Goal: Task Accomplishment & Management: Manage account settings

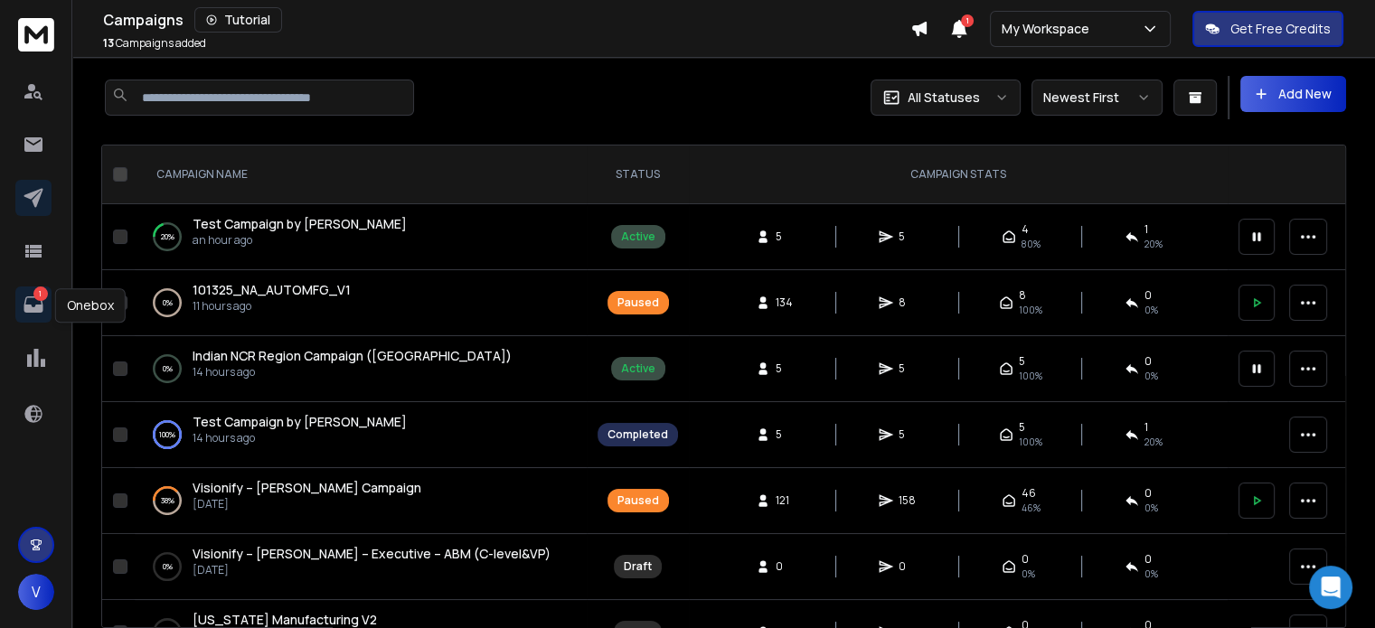
click at [23, 312] on icon at bounding box center [34, 305] width 22 height 22
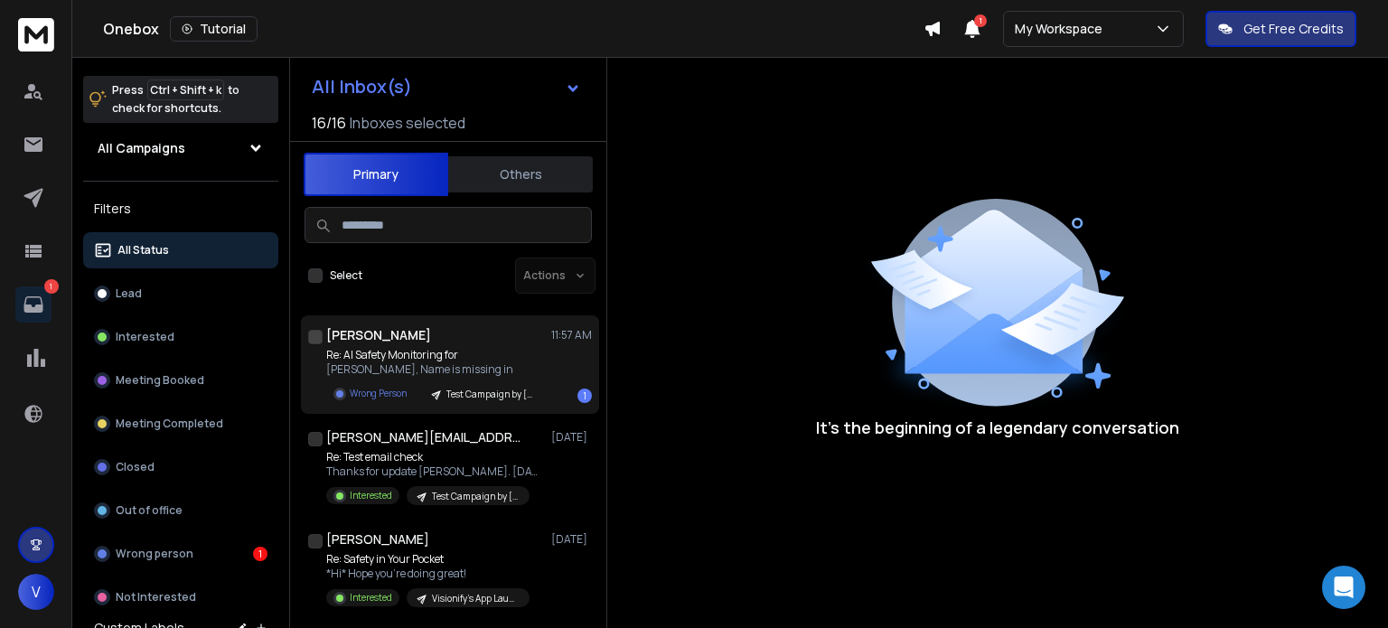
click at [408, 343] on div "[PERSON_NAME] 11:57 AM" at bounding box center [459, 335] width 266 height 18
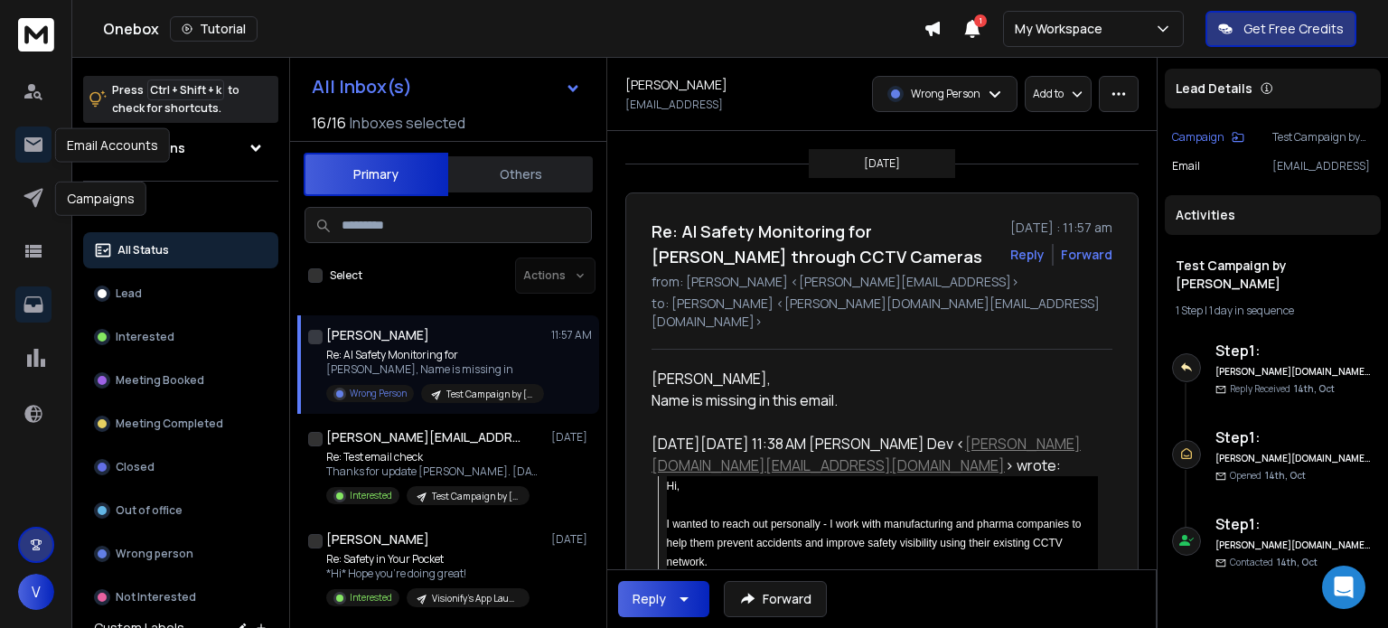
click at [42, 151] on icon at bounding box center [33, 144] width 18 height 14
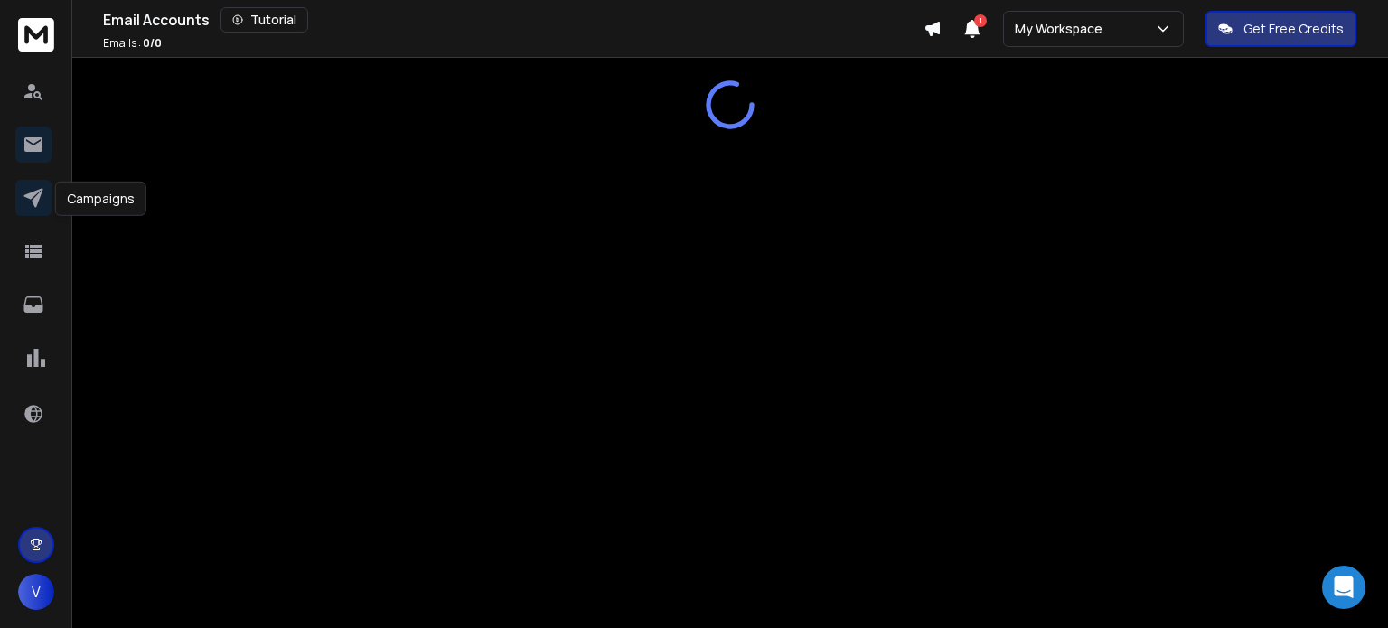
click at [31, 191] on icon at bounding box center [34, 198] width 22 height 22
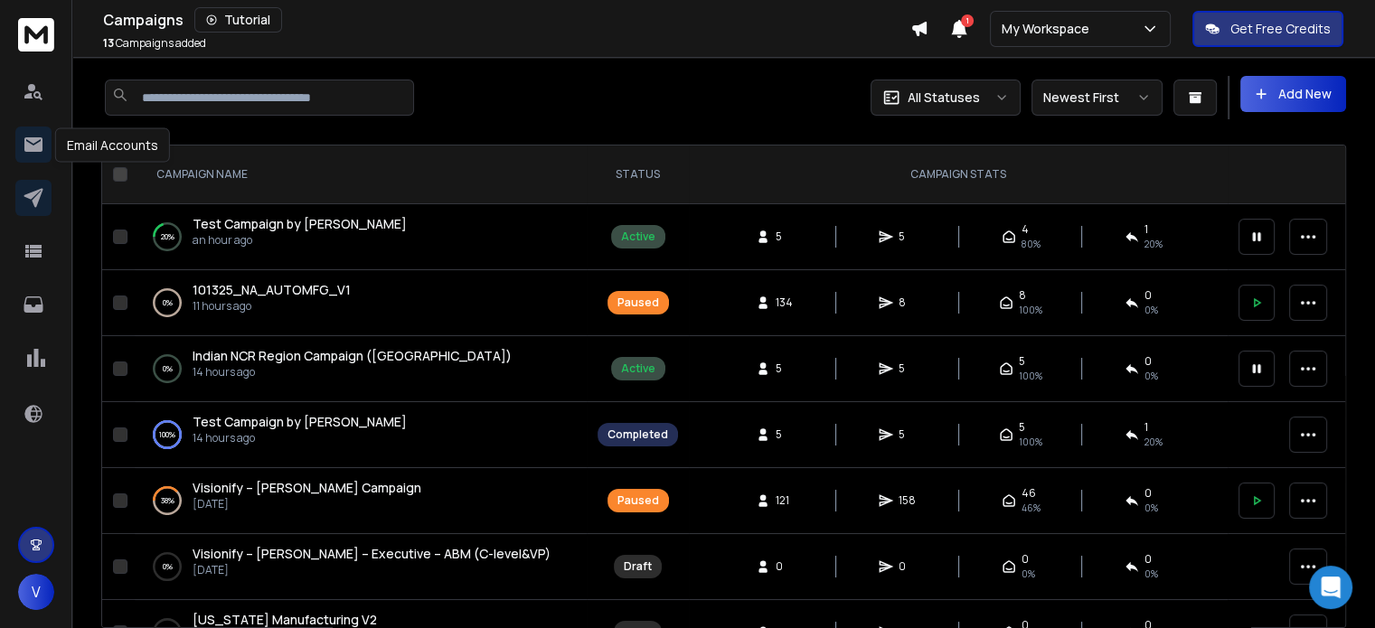
click at [24, 134] on icon at bounding box center [34, 145] width 22 height 22
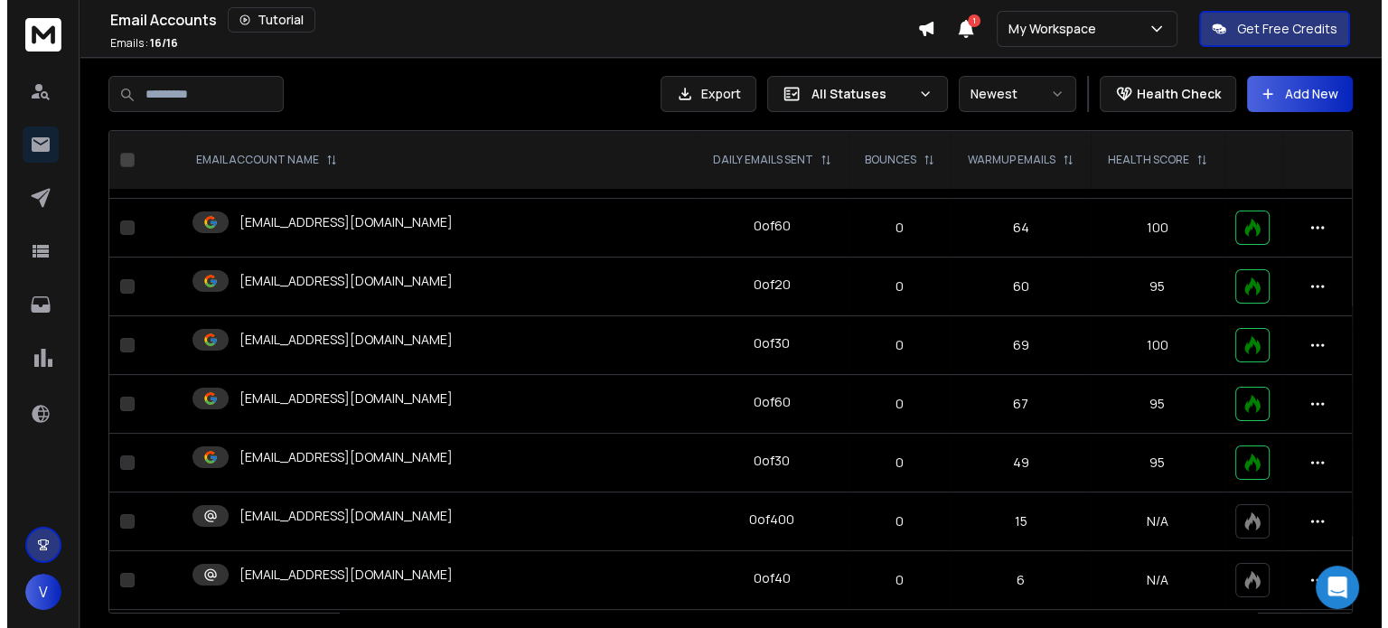
scroll to position [256, 0]
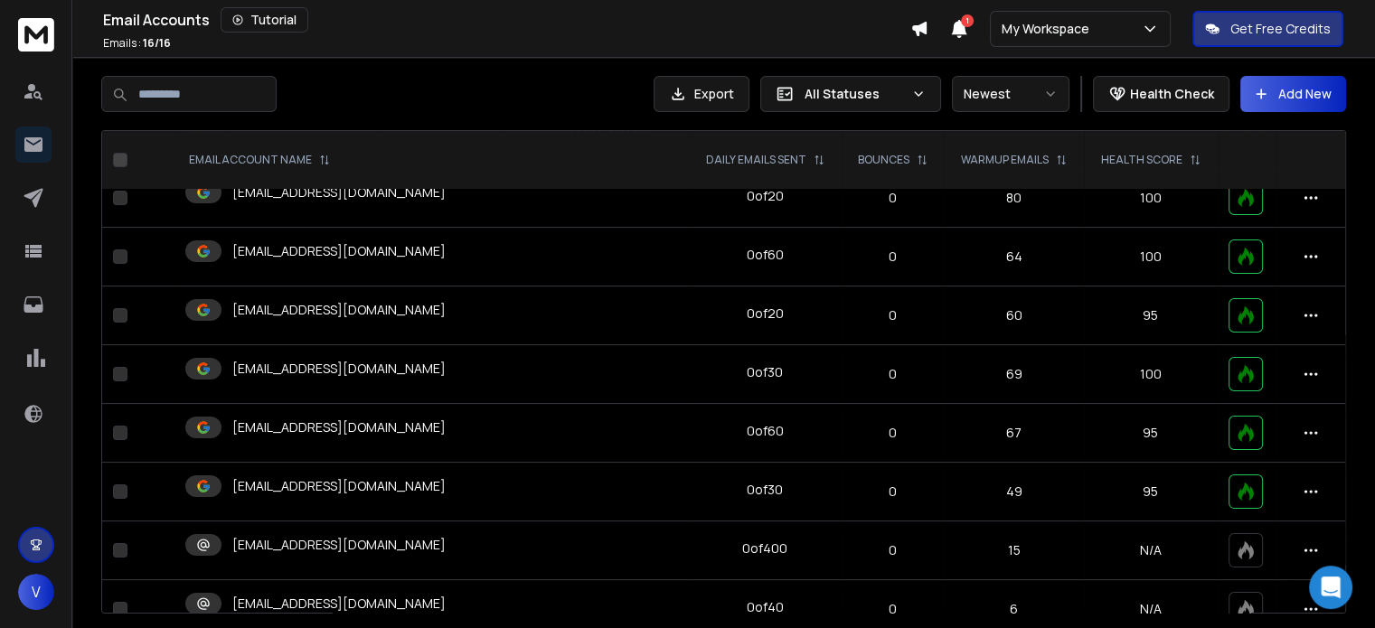
click at [747, 254] on div "0 of 60" at bounding box center [765, 255] width 37 height 18
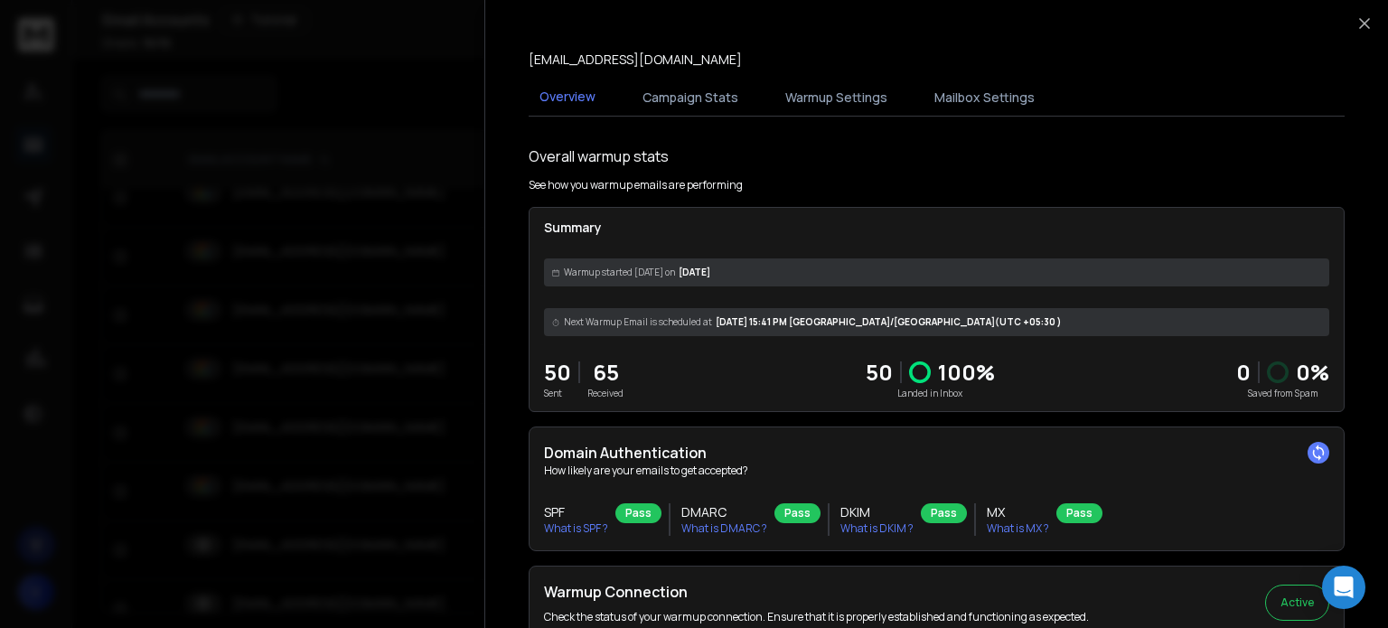
click at [978, 82] on button "Mailbox Settings" at bounding box center [985, 98] width 122 height 40
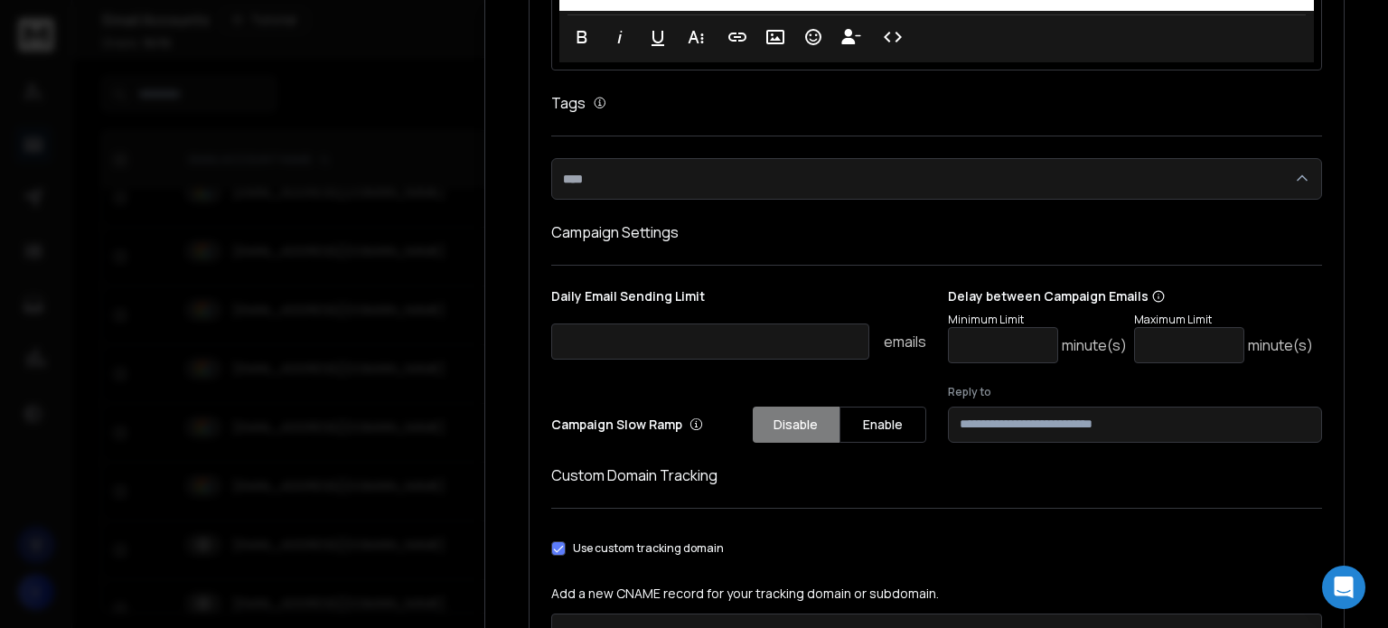
scroll to position [542, 0]
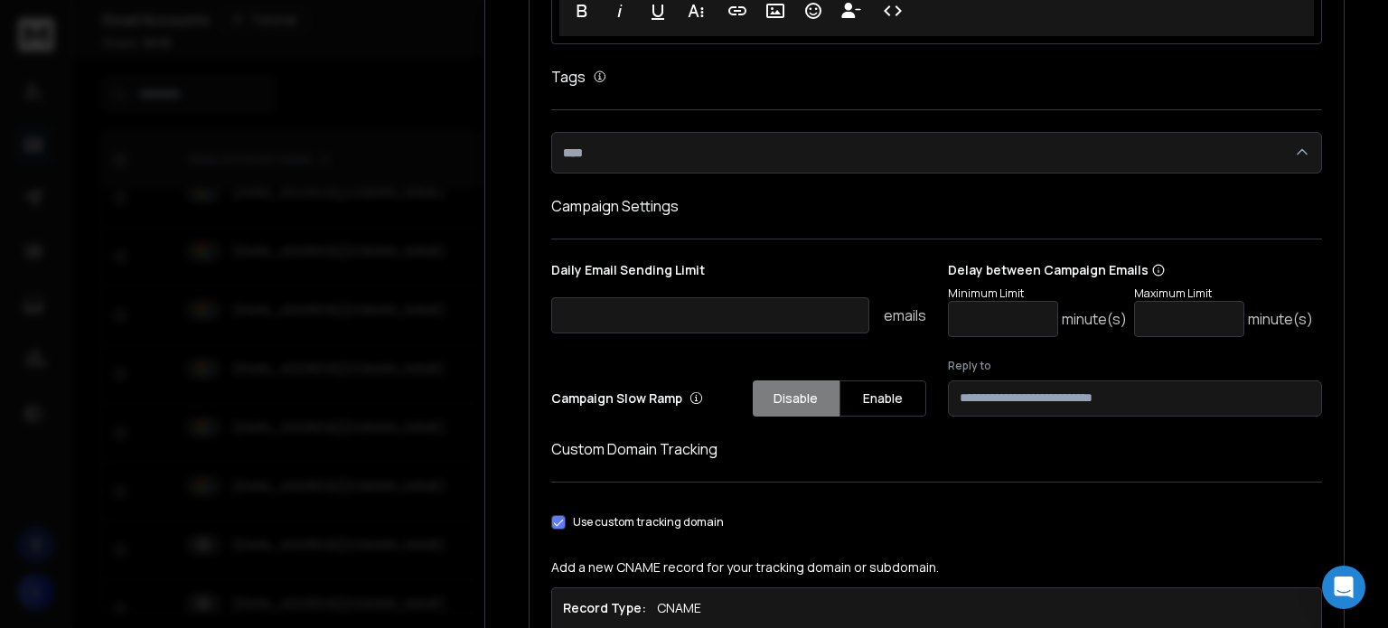
click at [644, 307] on input "**" at bounding box center [710, 315] width 318 height 36
type input "**"
click at [1023, 303] on input "*" at bounding box center [1003, 319] width 110 height 36
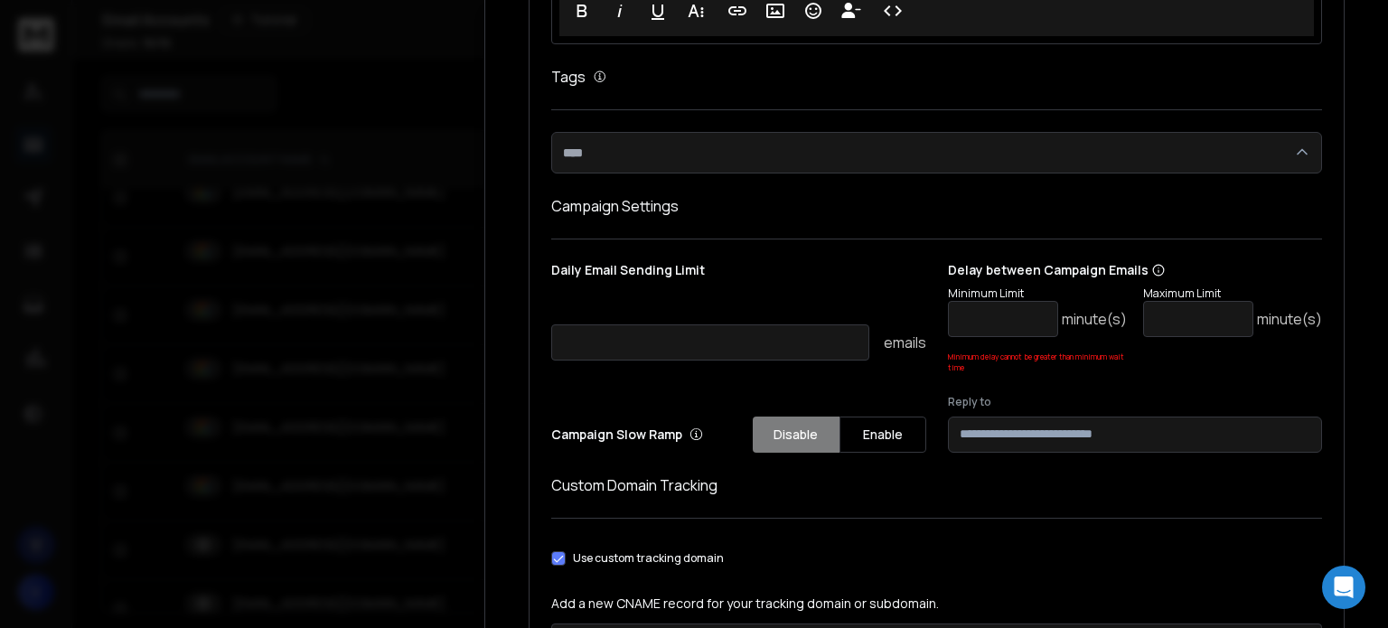
click at [1176, 326] on input "*" at bounding box center [1198, 319] width 110 height 36
type input "*"
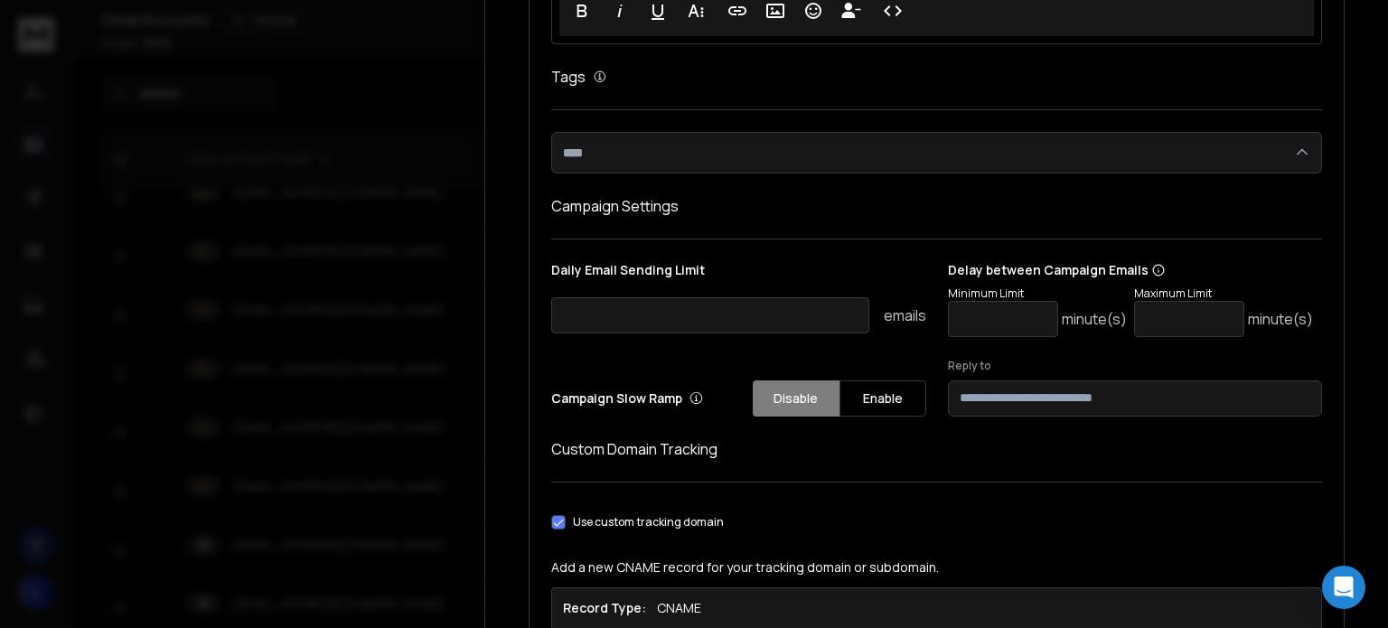
type input "*"
click at [994, 310] on input "*" at bounding box center [1003, 319] width 110 height 36
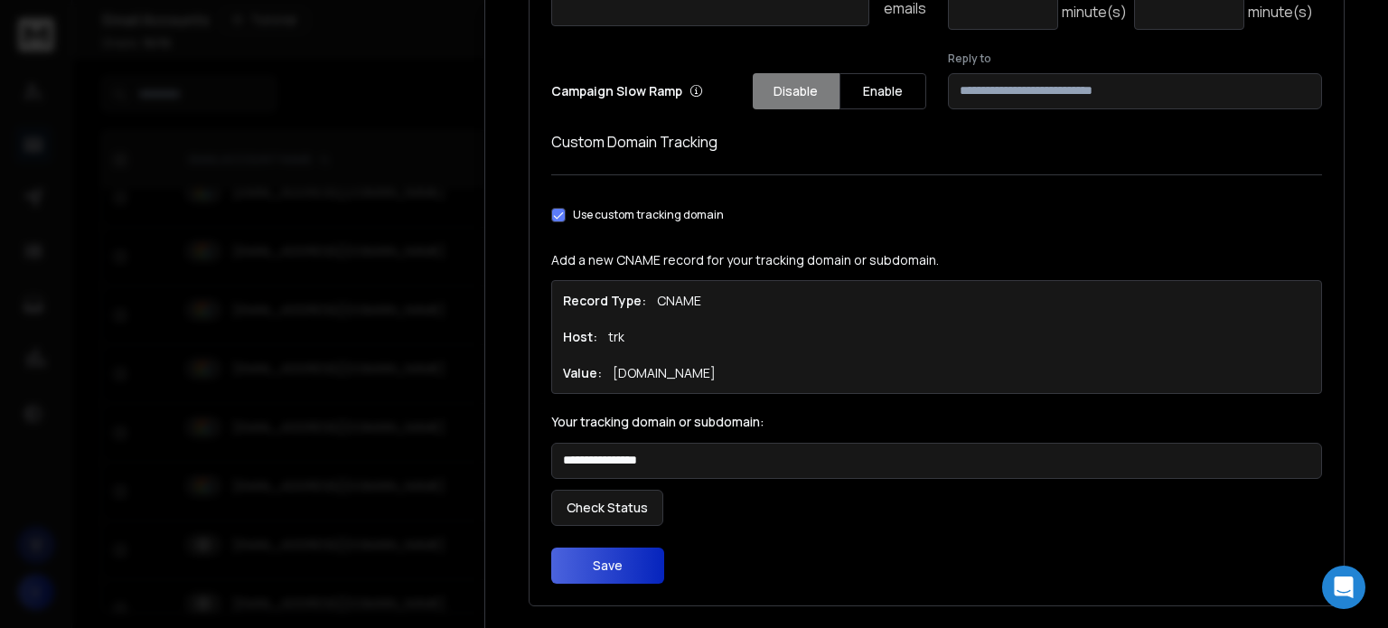
scroll to position [876, 0]
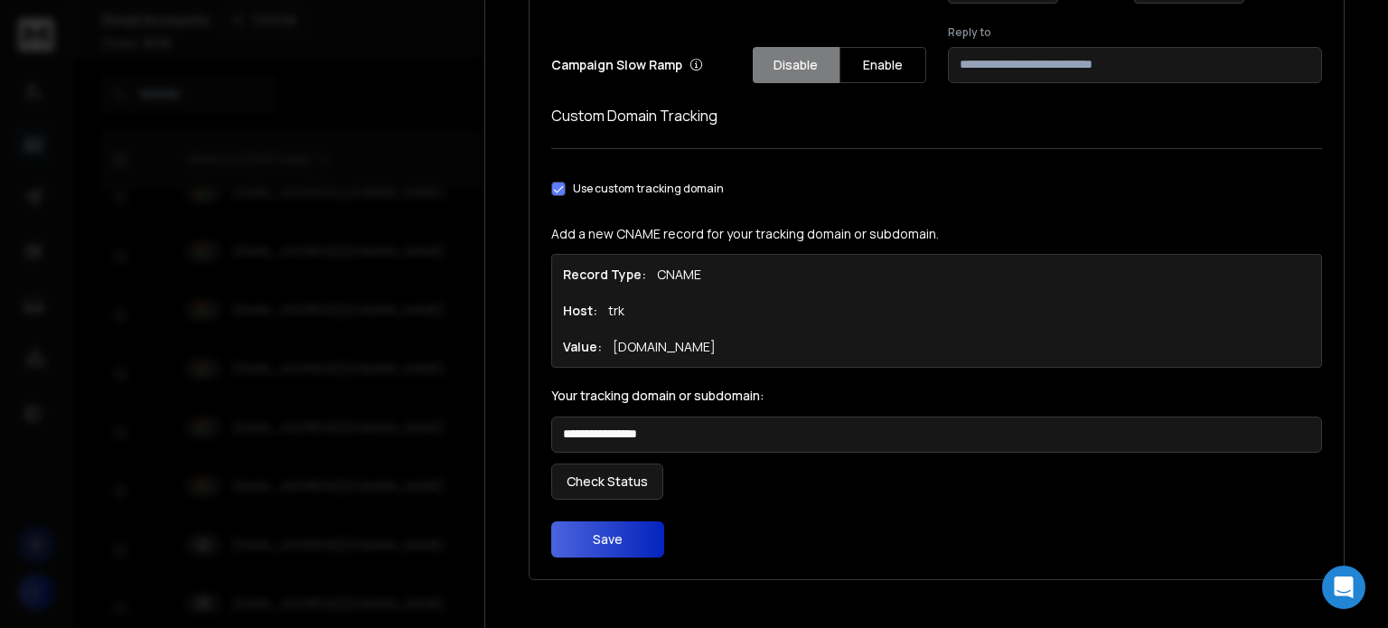
type input "*"
click at [588, 535] on button "Save" at bounding box center [607, 540] width 113 height 36
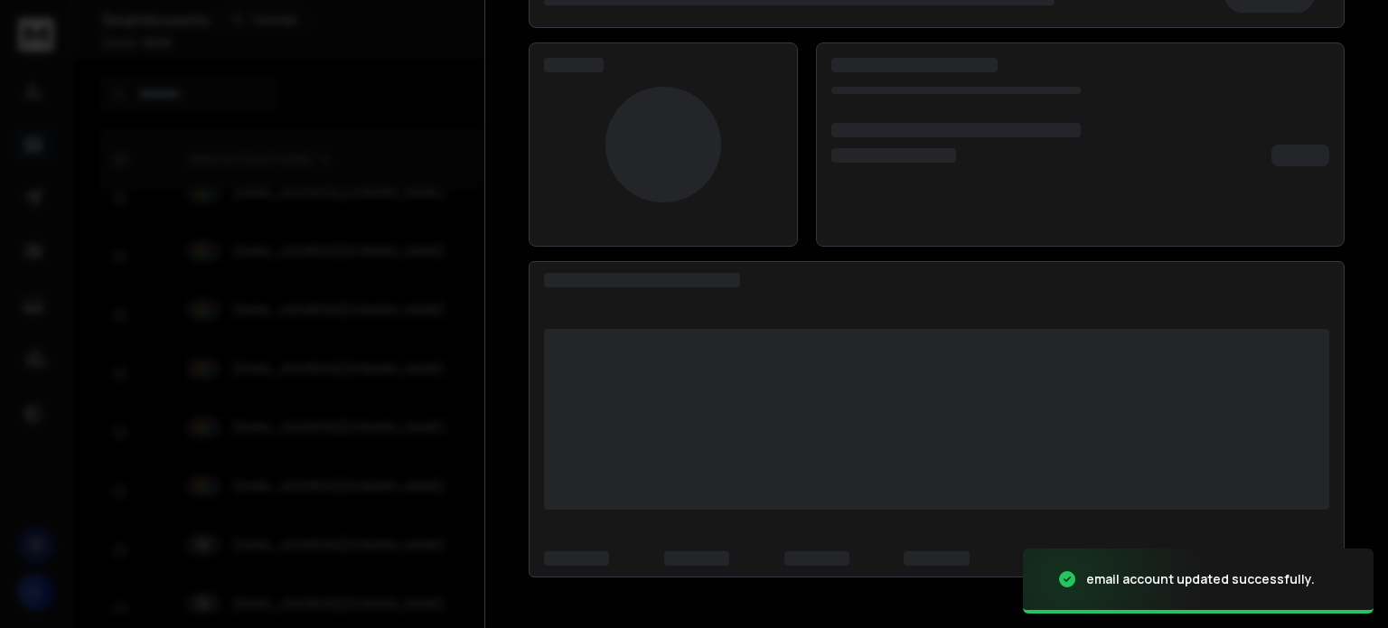
scroll to position [562, 0]
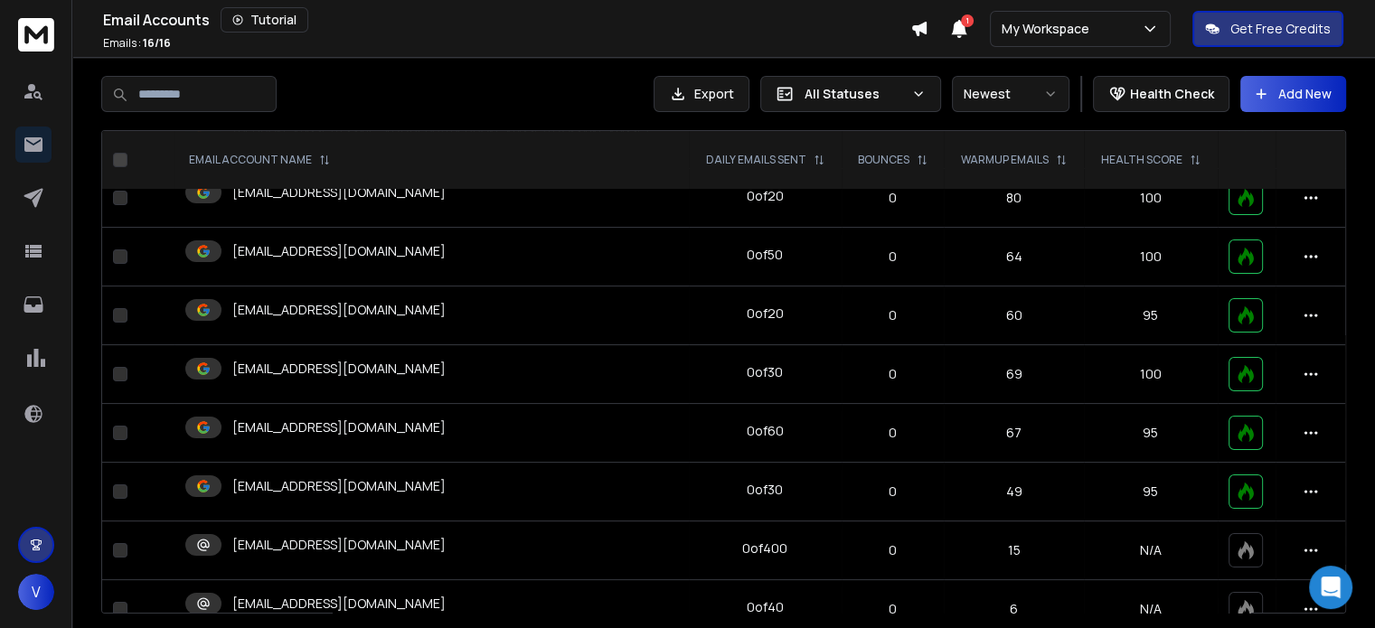
click at [390, 420] on p "[EMAIL_ADDRESS][DOMAIN_NAME]" at bounding box center [338, 427] width 213 height 18
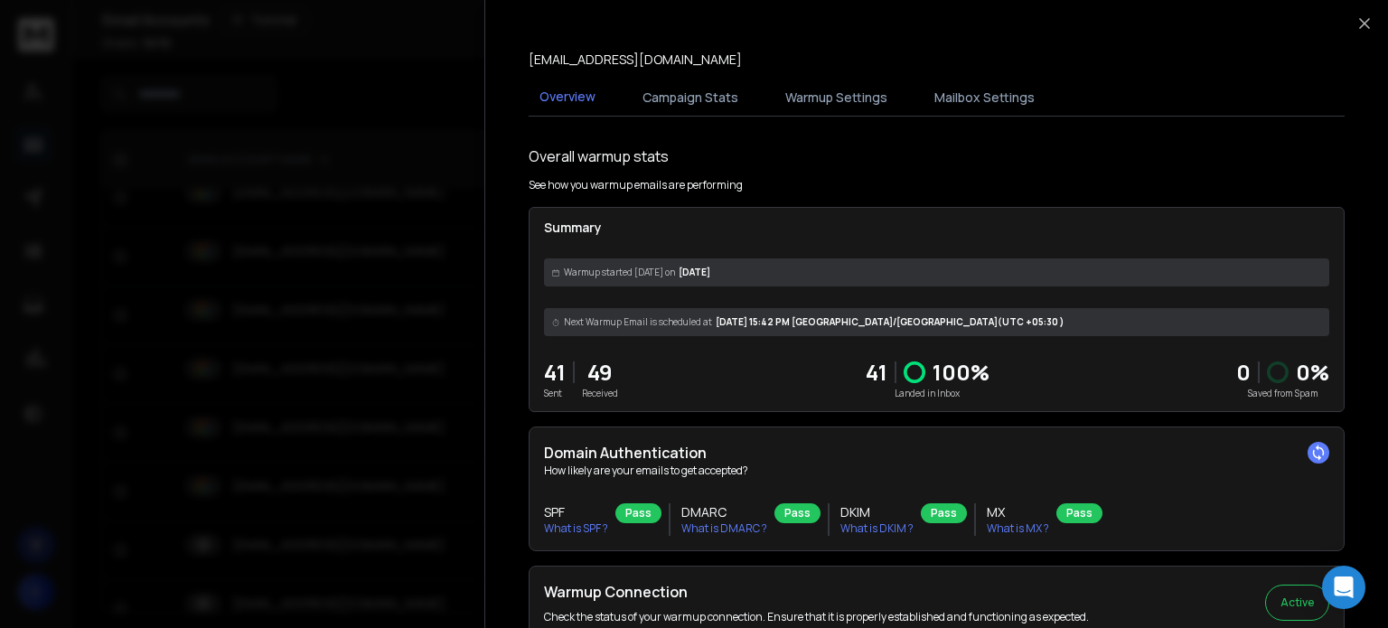
click at [965, 91] on button "Mailbox Settings" at bounding box center [985, 98] width 122 height 40
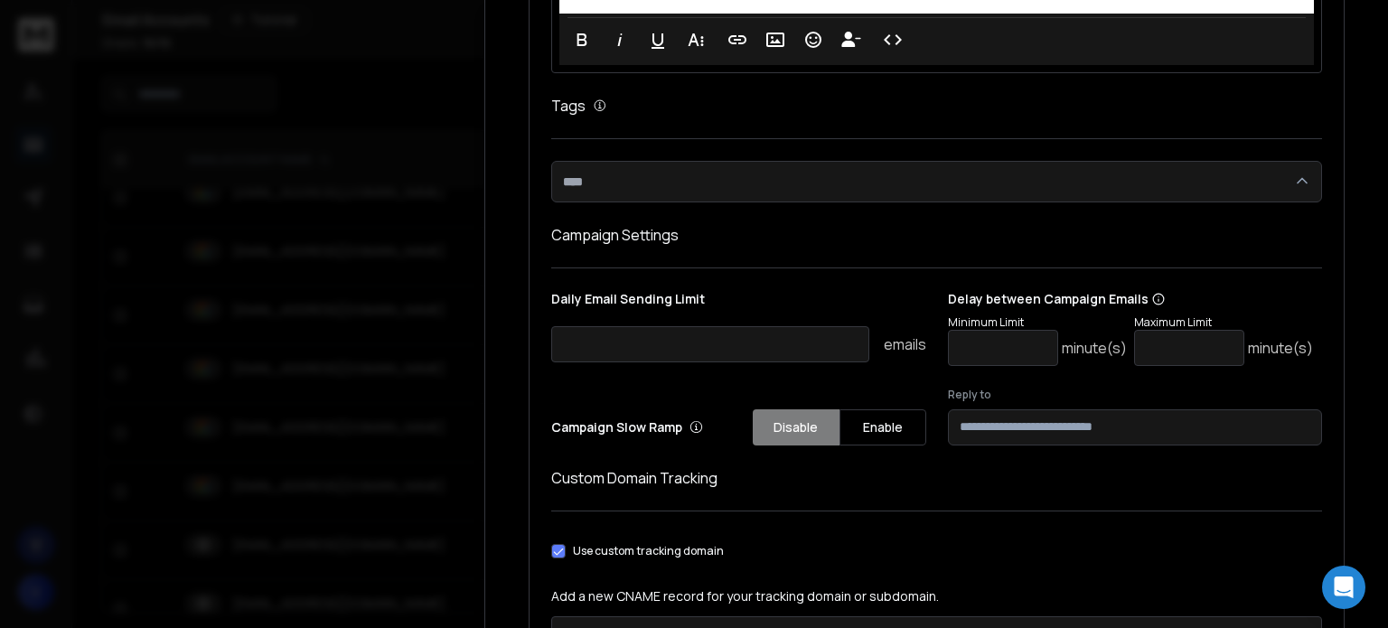
scroll to position [542, 0]
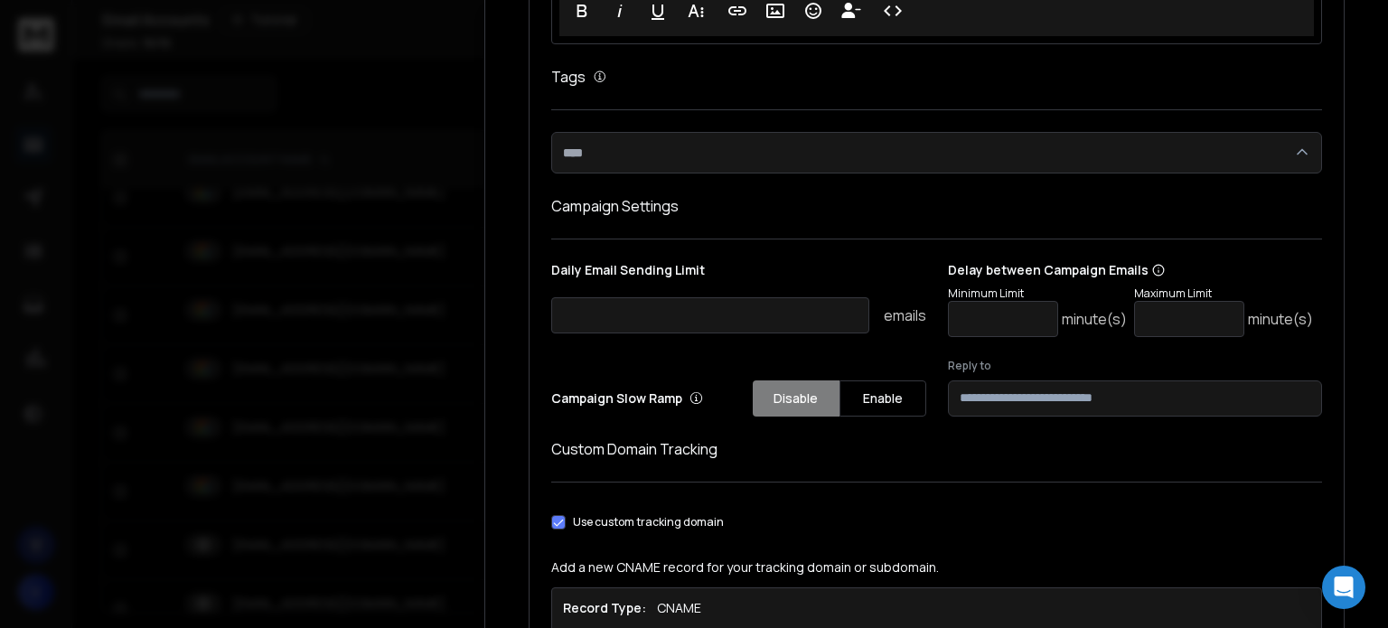
click at [612, 318] on input "**" at bounding box center [710, 315] width 318 height 36
type input "**"
click at [1171, 313] on input "*" at bounding box center [1189, 319] width 110 height 36
type input "*"
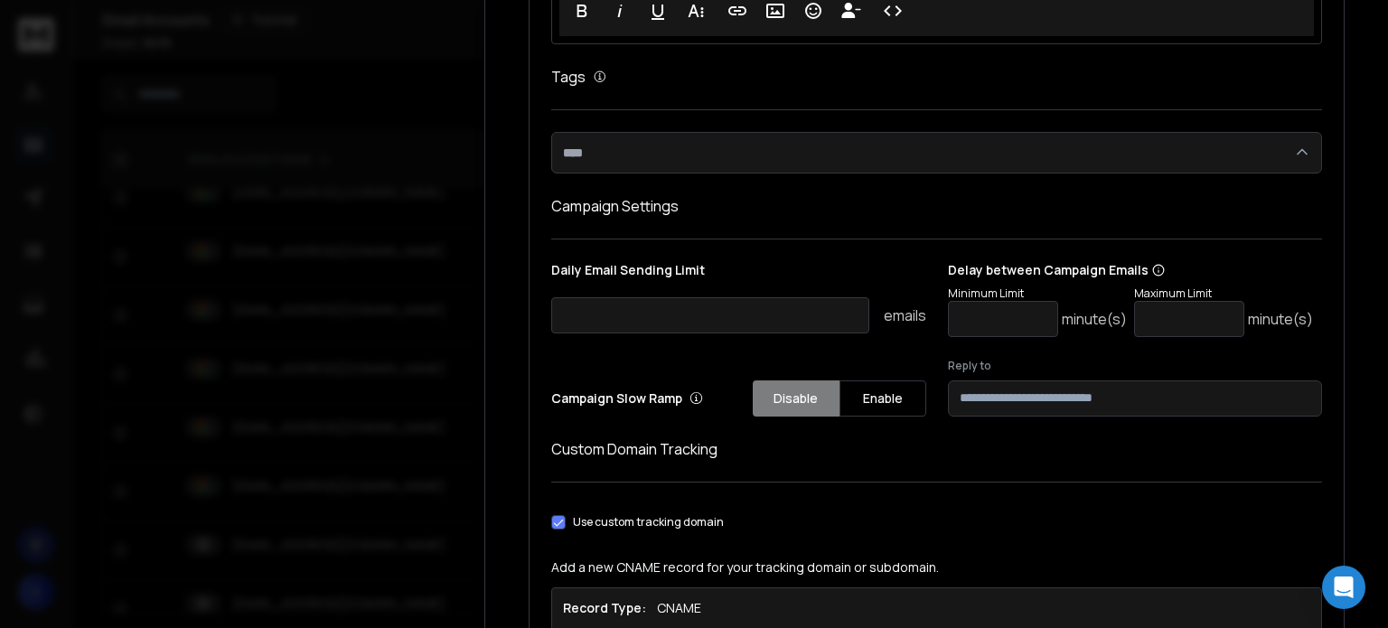
click at [1030, 310] on input "*" at bounding box center [1003, 319] width 110 height 36
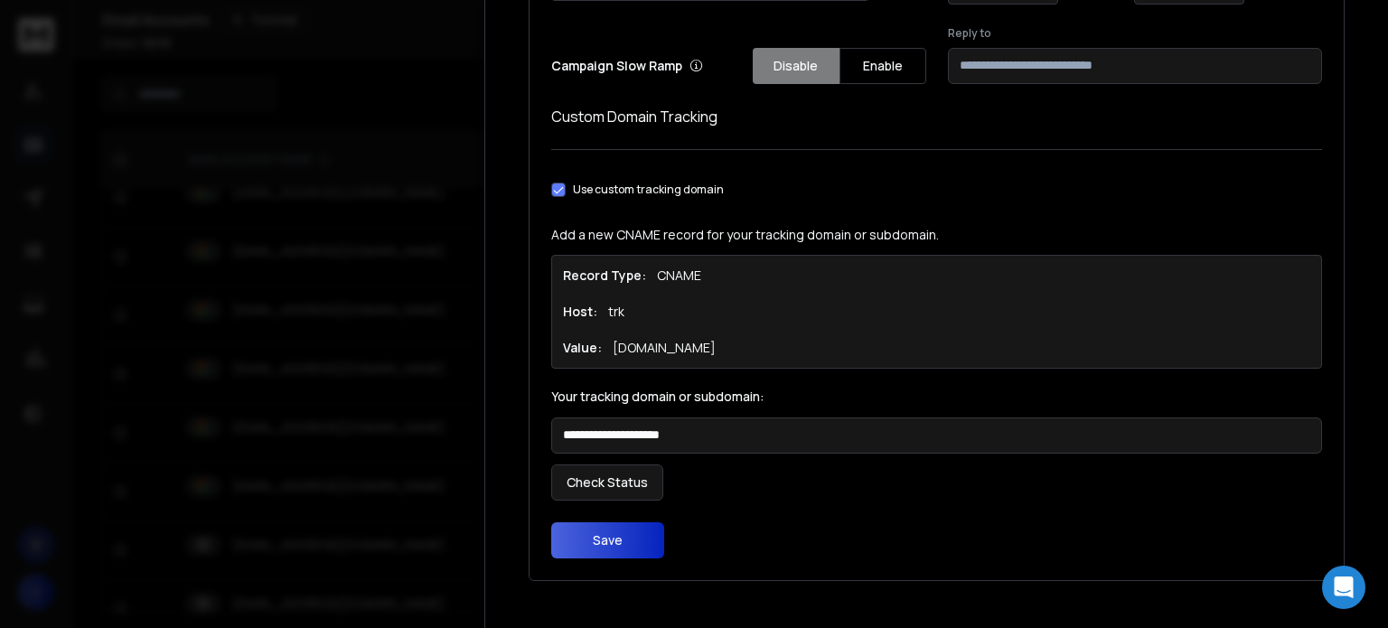
scroll to position [876, 0]
type input "*"
drag, startPoint x: 620, startPoint y: 520, endPoint x: 627, endPoint y: 502, distance: 19.5
click at [636, 536] on button "Save" at bounding box center [607, 540] width 113 height 36
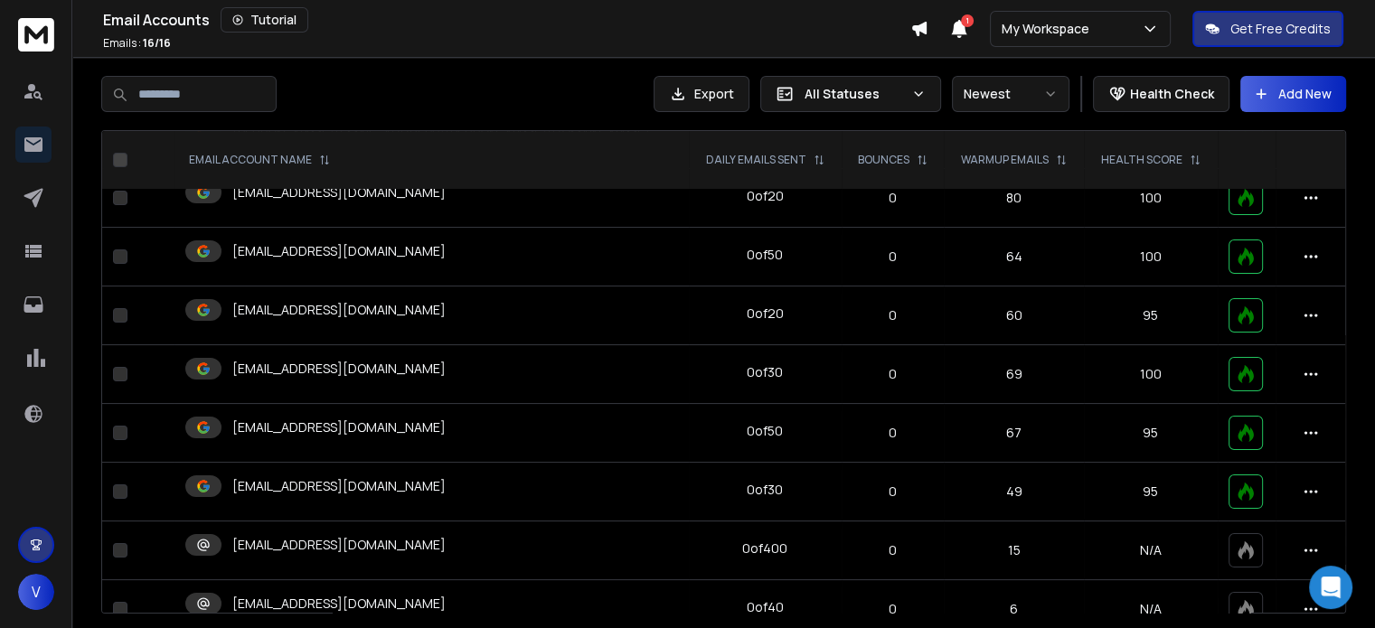
scroll to position [0, 0]
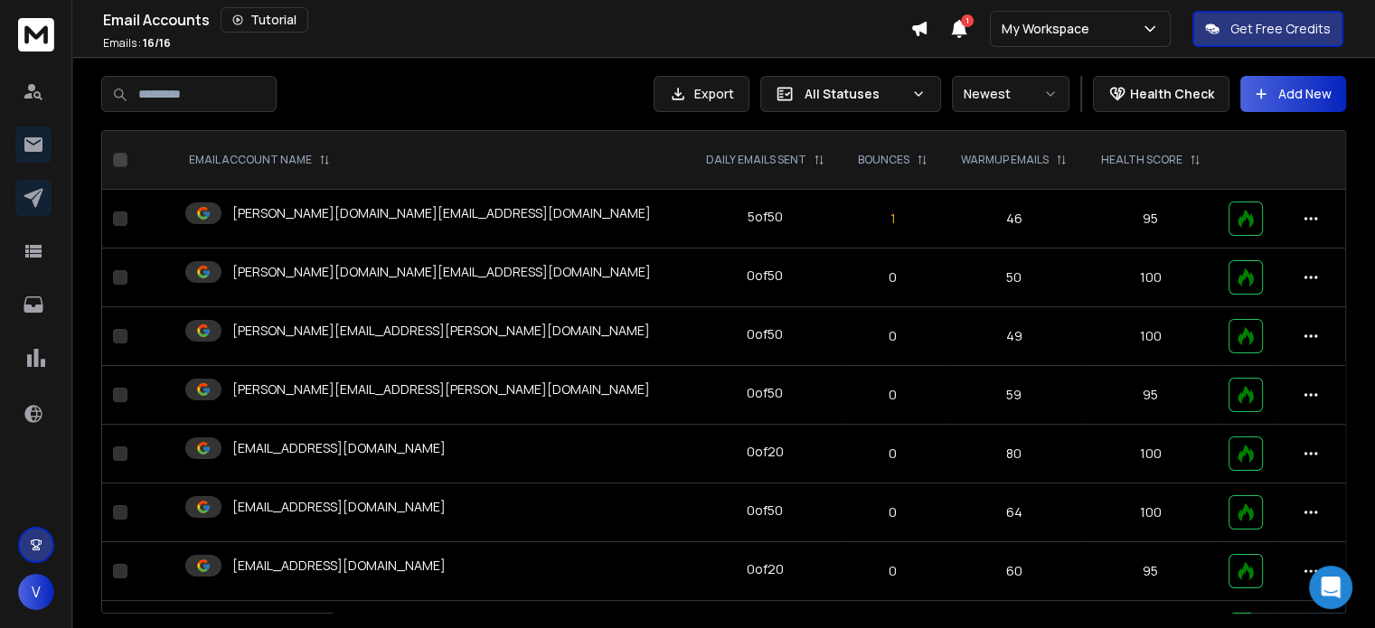
click at [26, 204] on icon at bounding box center [34, 198] width 22 height 22
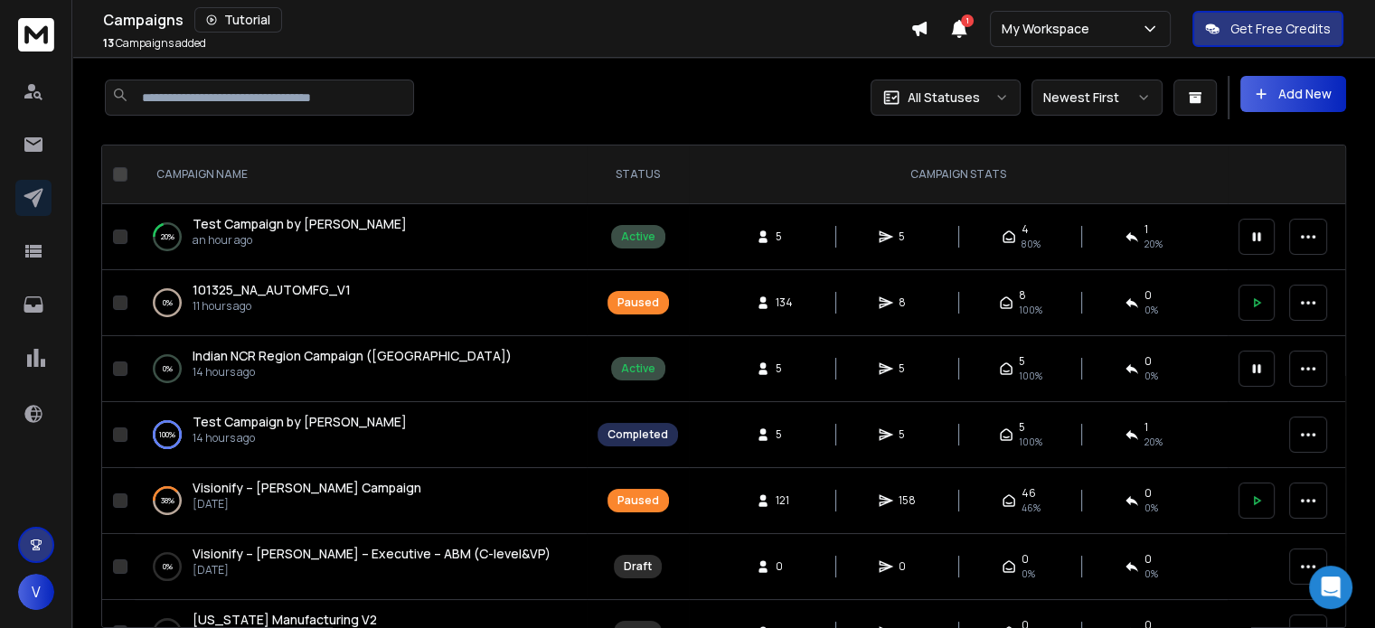
click at [315, 363] on span "Indian NCR Region Campaign ([GEOGRAPHIC_DATA])" at bounding box center [352, 355] width 319 height 17
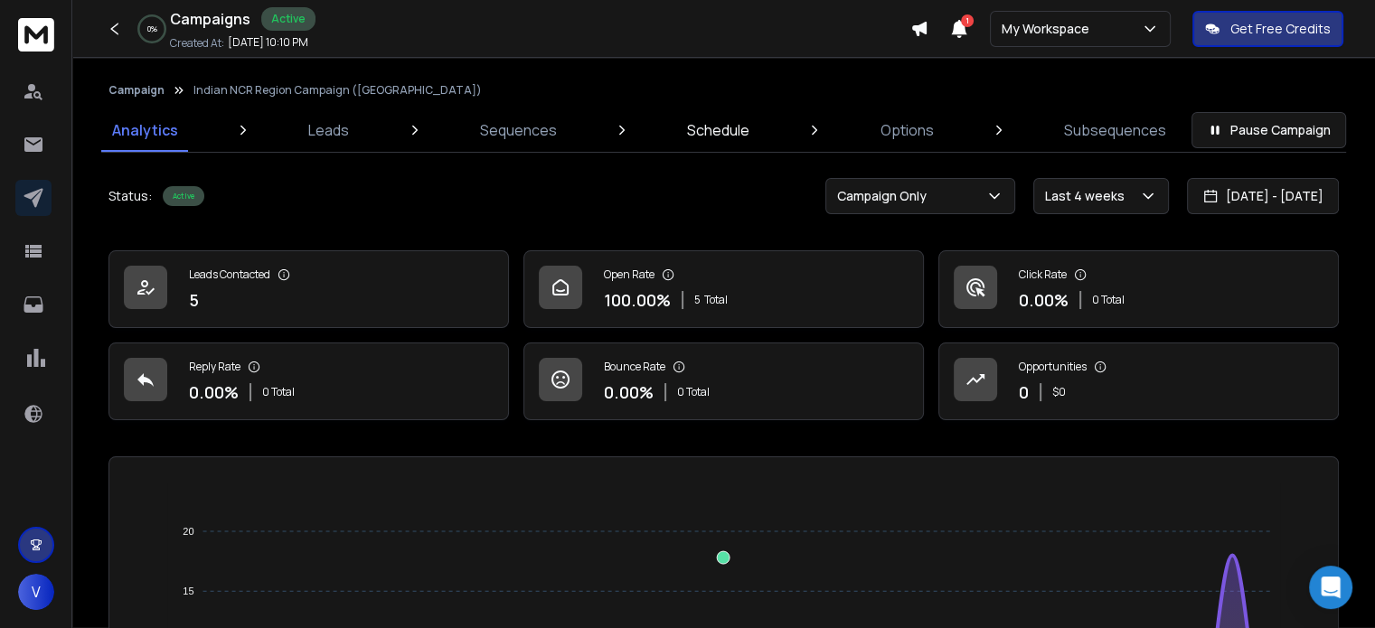
click at [738, 132] on p "Schedule" at bounding box center [718, 130] width 62 height 22
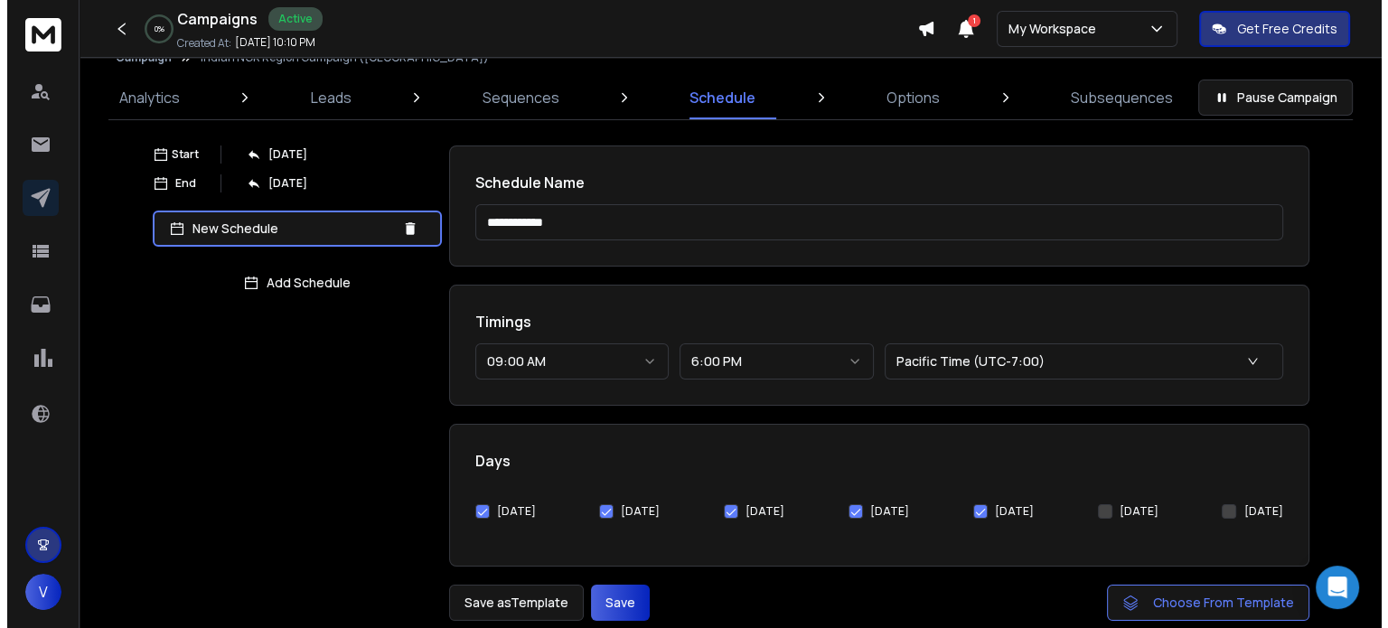
scroll to position [49, 0]
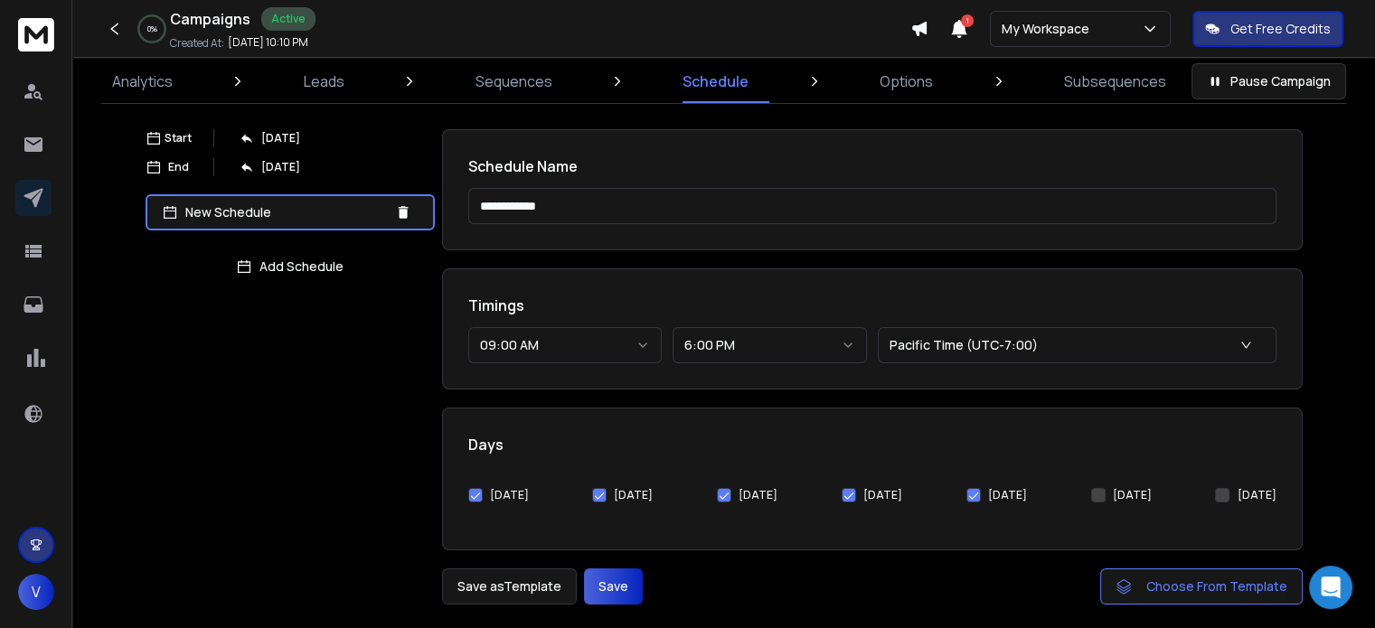
click at [685, 202] on input "**********" at bounding box center [872, 206] width 808 height 36
click at [123, 384] on div "**********" at bounding box center [723, 367] width 1245 height 490
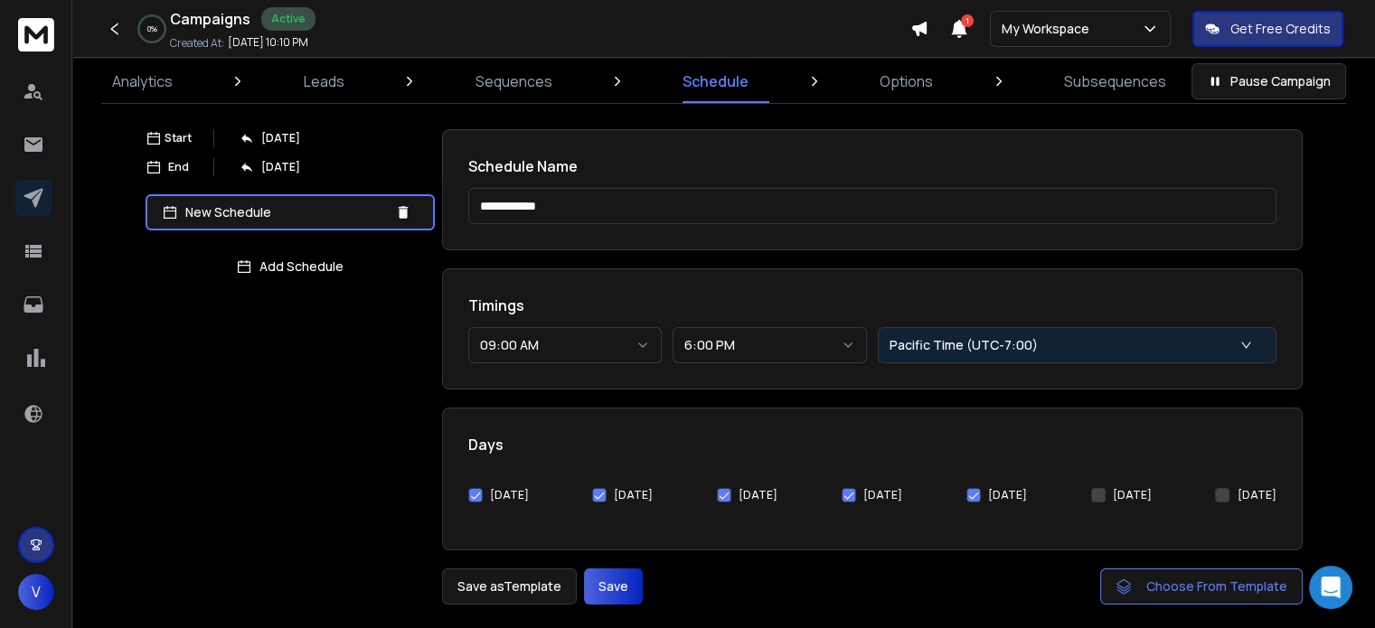
click at [949, 347] on p "Pacific Time (UTC-7:00)" at bounding box center [966, 345] width 155 height 18
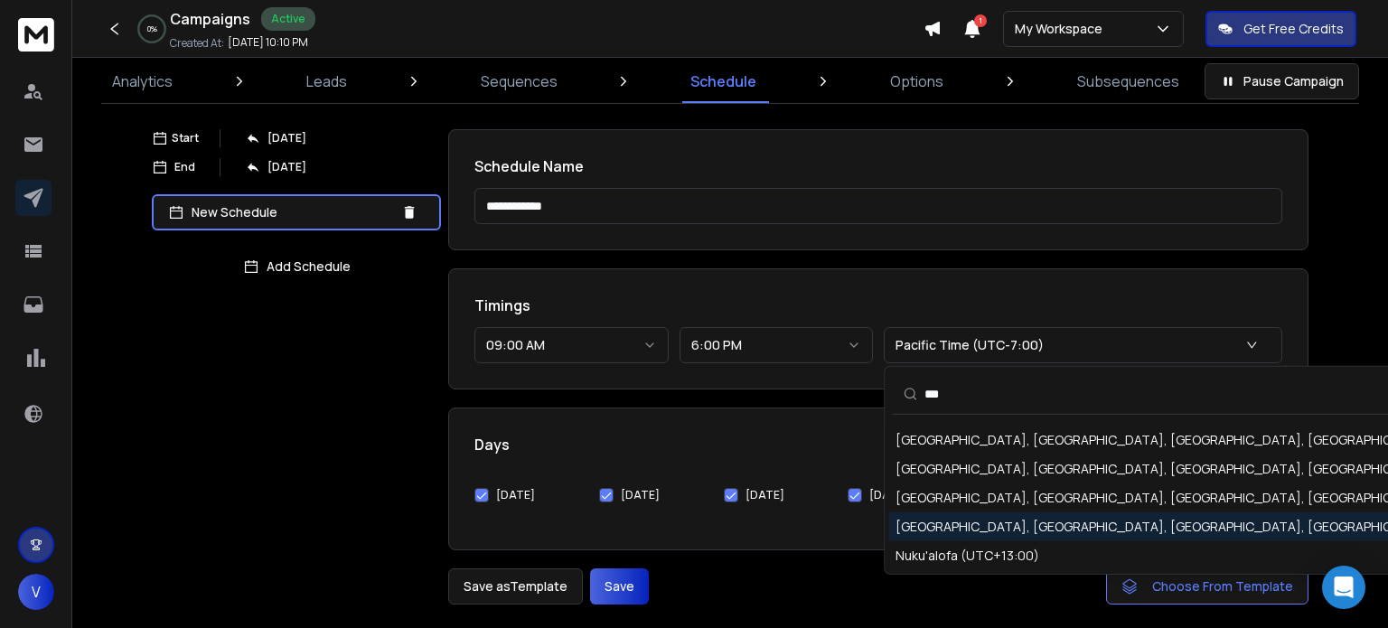
type input "***"
click at [1005, 522] on div "[GEOGRAPHIC_DATA], [GEOGRAPHIC_DATA], [GEOGRAPHIC_DATA], [GEOGRAPHIC_DATA] (UTC…" at bounding box center [1205, 527] width 618 height 18
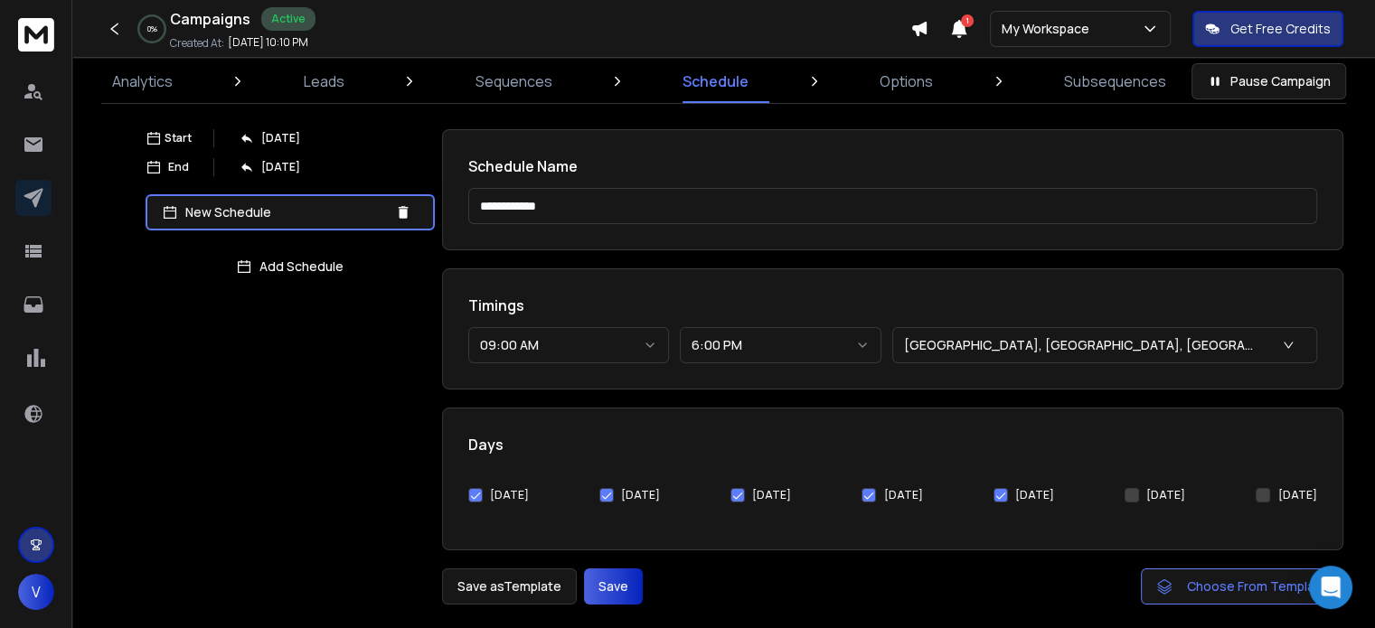
click at [616, 350] on button "09:00 AM" at bounding box center [569, 345] width 202 height 36
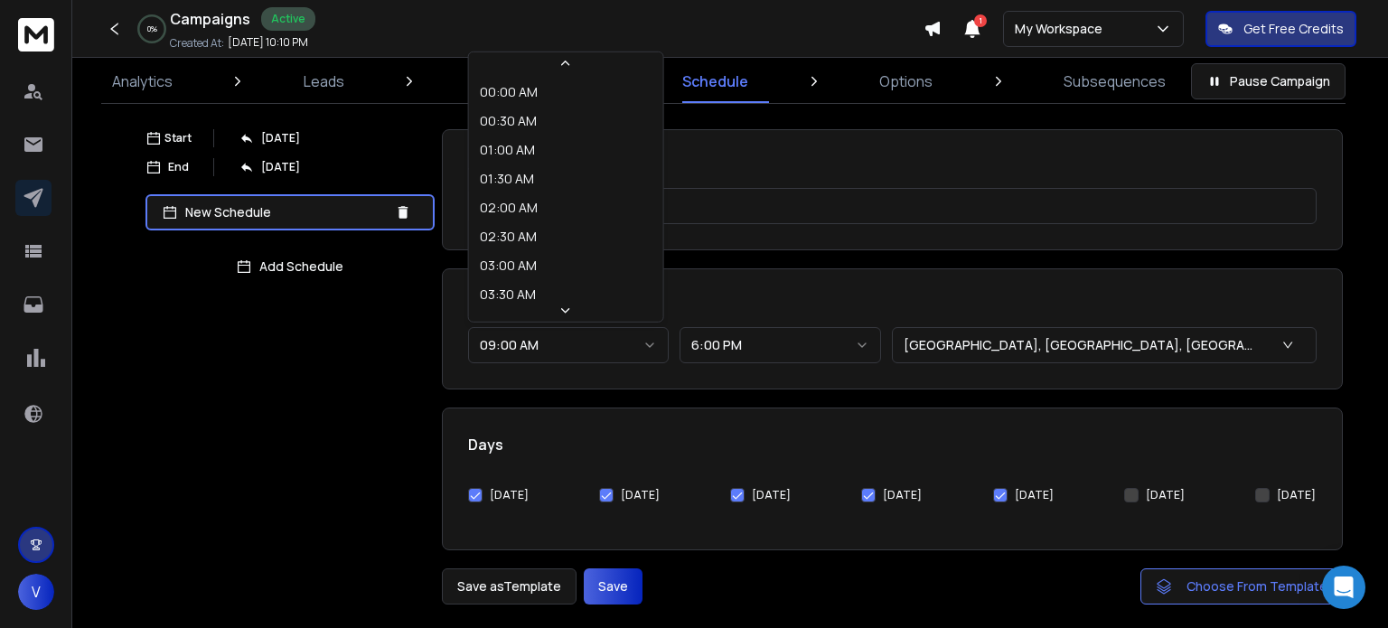
scroll to position [326, 0]
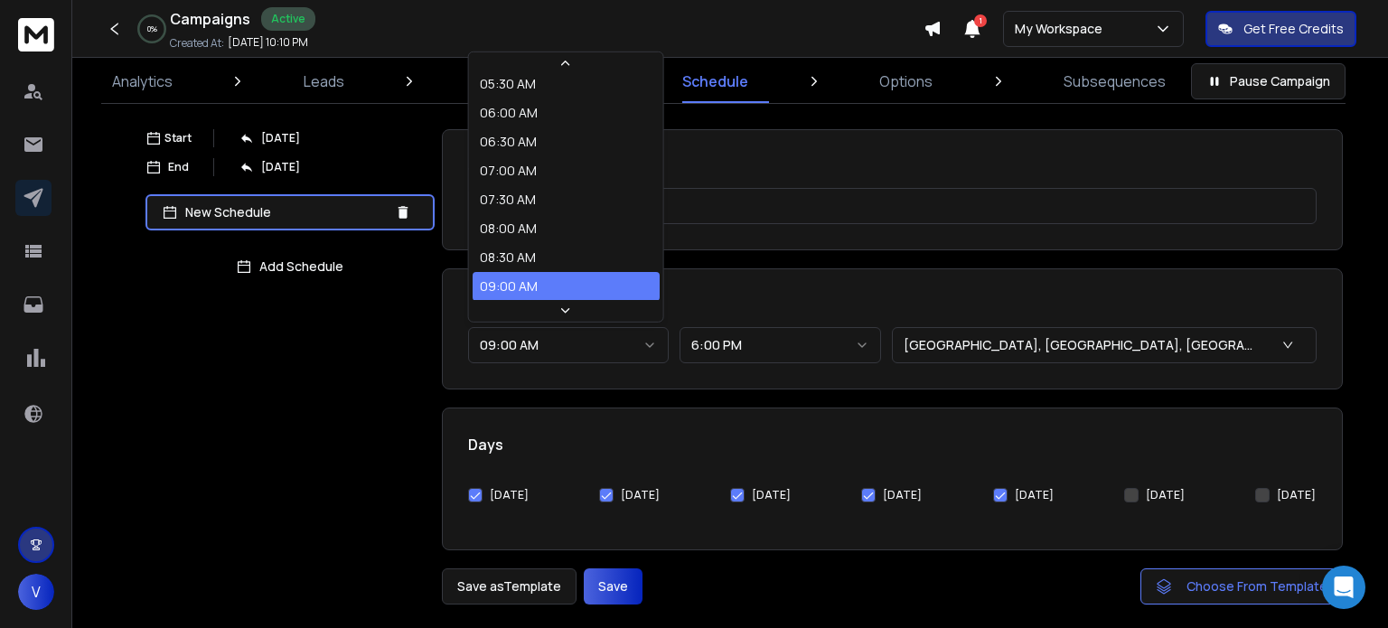
click at [616, 350] on button "09:00 AM" at bounding box center [569, 345] width 202 height 36
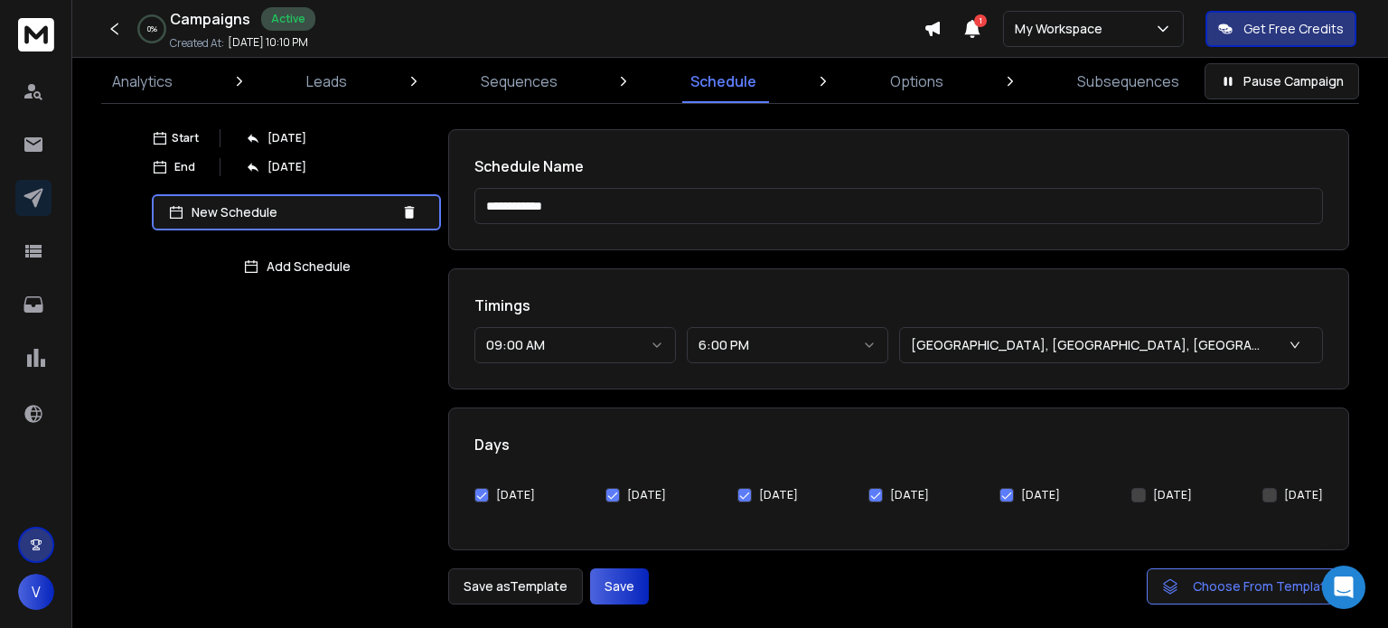
click at [743, 341] on button "6:00 PM" at bounding box center [788, 345] width 202 height 36
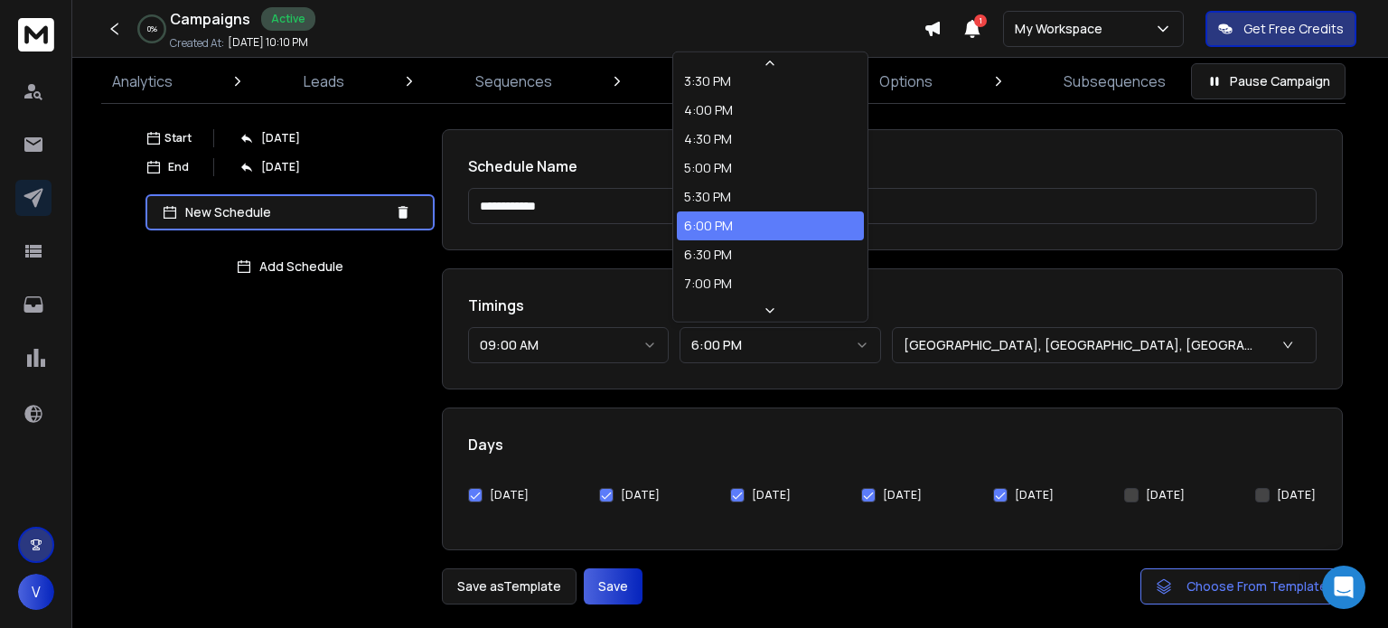
scroll to position [388, 0]
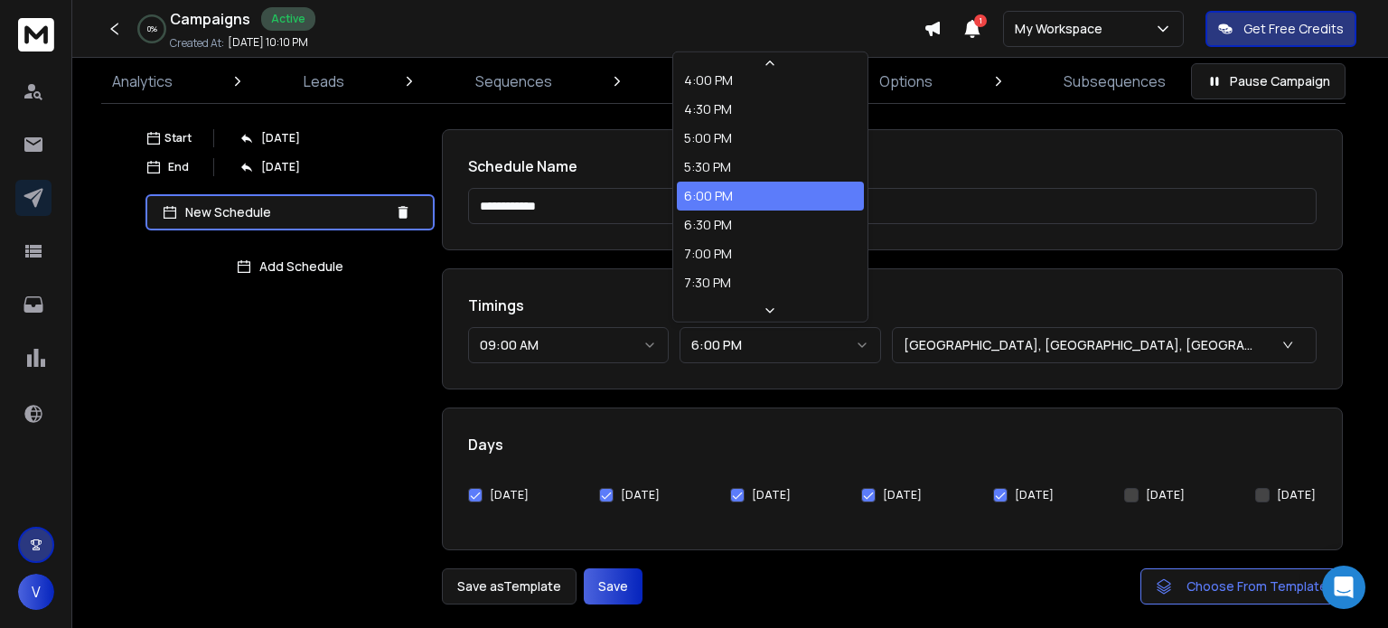
select select "********"
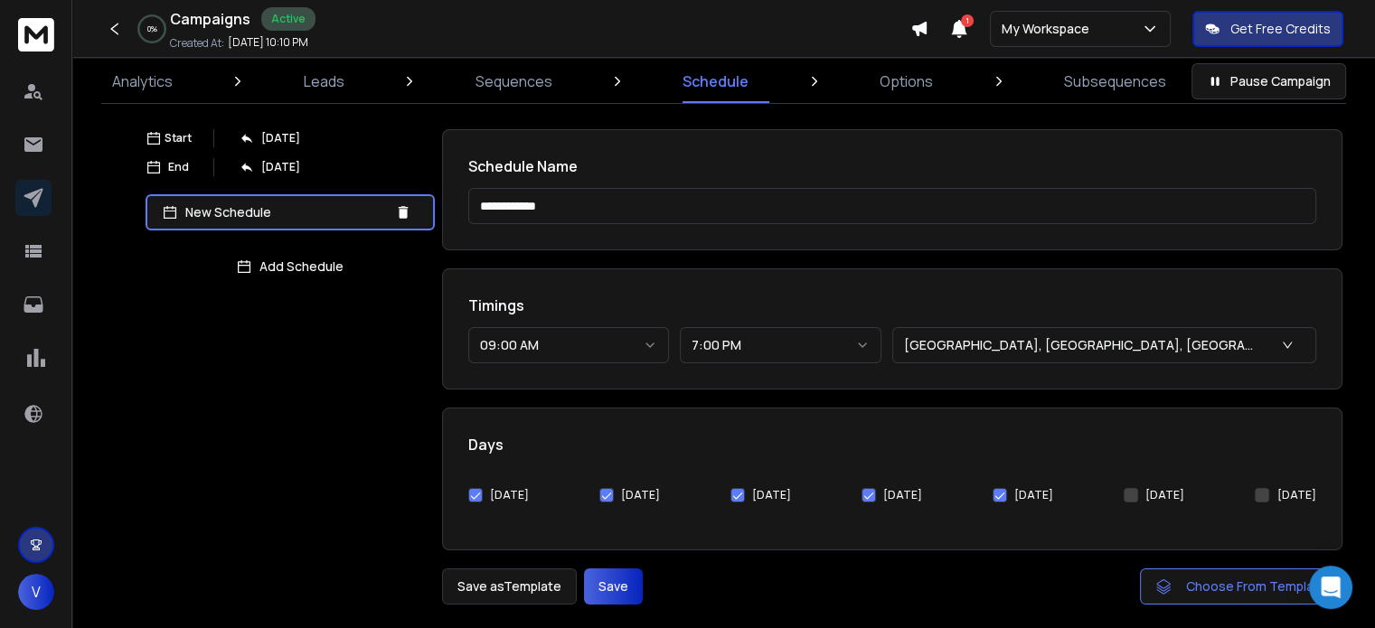
click at [585, 340] on button "09:00 AM" at bounding box center [569, 345] width 202 height 36
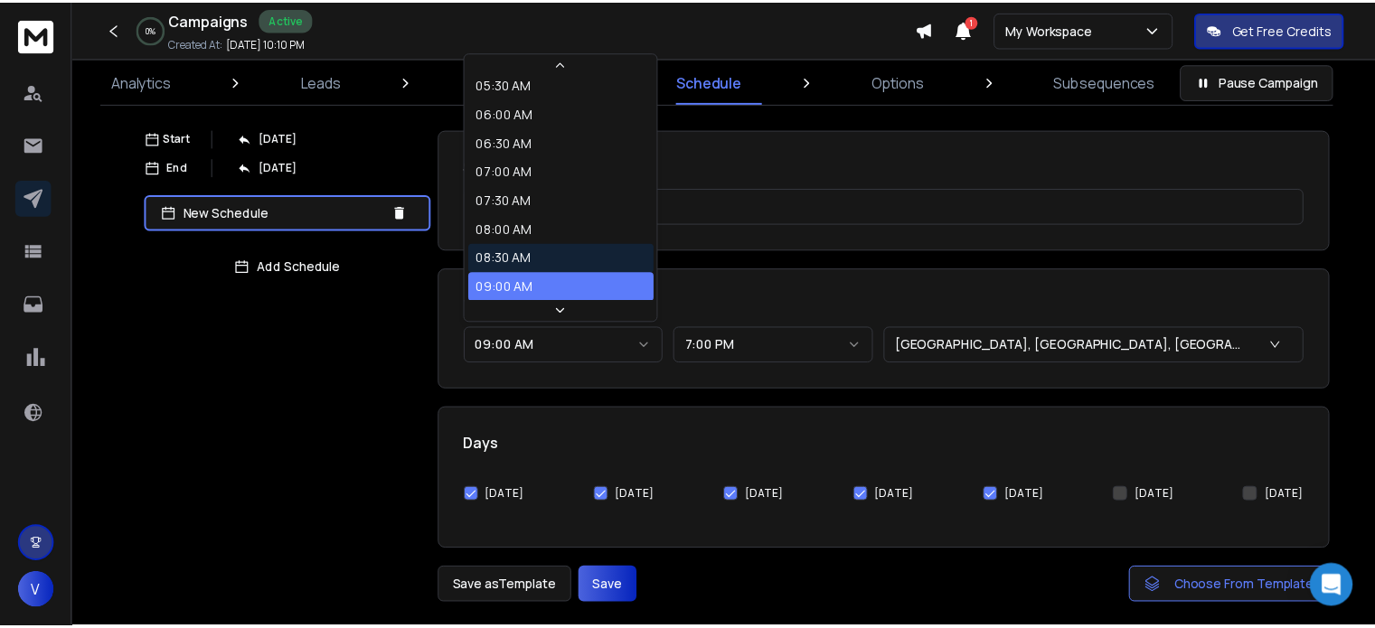
scroll to position [507, 0]
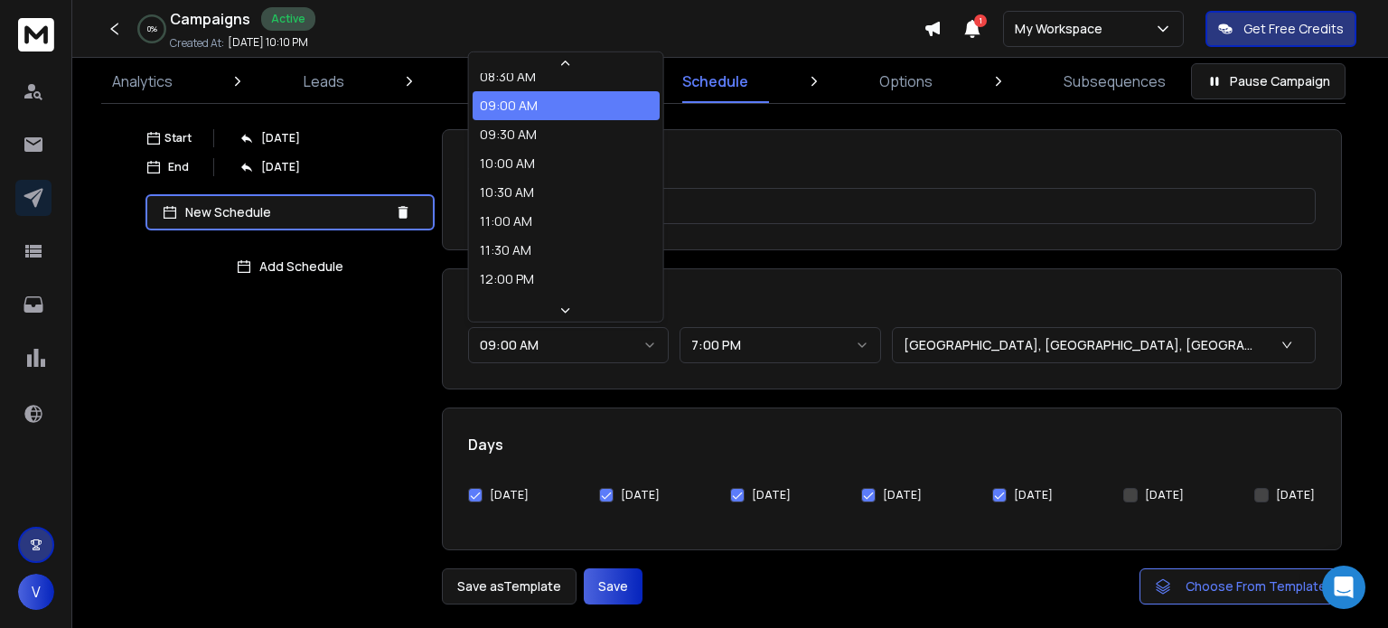
select select "********"
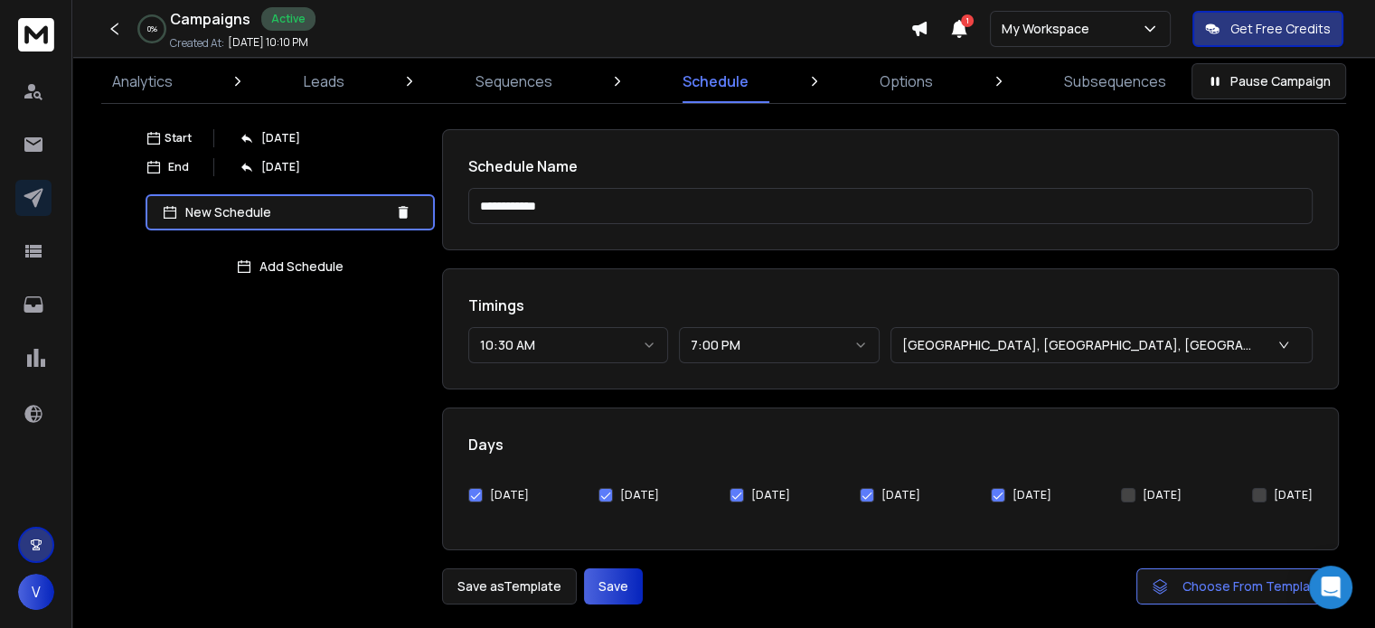
click at [605, 600] on button "Save" at bounding box center [613, 587] width 59 height 36
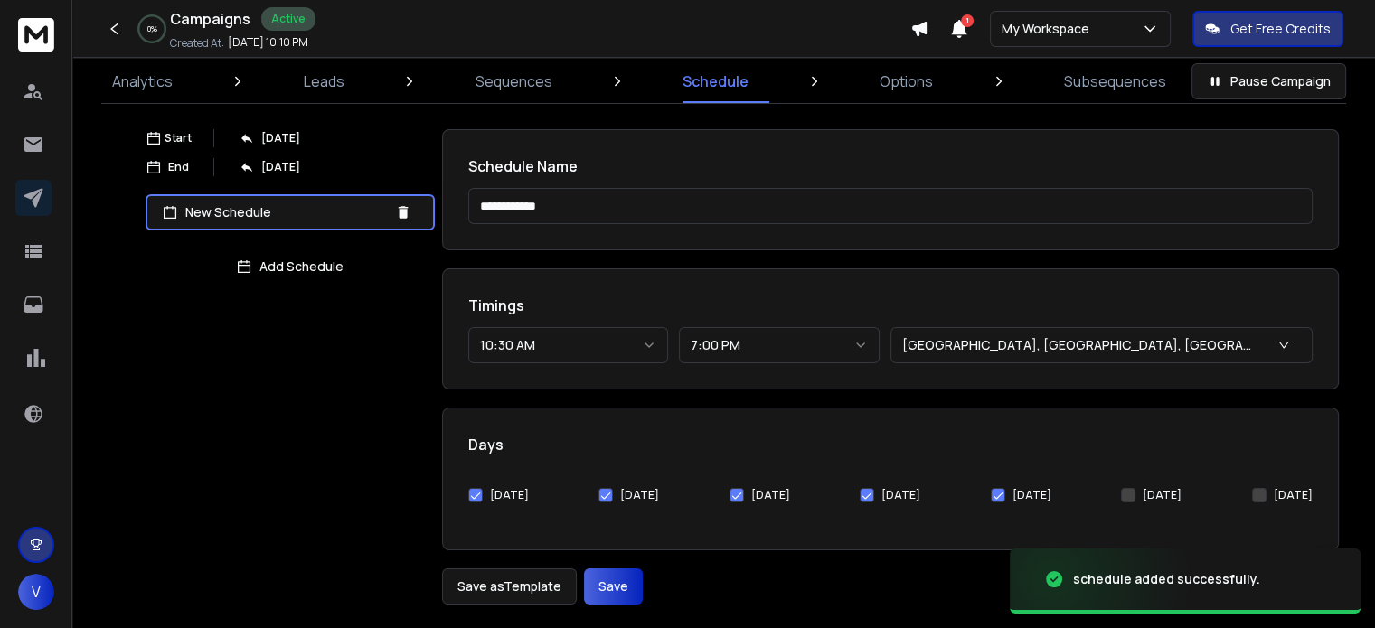
click at [688, 200] on input "**********" at bounding box center [890, 206] width 844 height 36
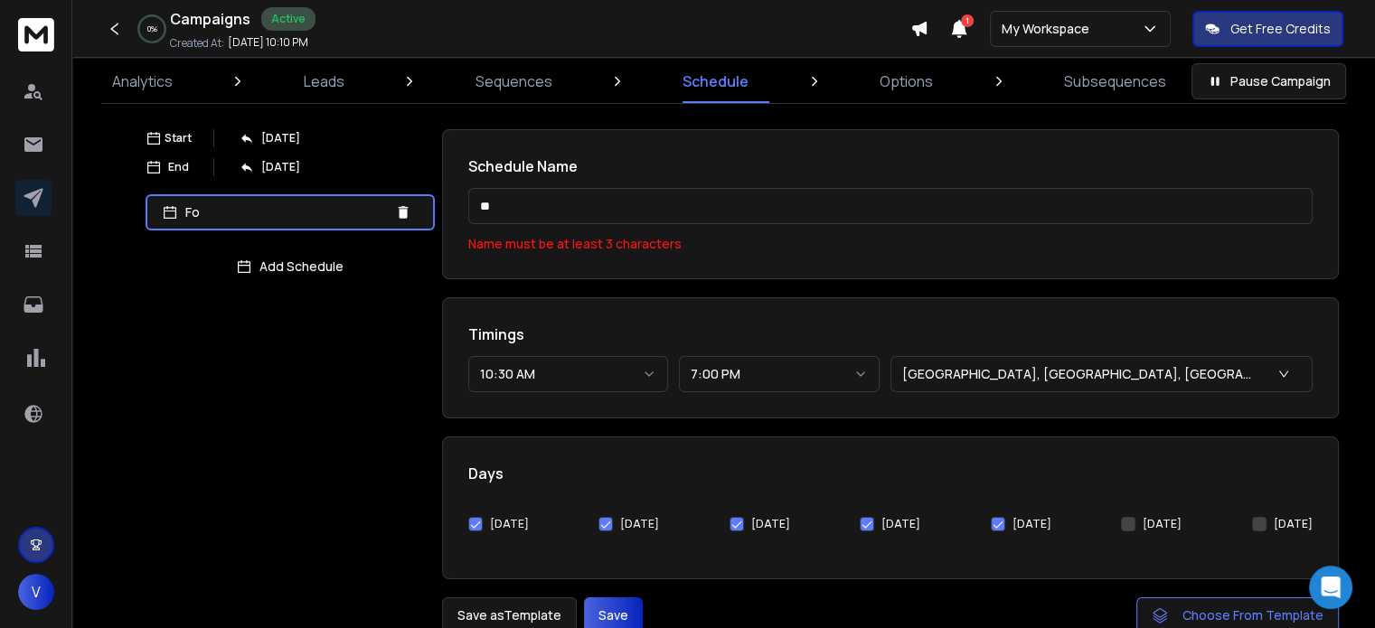
type input "*"
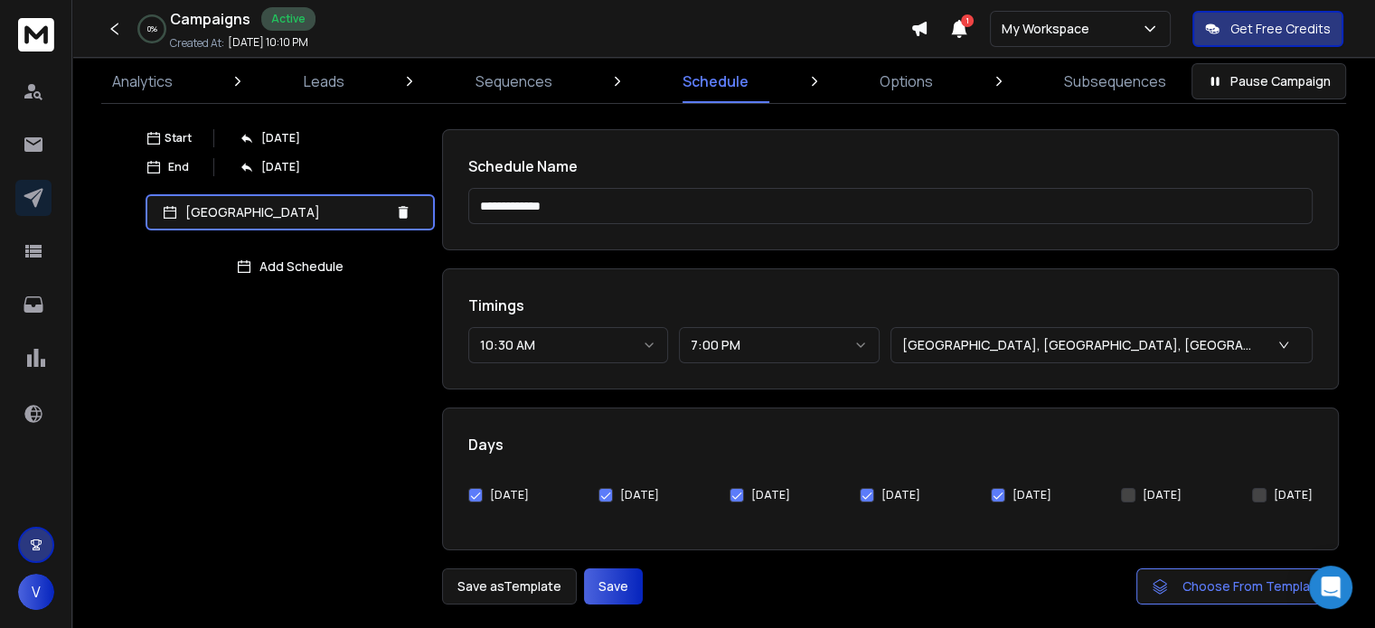
type input "**********"
click at [618, 595] on button "Save" at bounding box center [613, 587] width 59 height 36
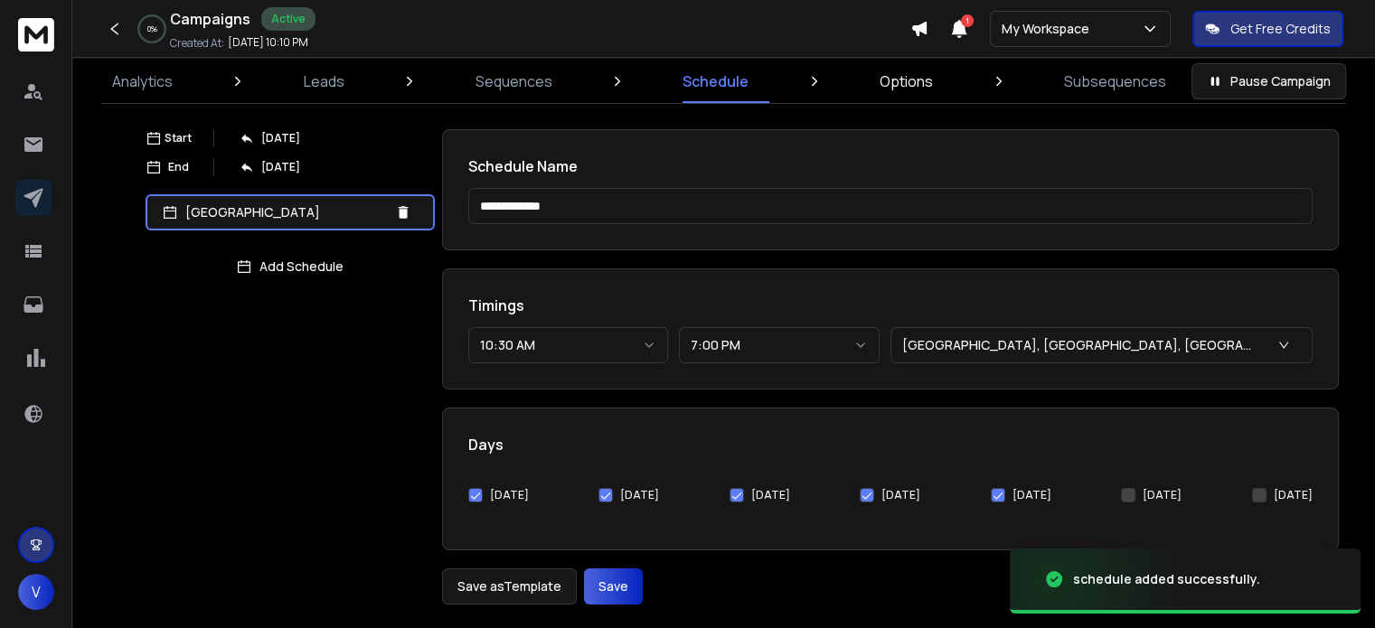
click at [889, 80] on p "Options" at bounding box center [905, 82] width 53 height 22
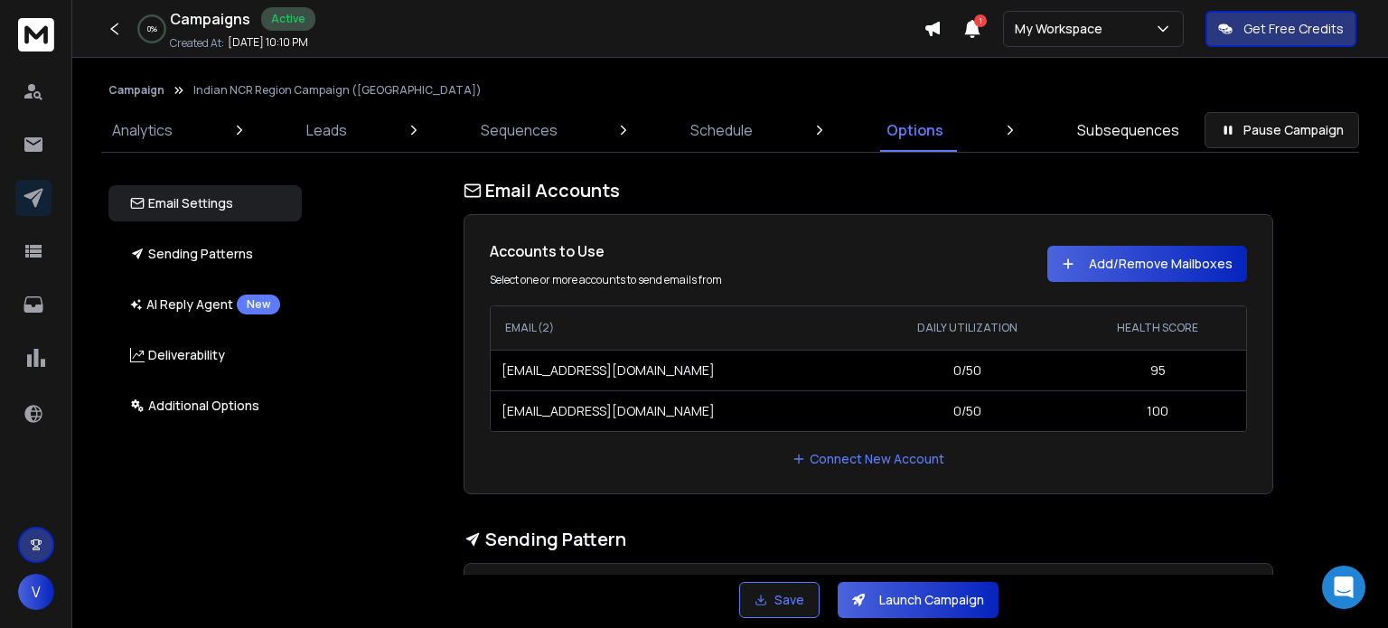
click at [1102, 135] on p "Subsequences" at bounding box center [1128, 130] width 102 height 22
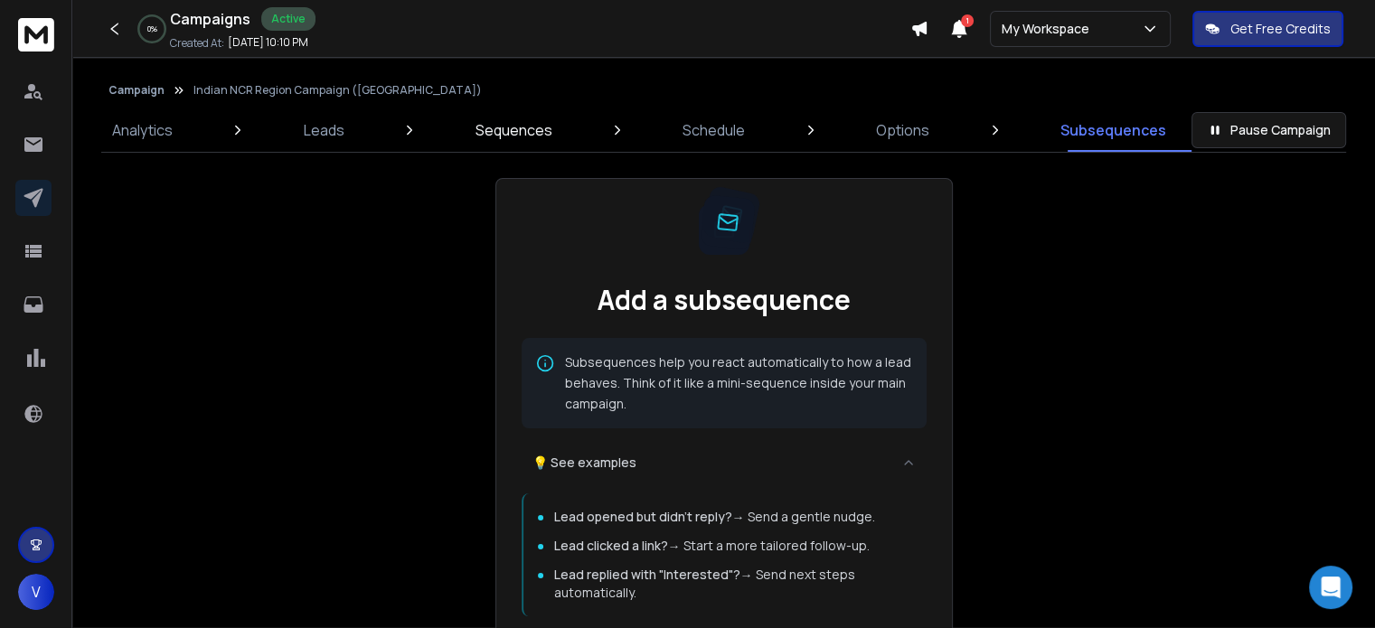
click at [497, 139] on p "Sequences" at bounding box center [513, 130] width 77 height 22
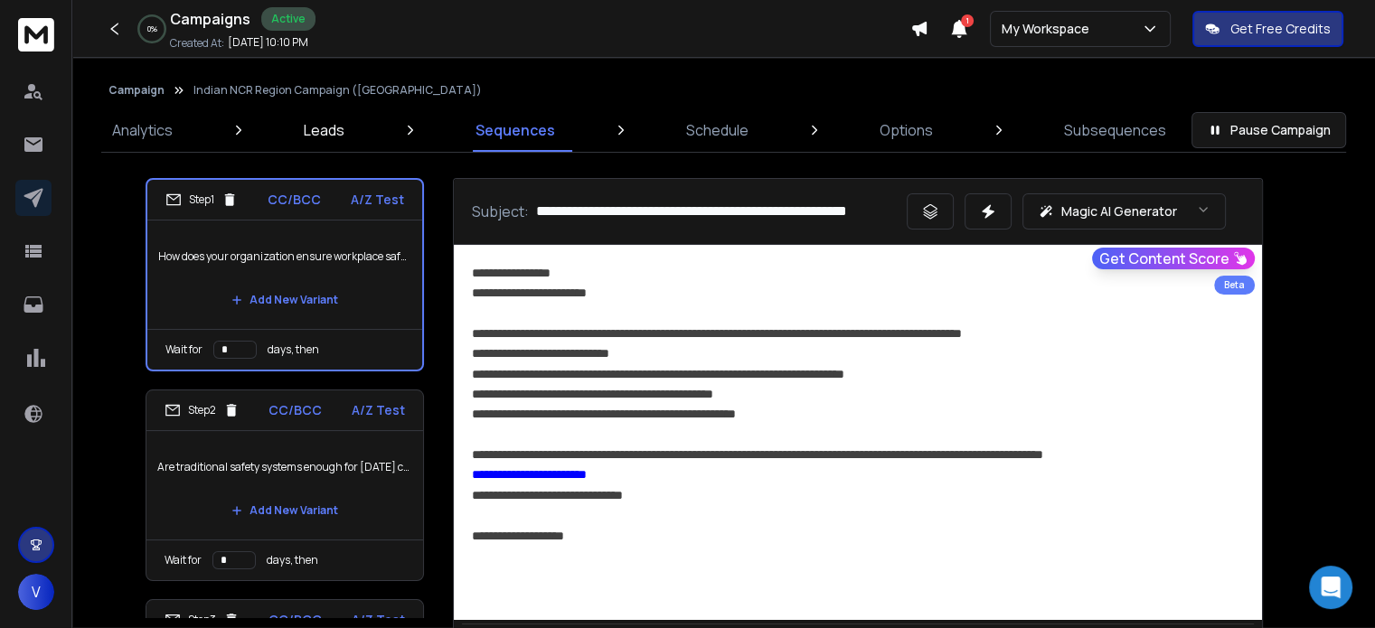
click at [315, 121] on p "Leads" at bounding box center [324, 130] width 41 height 22
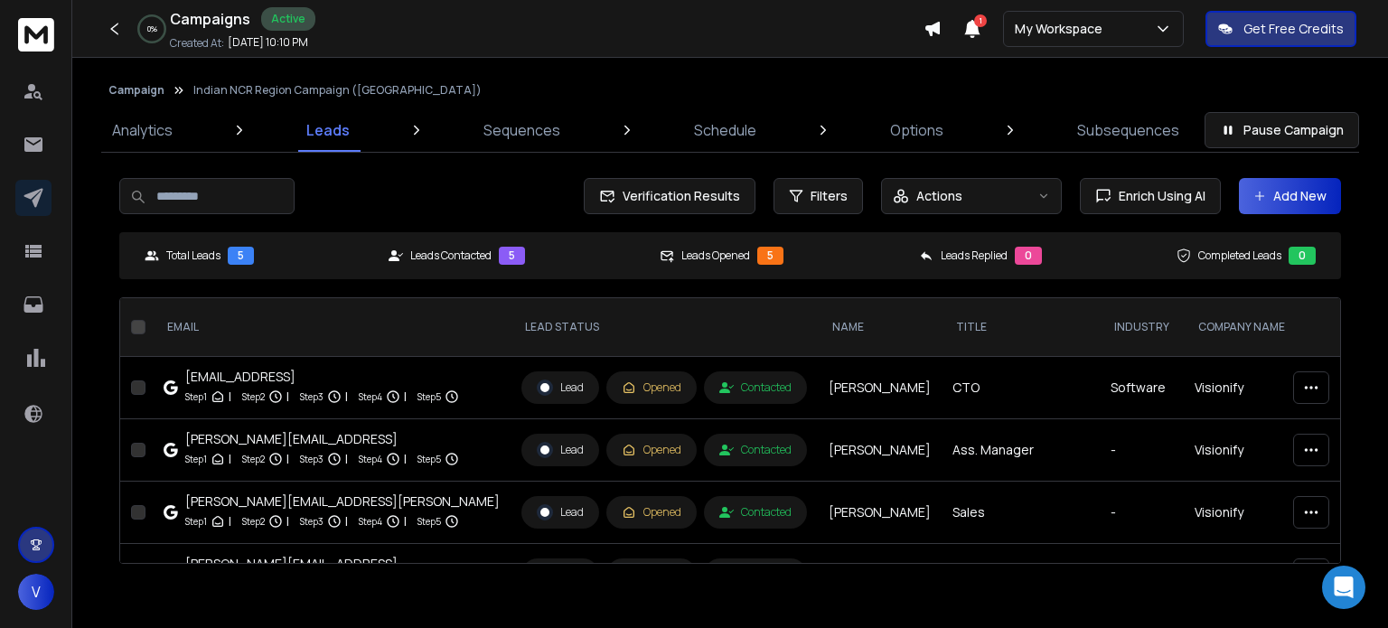
click at [330, 124] on p "Leads" at bounding box center [327, 130] width 43 height 22
click at [1300, 195] on button "Add New" at bounding box center [1290, 196] width 102 height 36
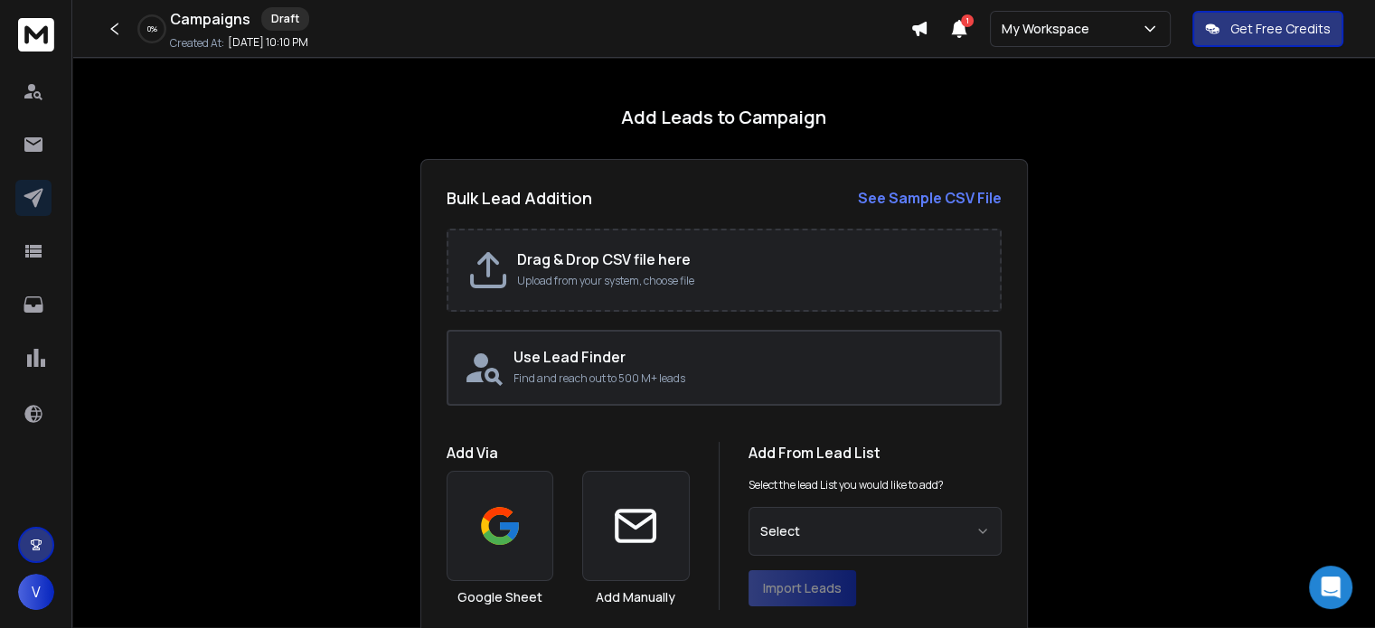
click at [725, 266] on h2 "Drag & Drop CSV file here" at bounding box center [749, 260] width 465 height 22
click at [613, 251] on h2 "Drag & Drop CSV file here" at bounding box center [749, 260] width 465 height 22
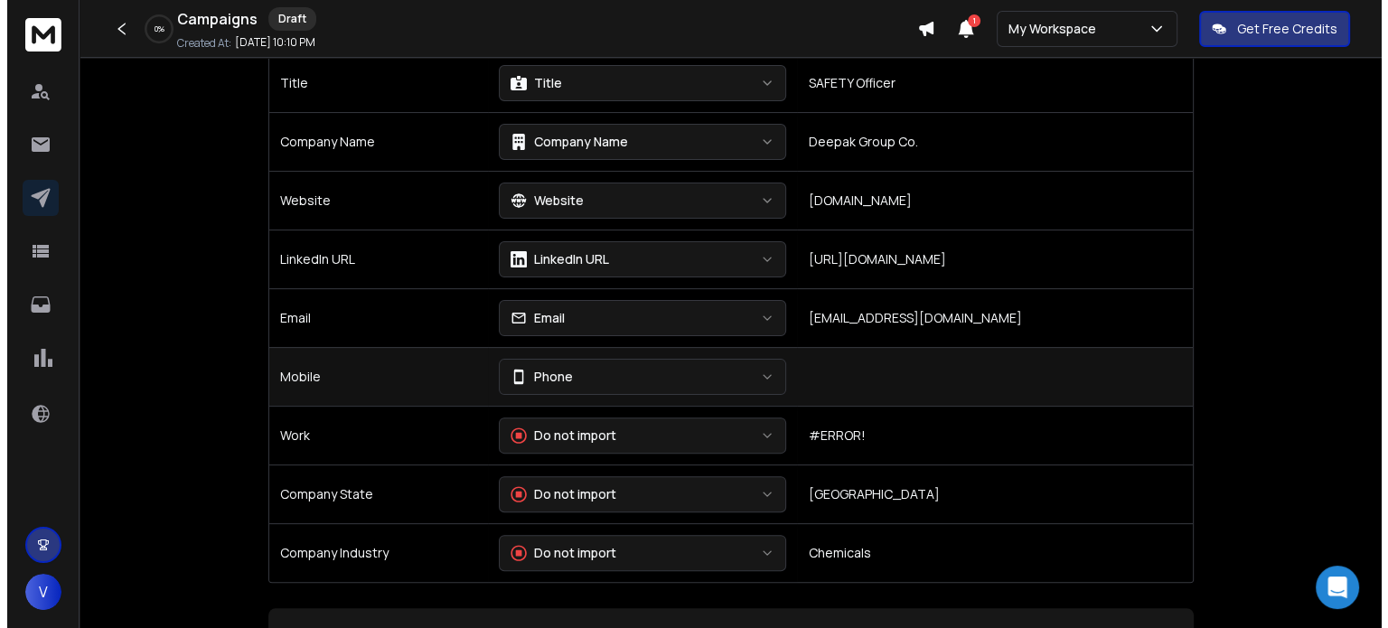
scroll to position [633, 0]
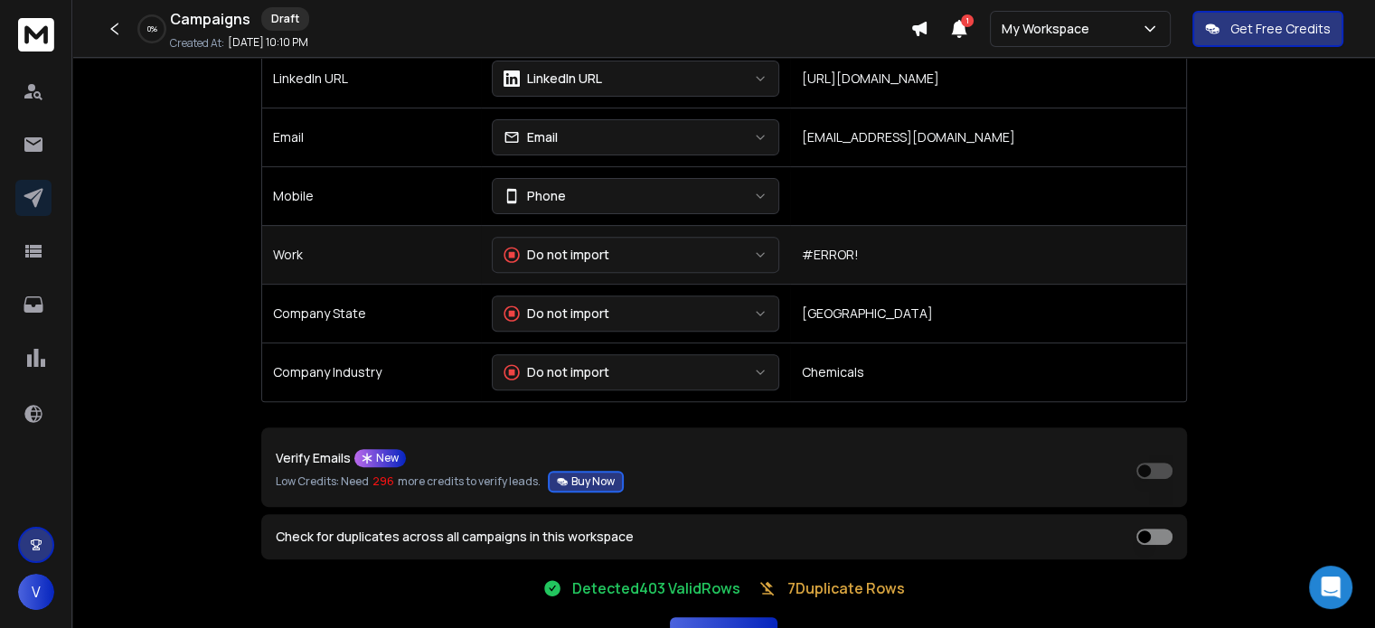
click at [598, 266] on button "Do not import" at bounding box center [636, 255] width 288 height 36
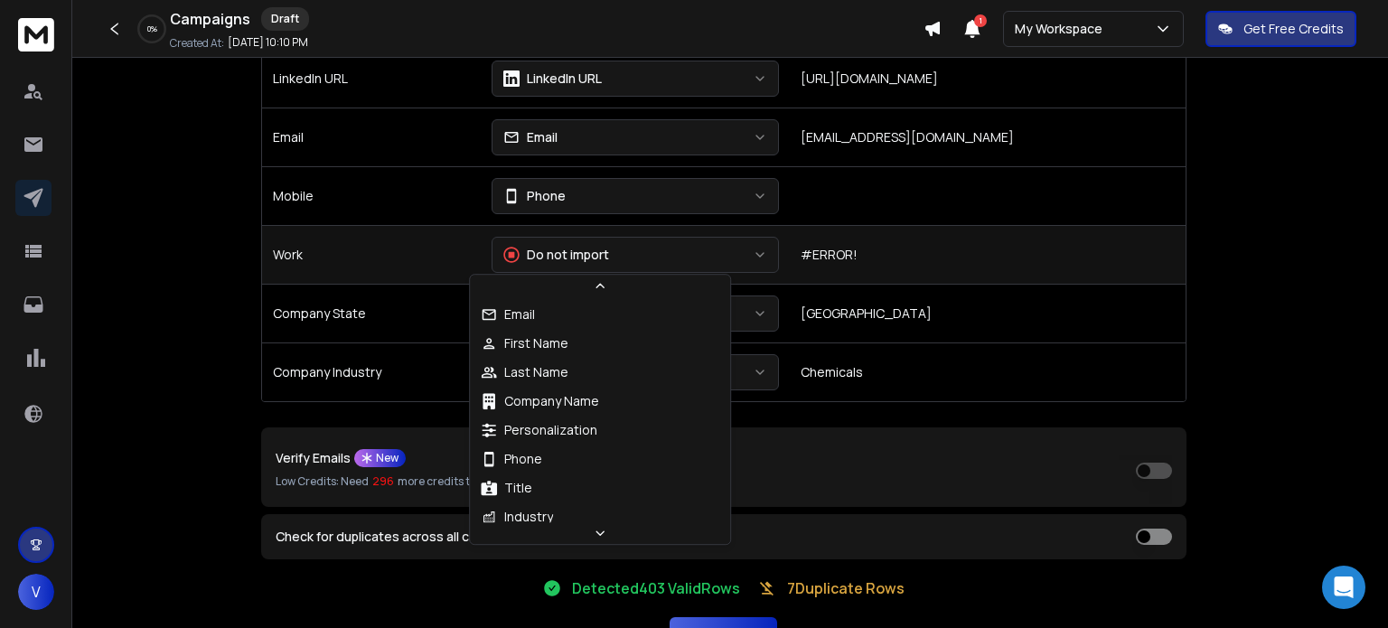
scroll to position [182, 0]
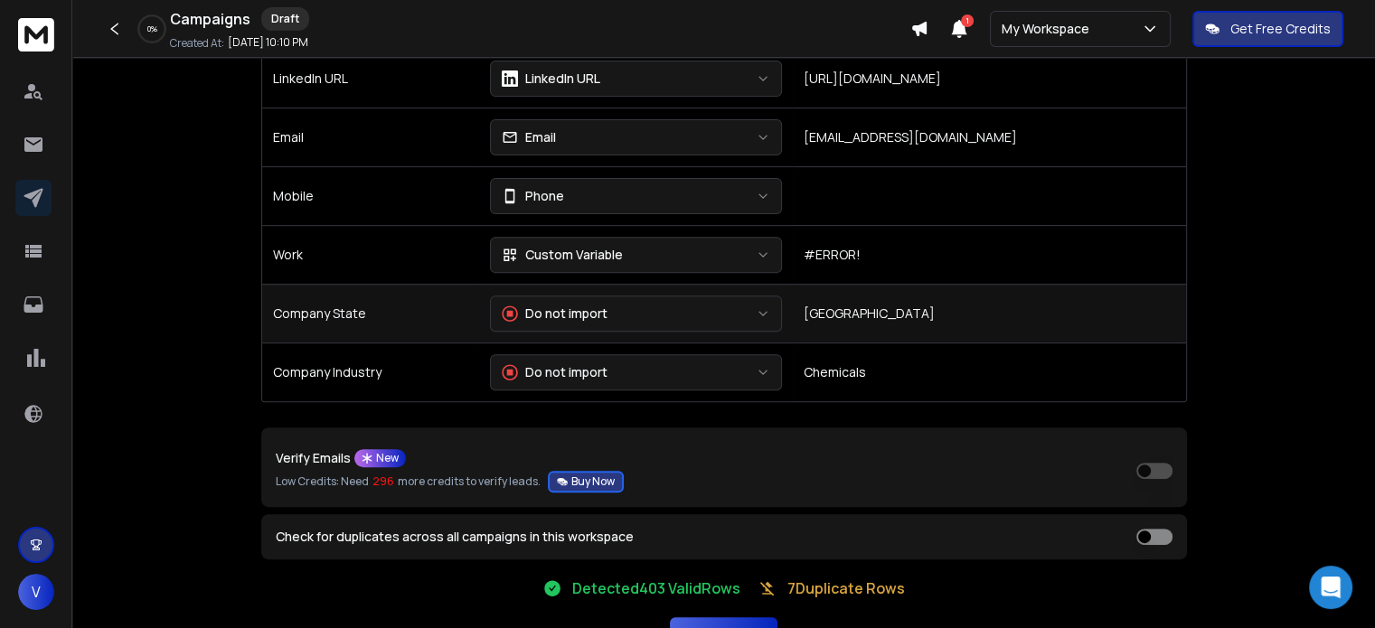
click at [601, 307] on button "Do not import" at bounding box center [636, 314] width 292 height 36
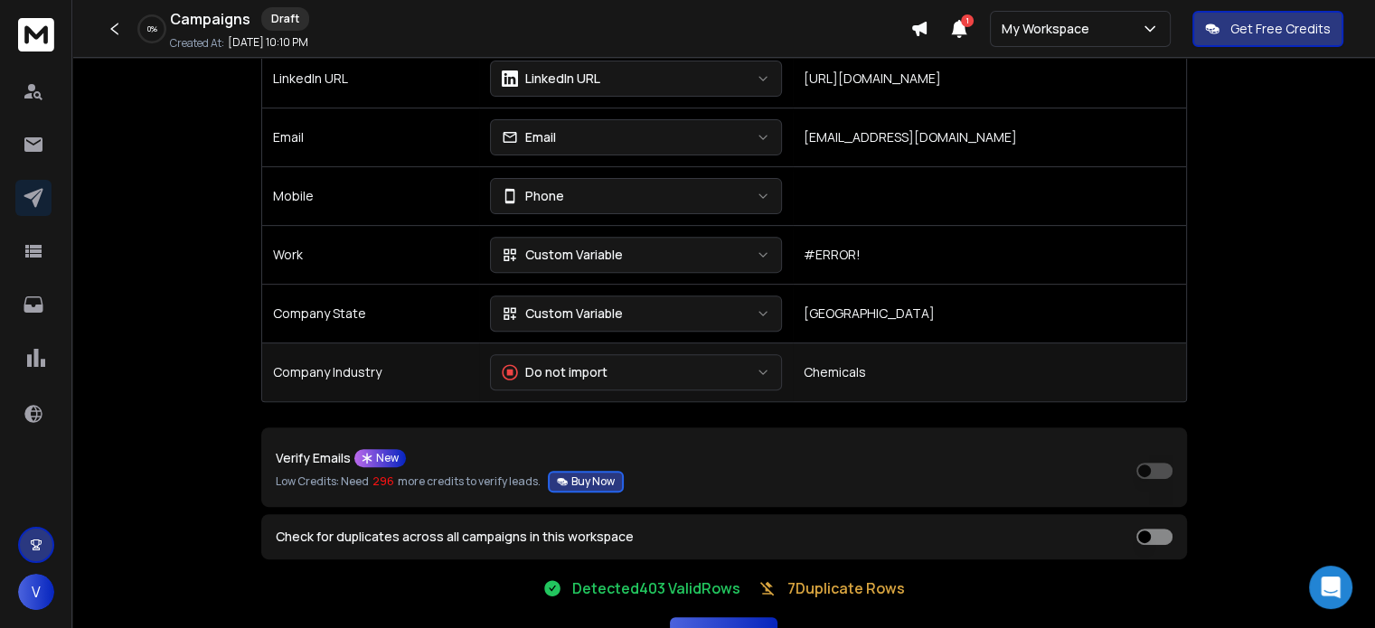
click at [611, 364] on button "Do not import" at bounding box center [636, 372] width 292 height 36
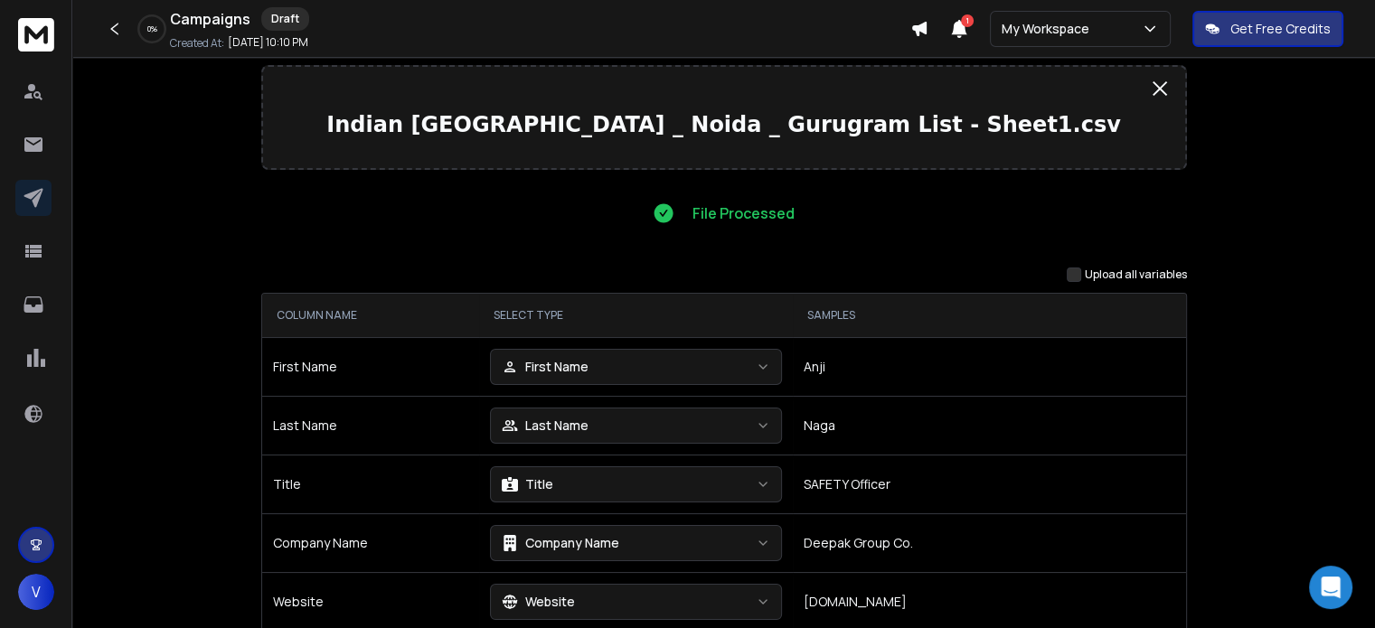
scroll to position [683, 0]
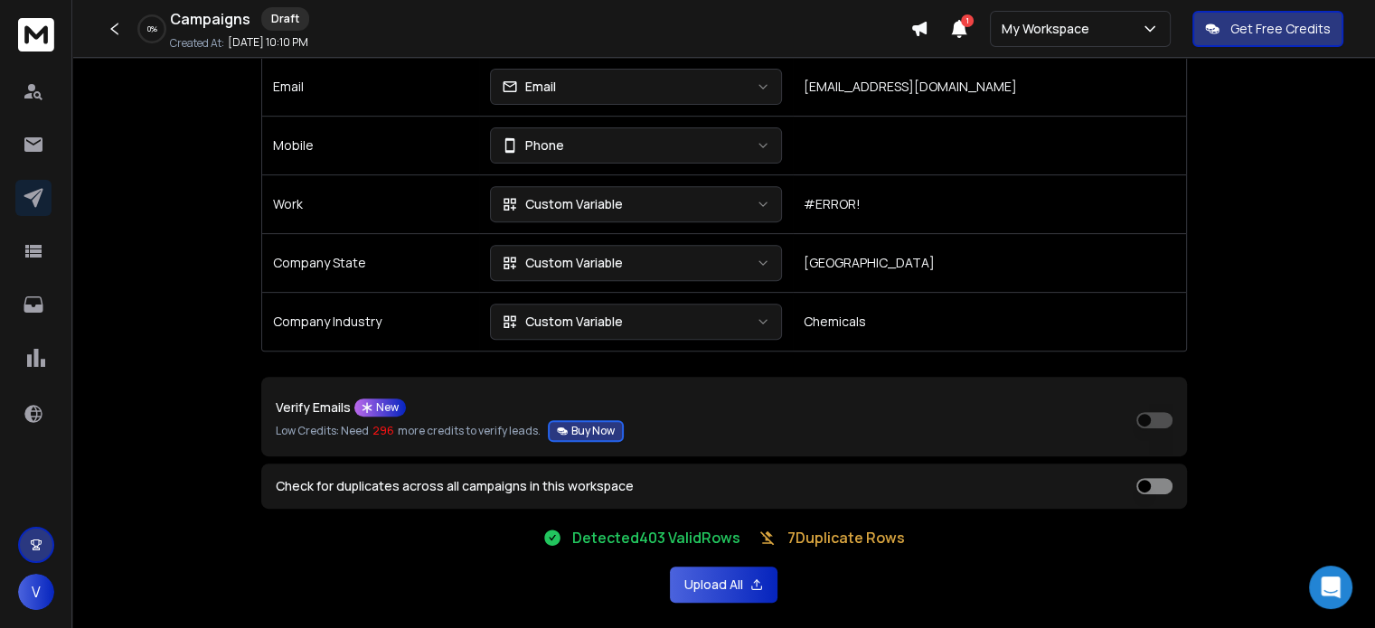
click at [720, 589] on button "Upload All" at bounding box center [724, 585] width 108 height 36
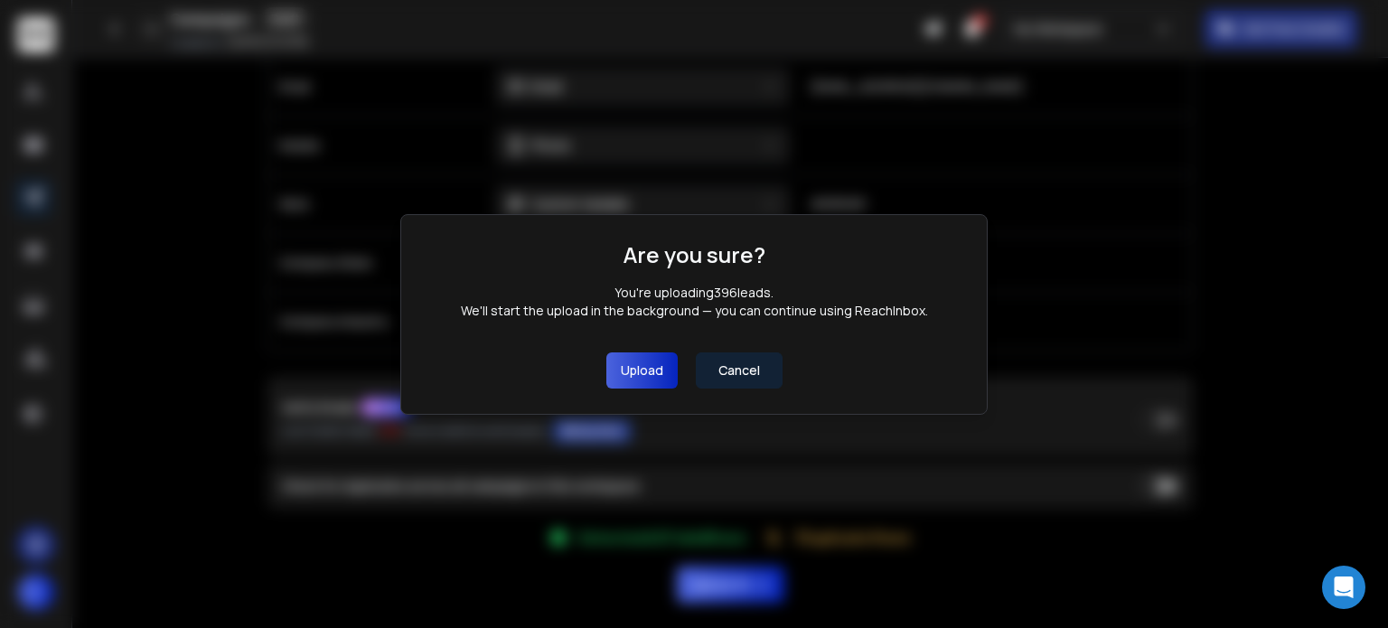
click at [647, 374] on button "Upload" at bounding box center [641, 371] width 71 height 36
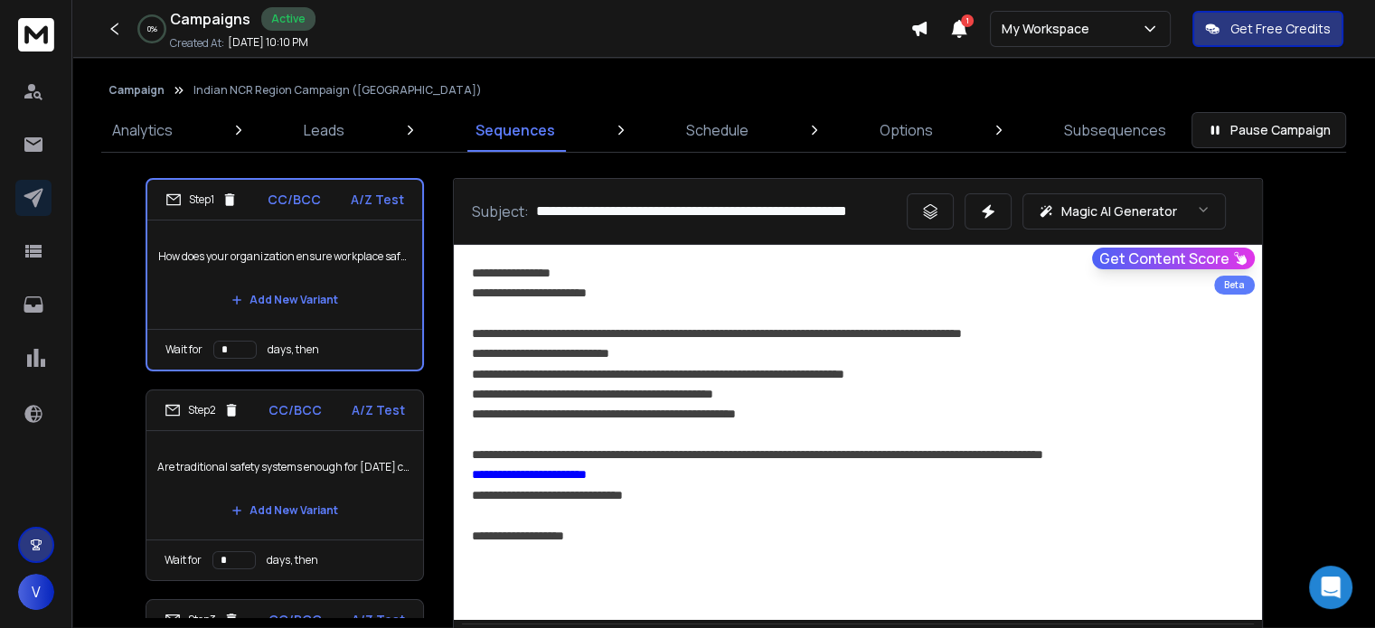
click at [334, 483] on p "Are traditional safety systems enough for [DATE] challenges?" at bounding box center [284, 467] width 255 height 51
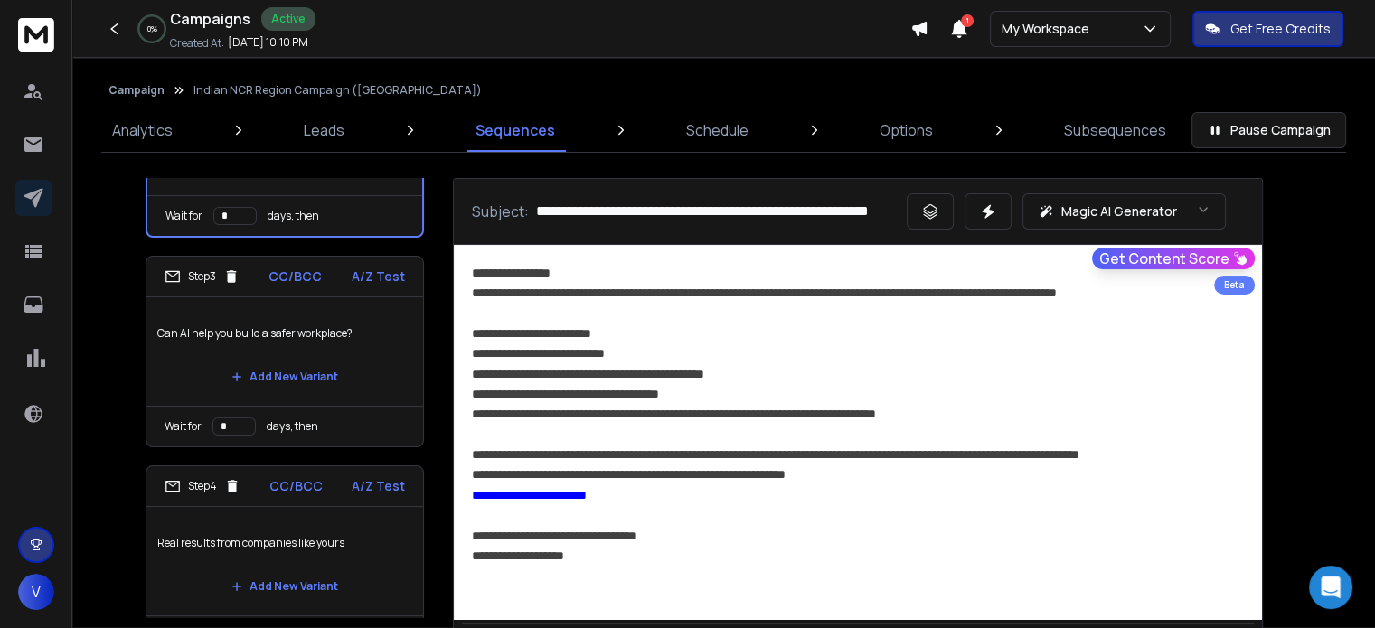
scroll to position [362, 0]
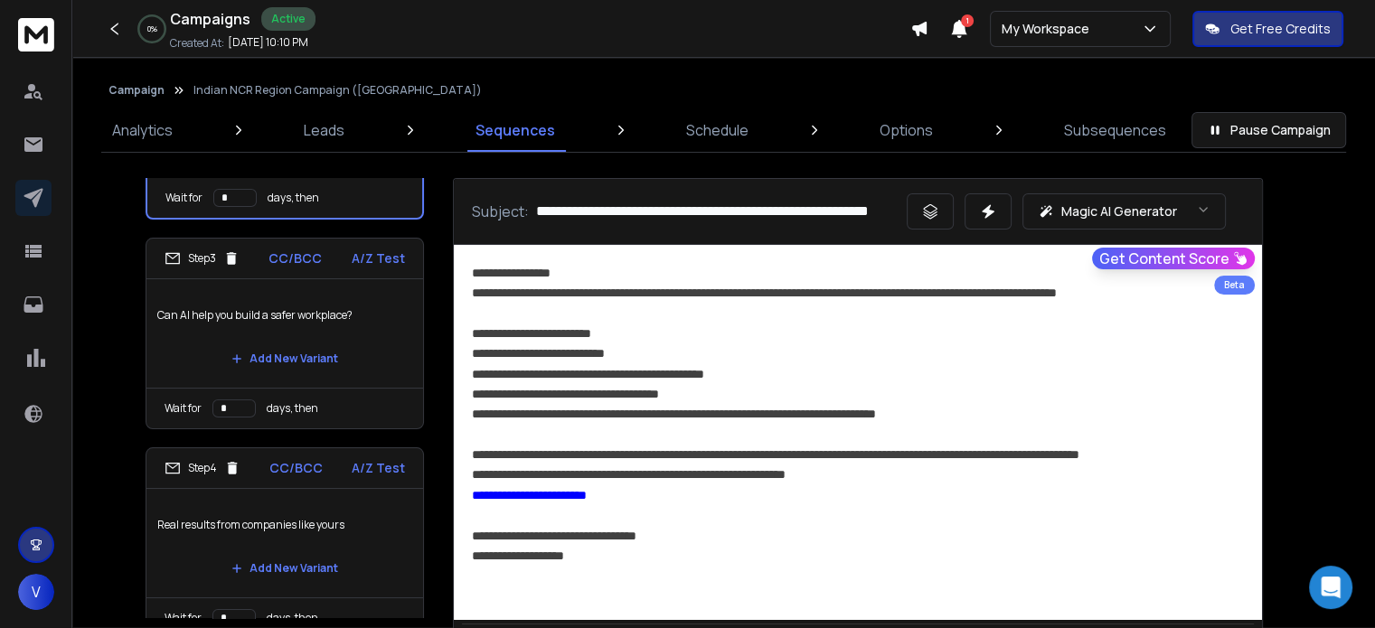
click at [318, 291] on p "Can AI help you build a safer workplace?" at bounding box center [284, 315] width 255 height 51
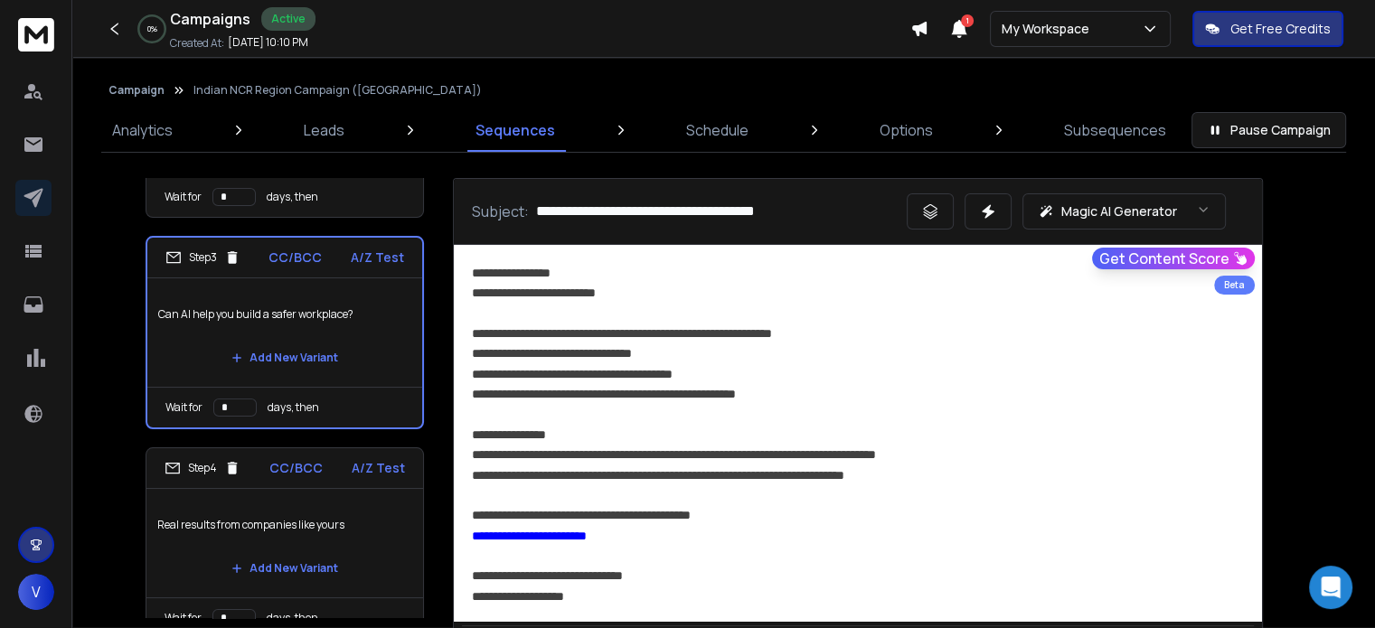
click at [359, 511] on p "Real results from companies like yours" at bounding box center [284, 525] width 255 height 51
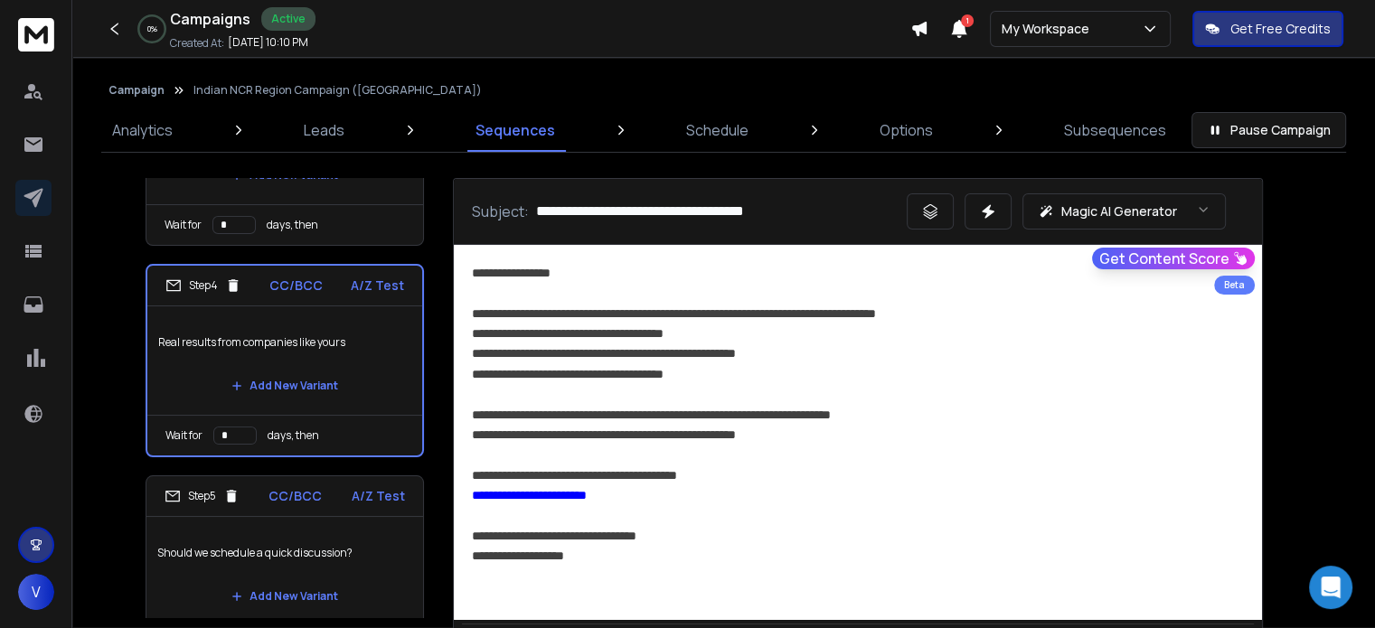
scroll to position [548, 0]
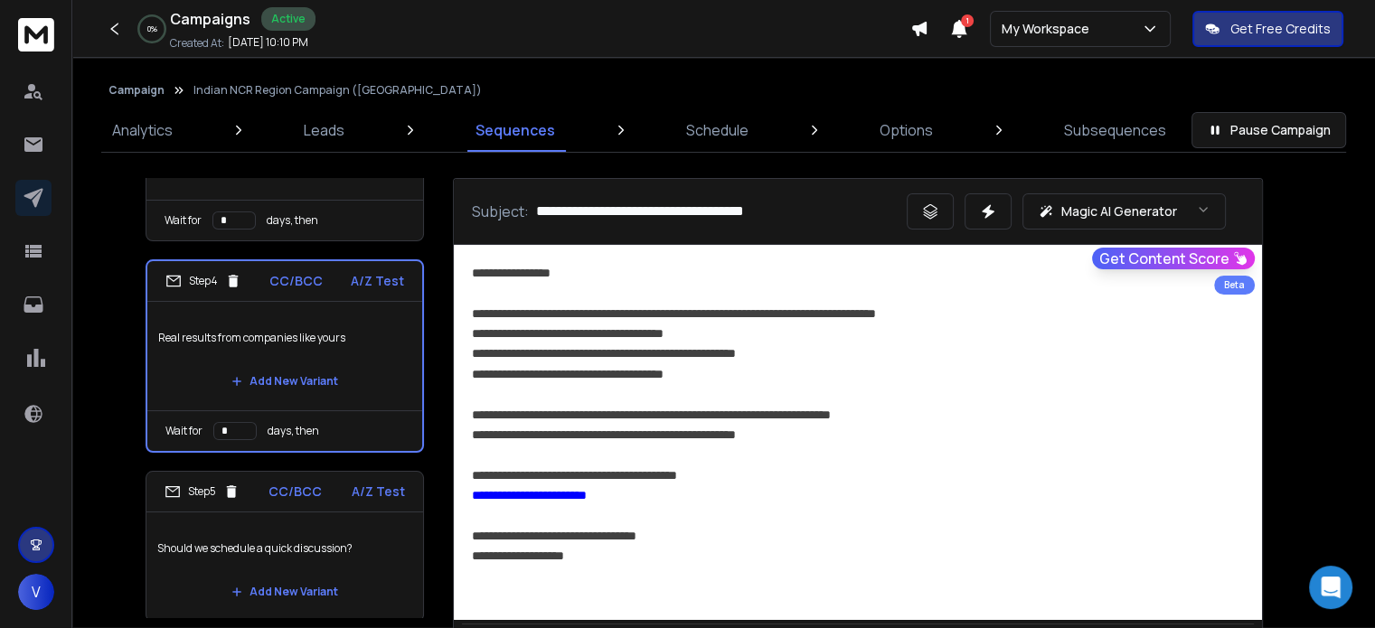
click at [350, 545] on p "Should we schedule a quick discussion?" at bounding box center [284, 548] width 255 height 51
type input "**********"
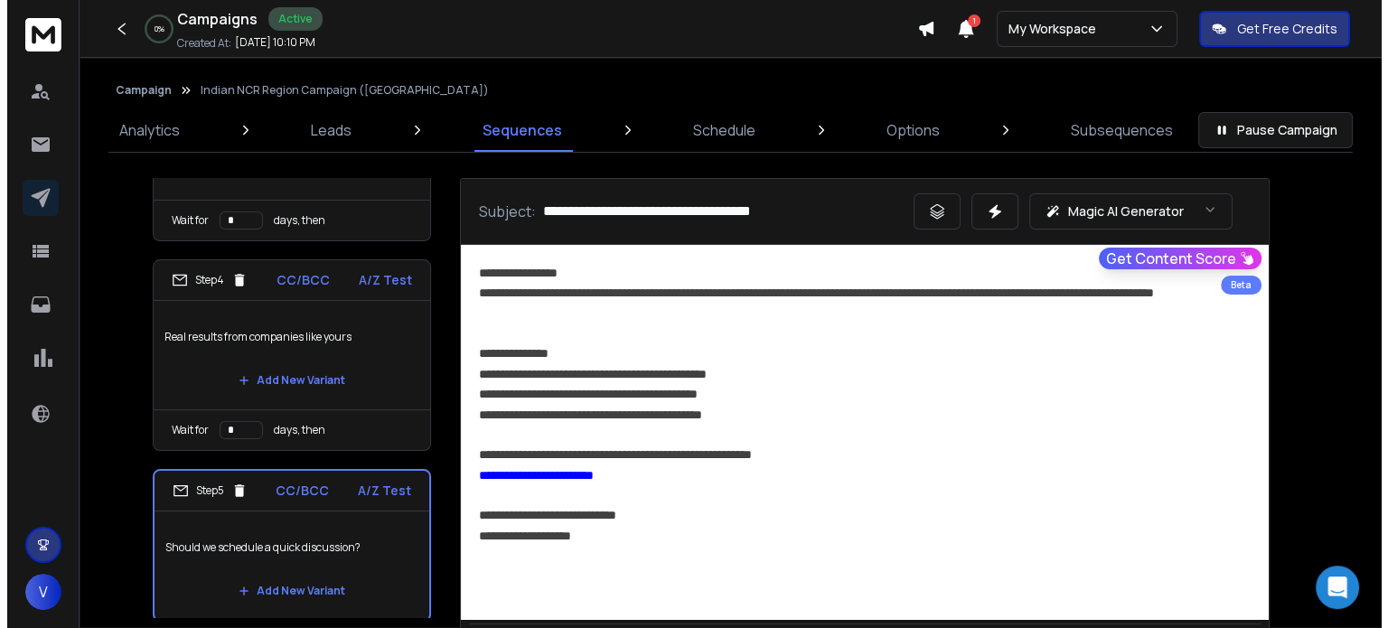
scroll to position [0, 0]
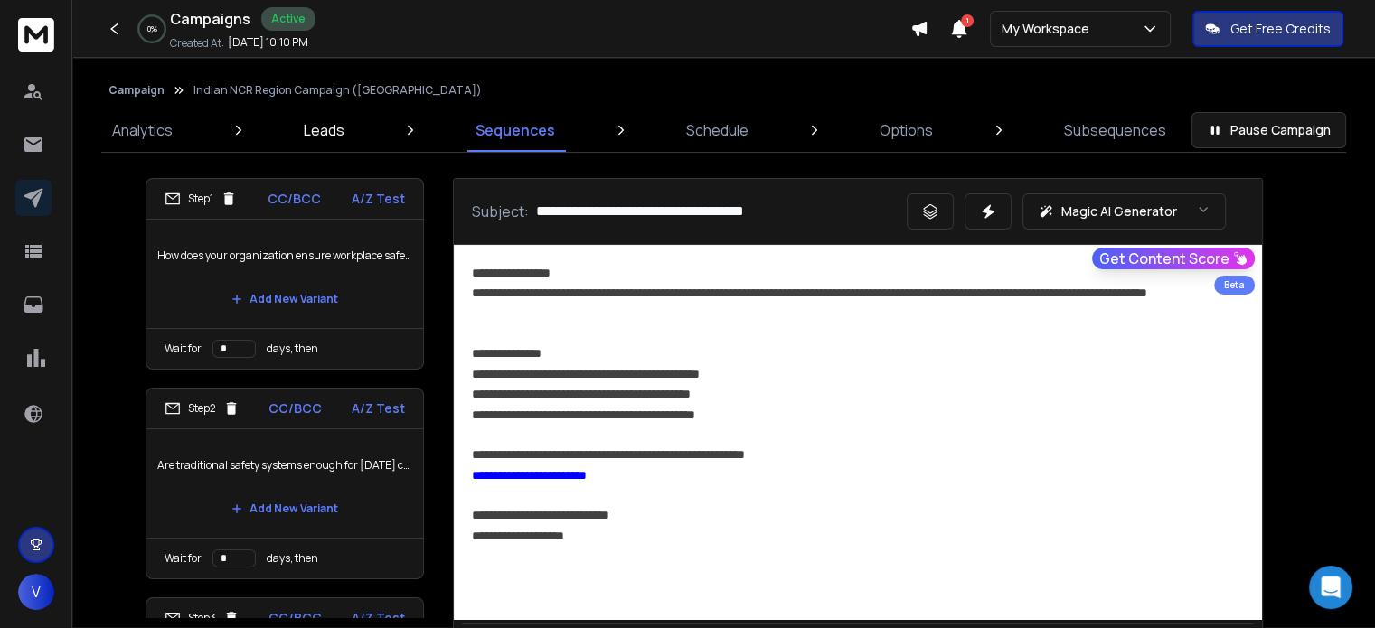
click at [343, 126] on p "Leads" at bounding box center [324, 130] width 41 height 22
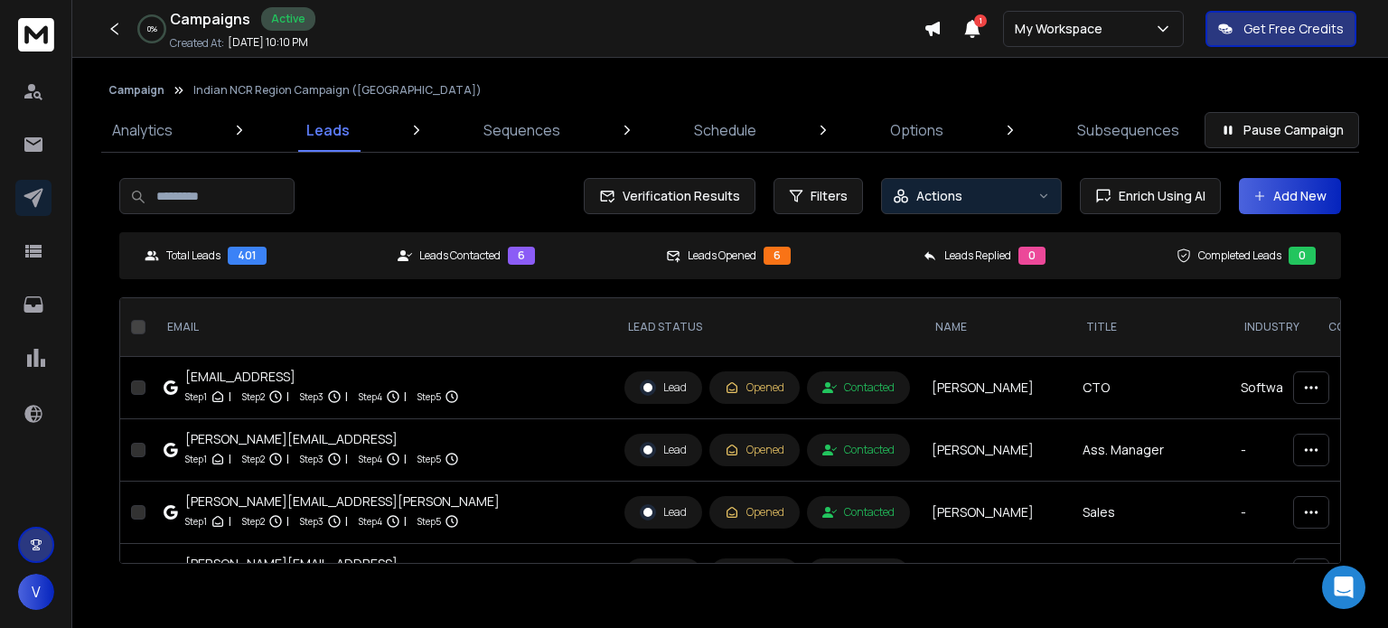
click at [976, 189] on div "Actions" at bounding box center [961, 196] width 137 height 18
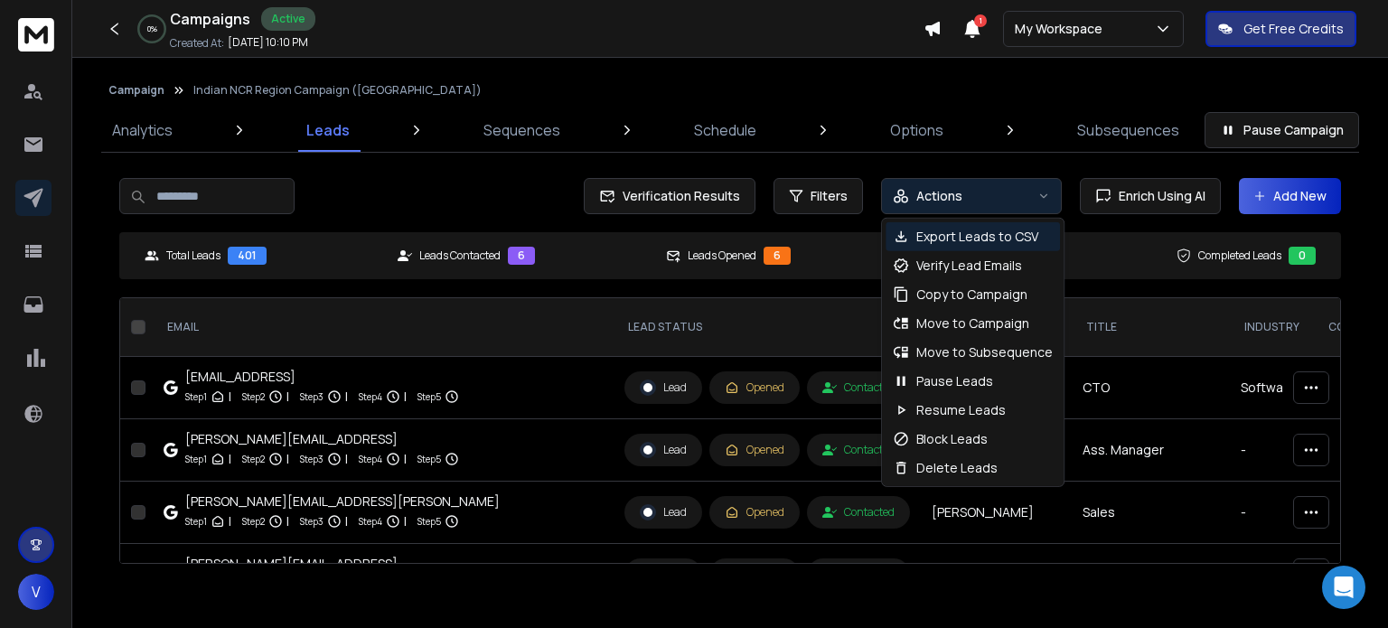
click at [992, 185] on button "Actions" at bounding box center [971, 196] width 181 height 36
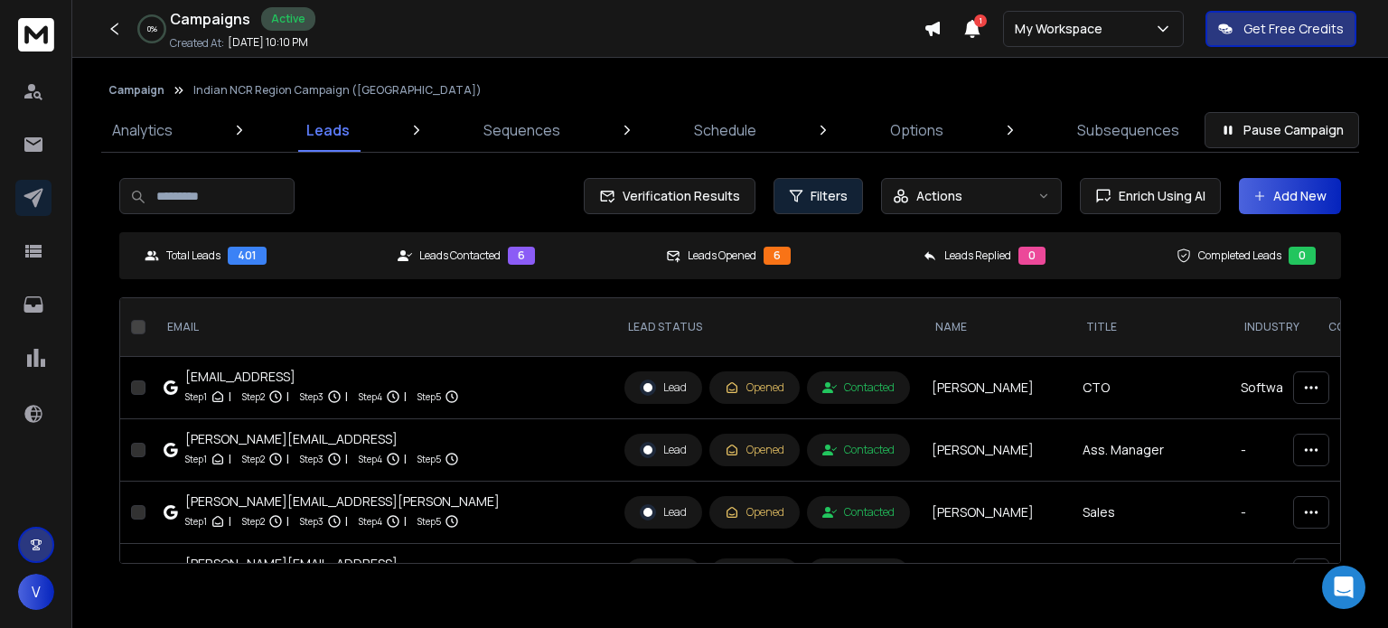
click at [846, 191] on span "Filters" at bounding box center [829, 196] width 37 height 18
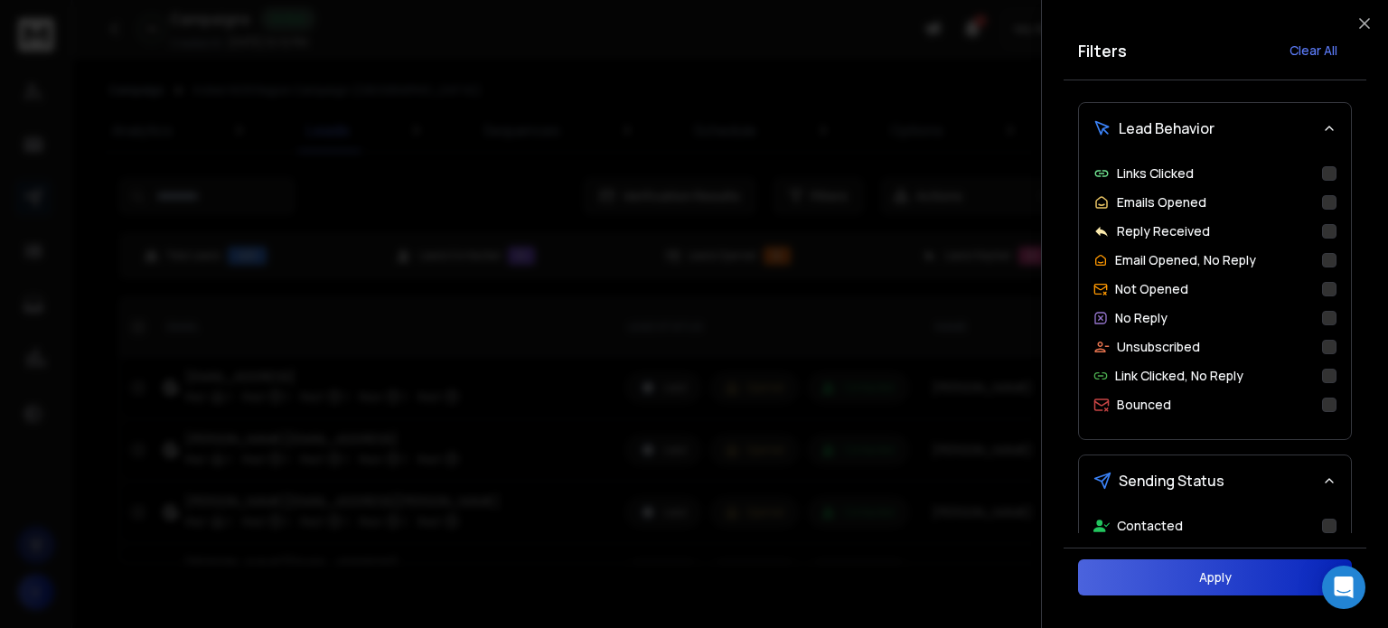
click at [1164, 408] on p "Bounced" at bounding box center [1144, 405] width 54 height 18
click at [1322, 408] on button "Bounced" at bounding box center [1329, 405] width 14 height 14
click at [1164, 408] on p "Bounced" at bounding box center [1144, 405] width 54 height 18
click at [1322, 408] on button "Bounced" at bounding box center [1329, 405] width 14 height 14
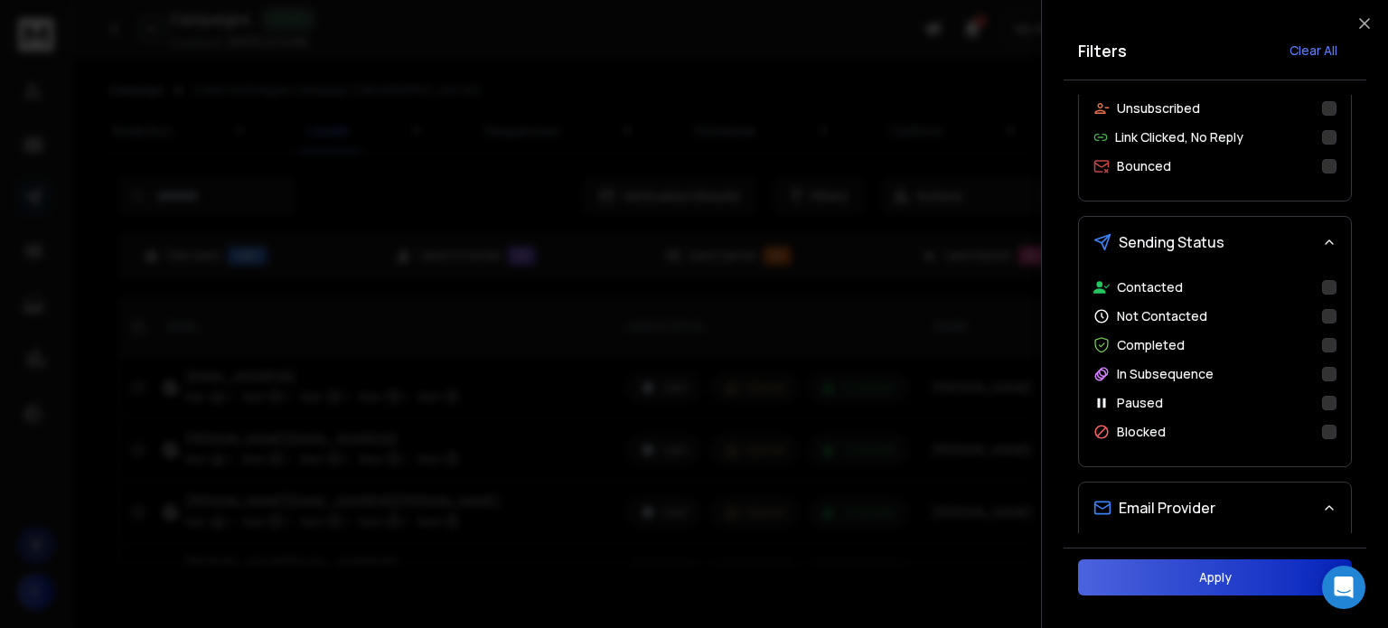
scroll to position [271, 0]
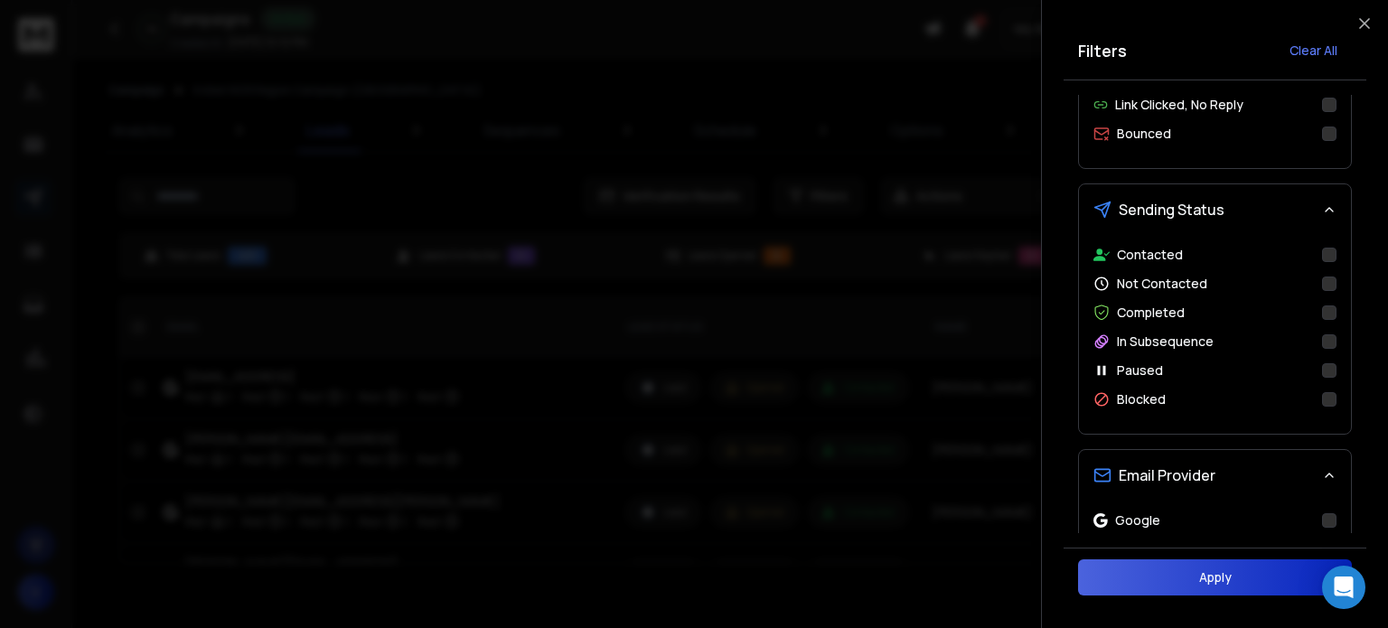
click at [1322, 399] on button "Blocked" at bounding box center [1329, 399] width 14 height 14
click at [1245, 575] on button "Apply" at bounding box center [1215, 577] width 274 height 36
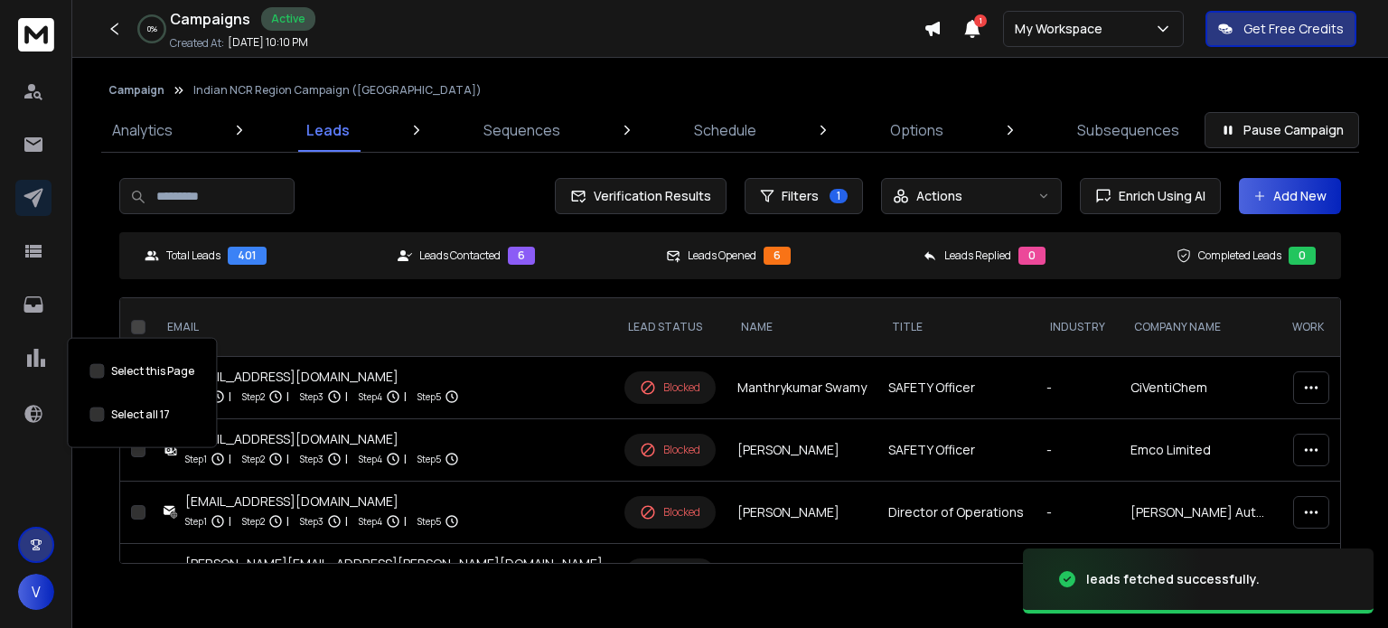
click at [101, 413] on button "Select this Page" at bounding box center [96, 415] width 14 height 14
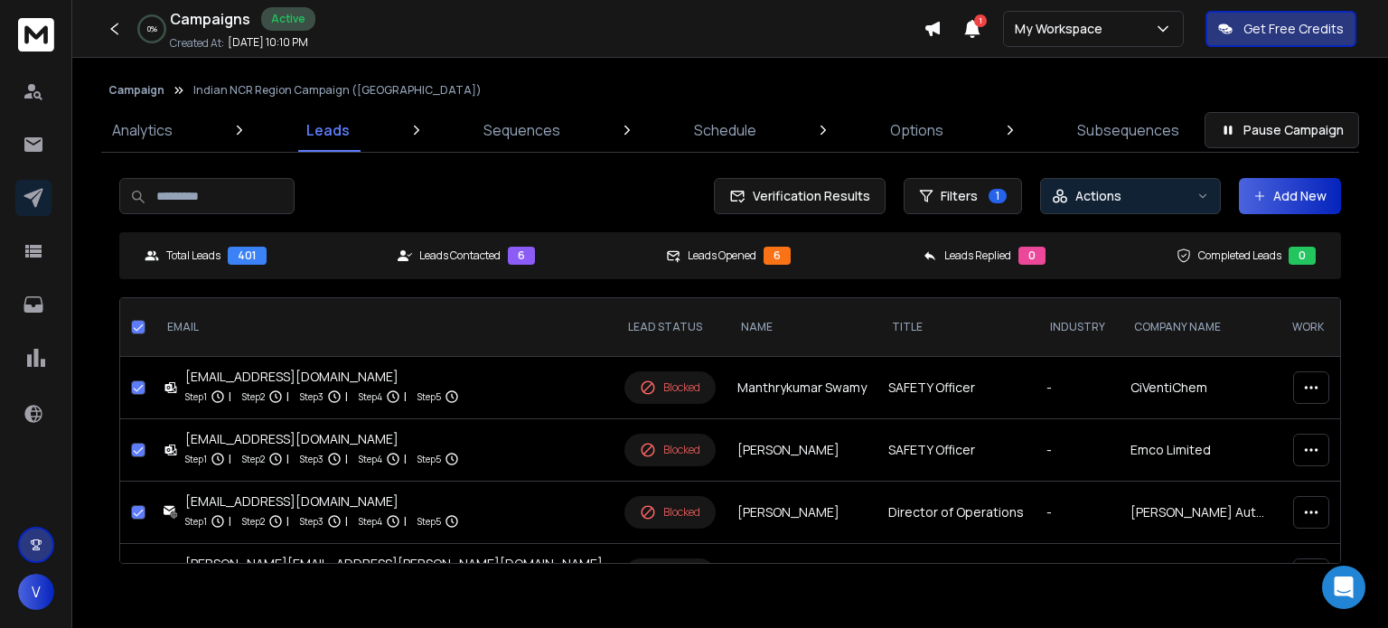
click at [1070, 202] on div "Actions" at bounding box center [1120, 196] width 137 height 18
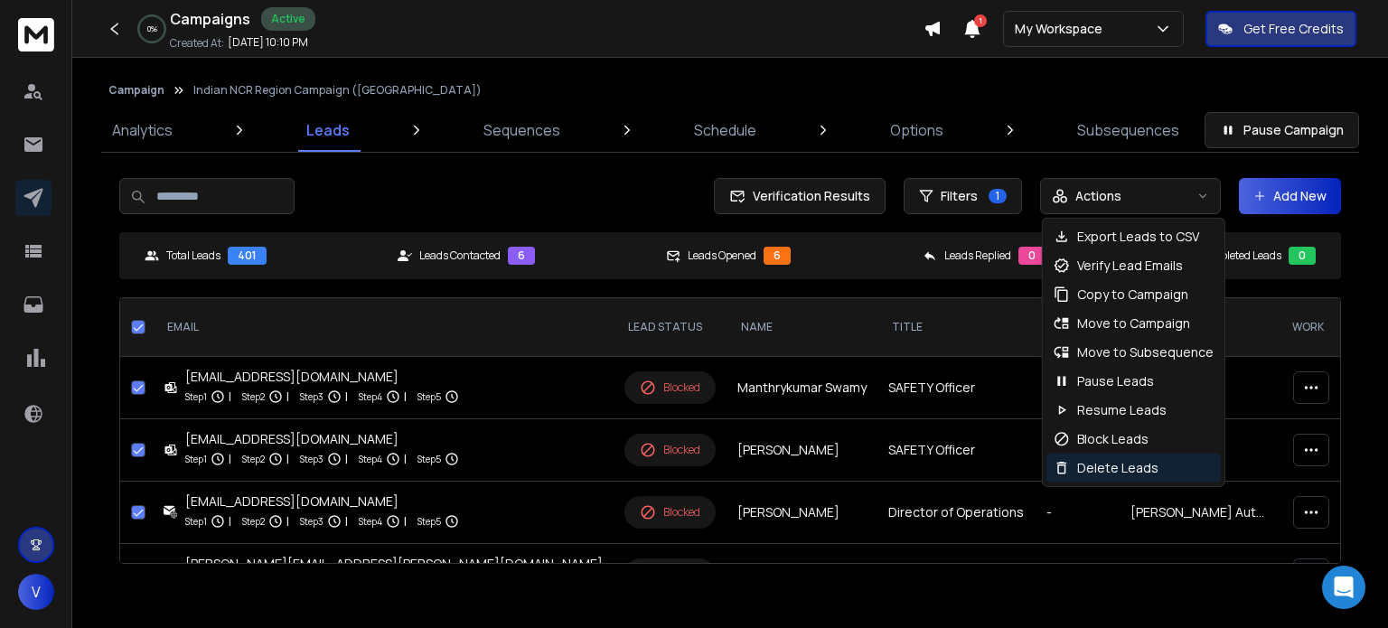
click at [1130, 461] on p "Delete Leads" at bounding box center [1117, 468] width 81 height 18
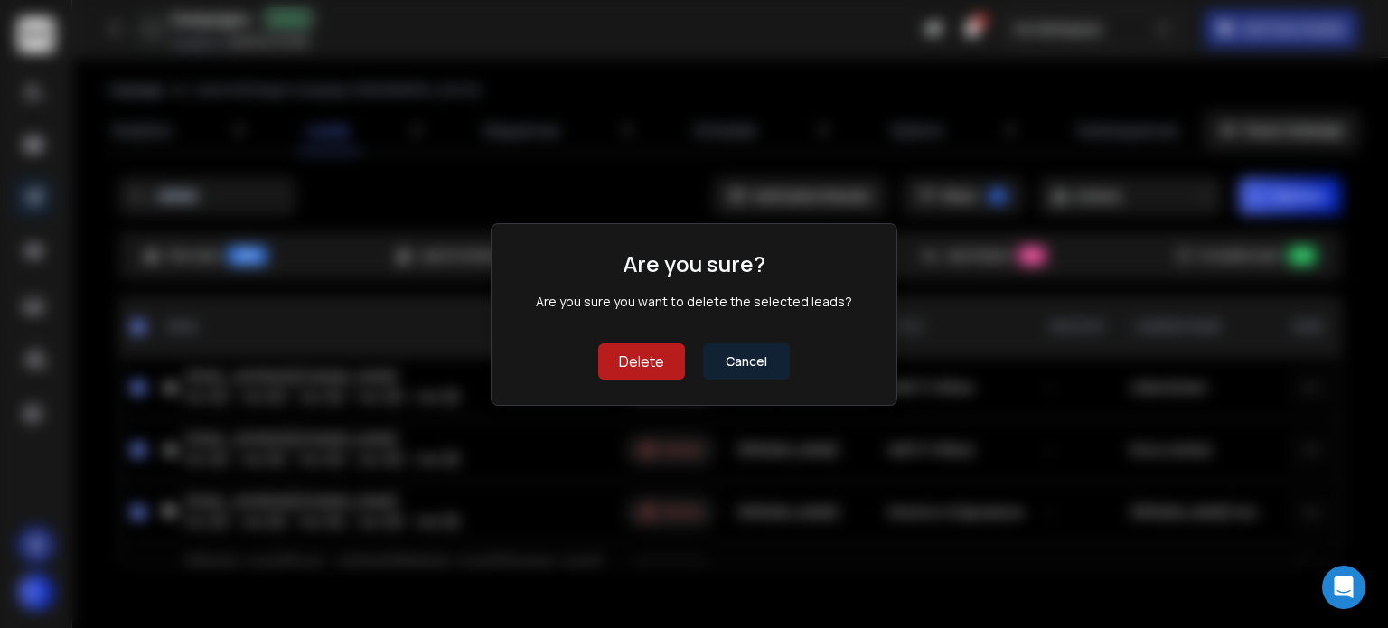
click at [657, 365] on button "Delete" at bounding box center [641, 361] width 87 height 36
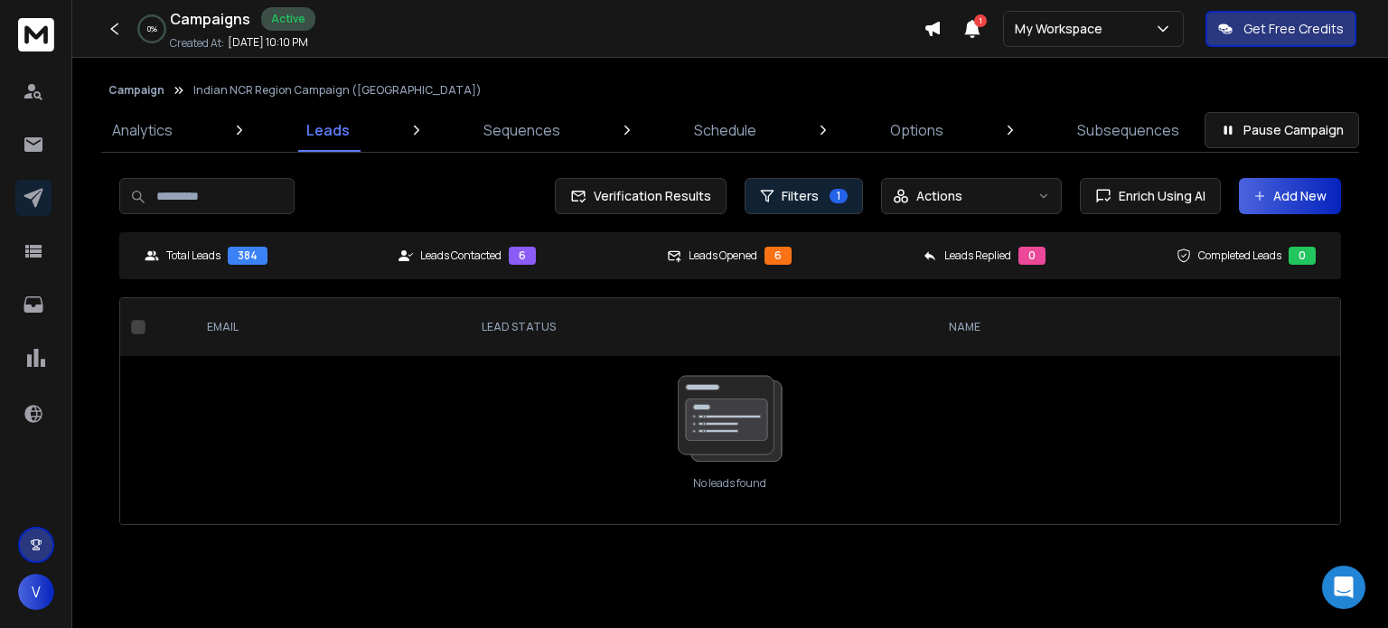
click at [771, 195] on icon "button" at bounding box center [767, 196] width 14 height 14
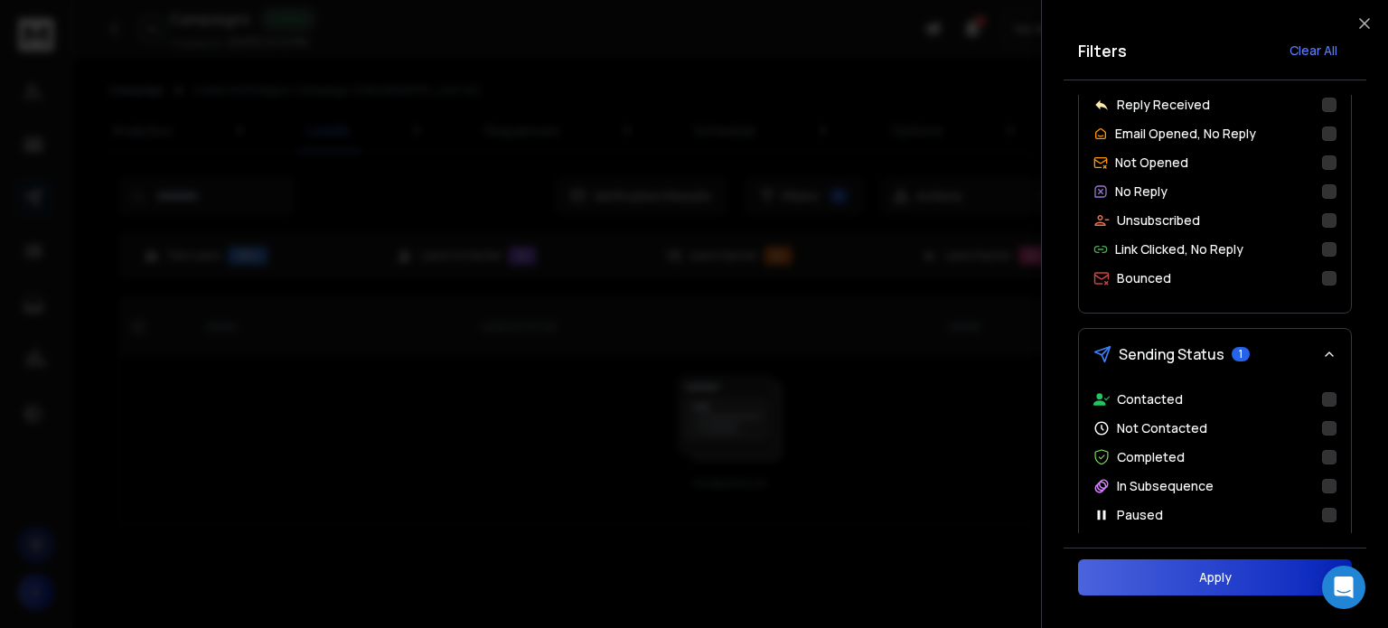
scroll to position [181, 0]
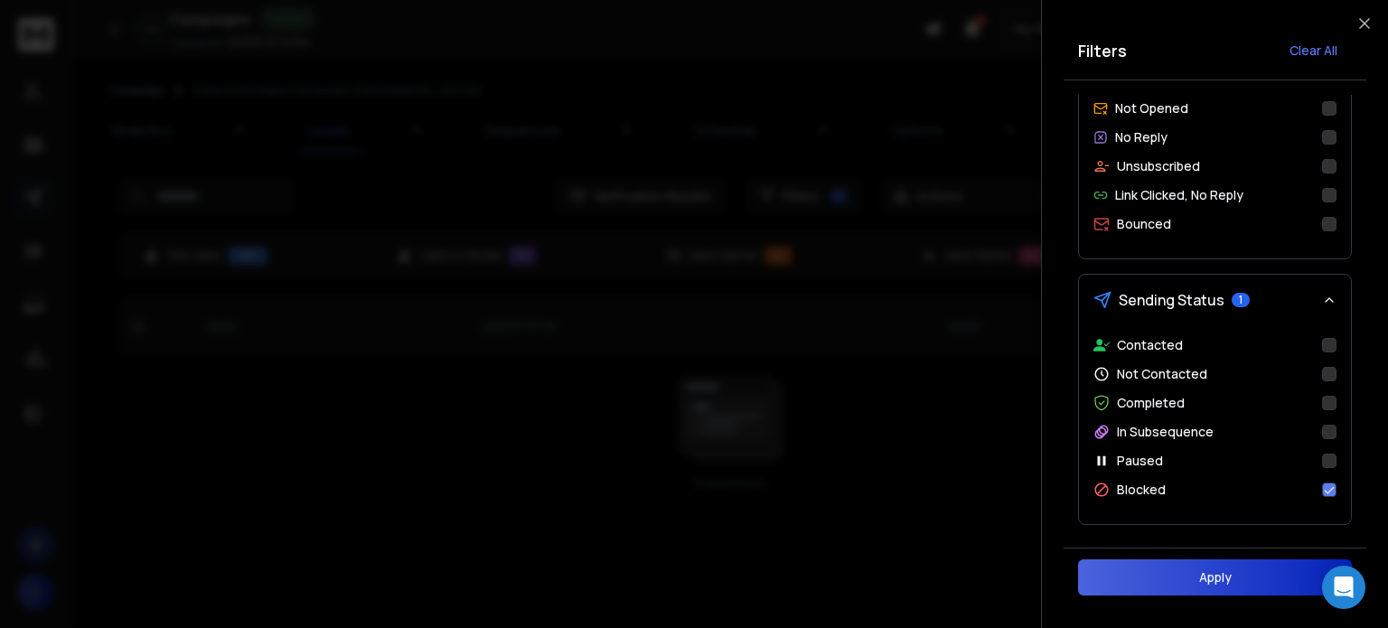
click at [1322, 487] on button "Blocked" at bounding box center [1329, 490] width 14 height 14
click at [1185, 587] on button "Apply" at bounding box center [1215, 577] width 274 height 36
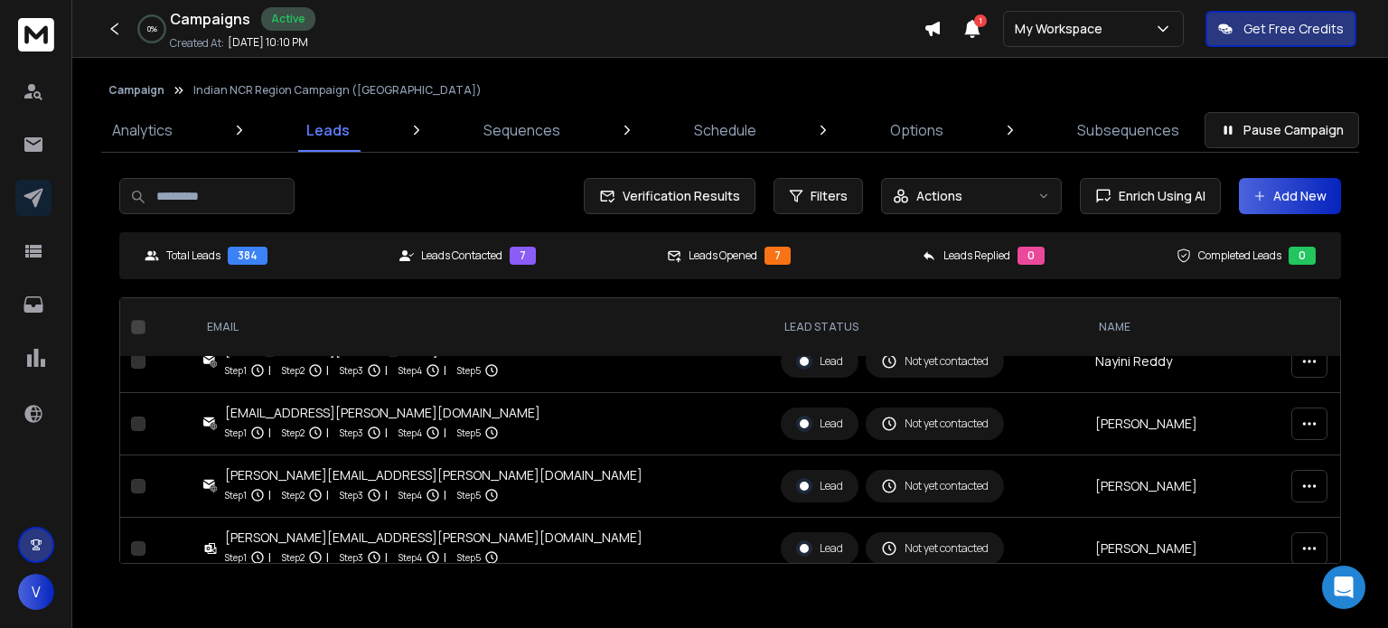
scroll to position [8683, 0]
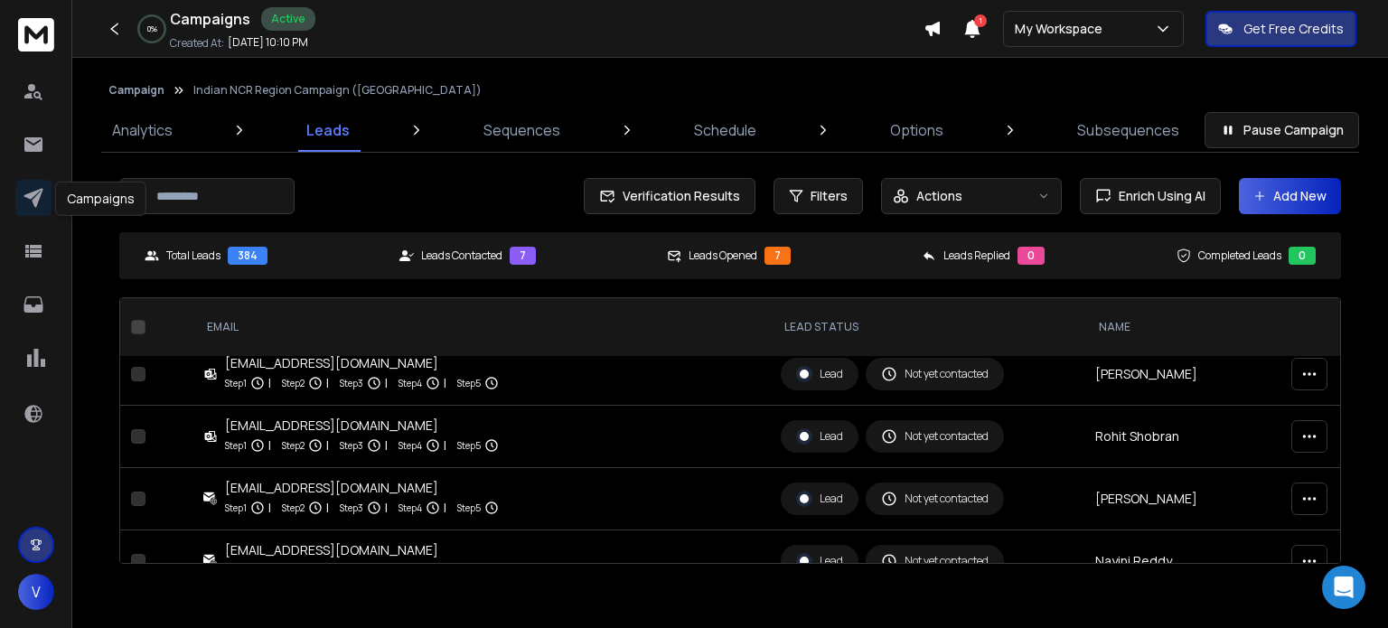
click at [40, 202] on icon at bounding box center [34, 198] width 22 height 22
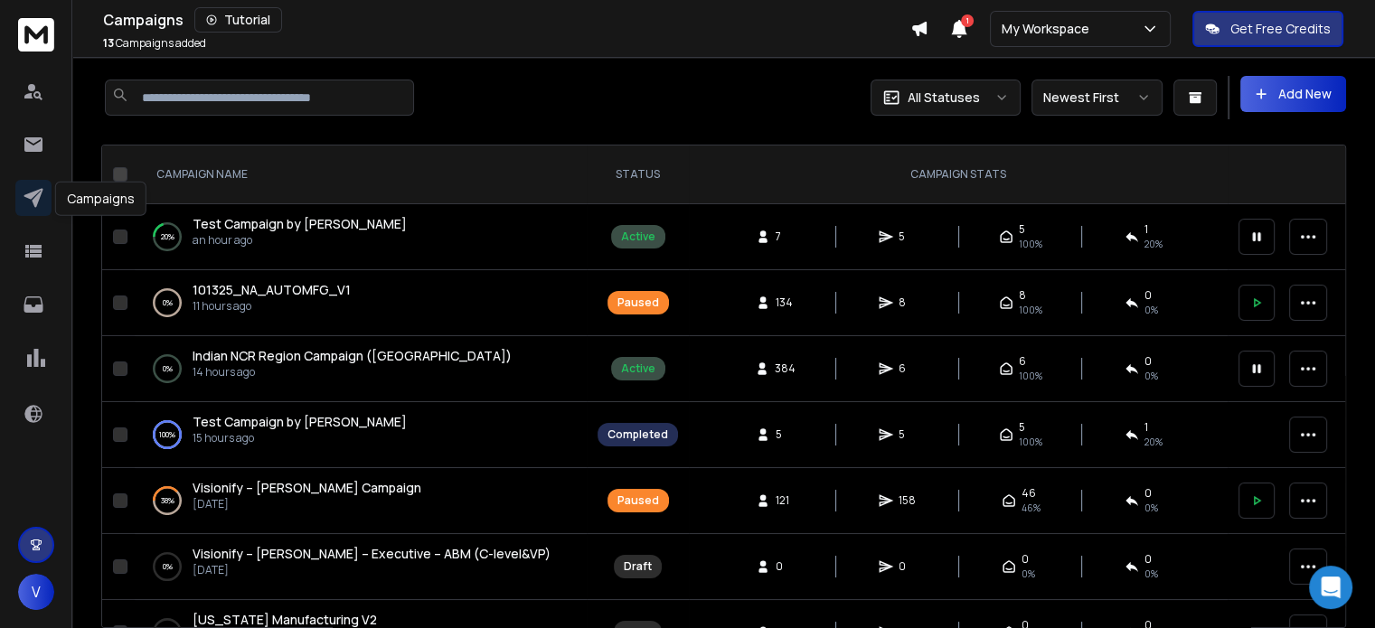
click at [312, 350] on span "Indian NCR Region Campaign ([GEOGRAPHIC_DATA])" at bounding box center [352, 355] width 319 height 17
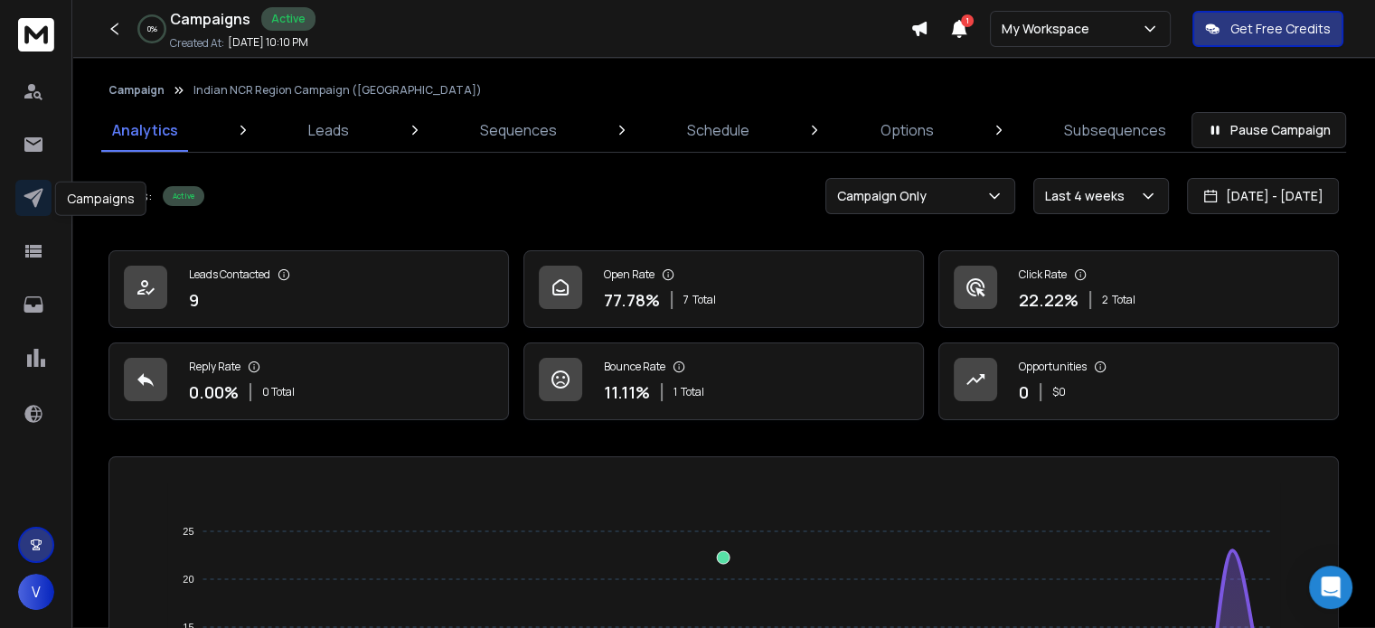
click at [33, 195] on icon at bounding box center [33, 198] width 19 height 19
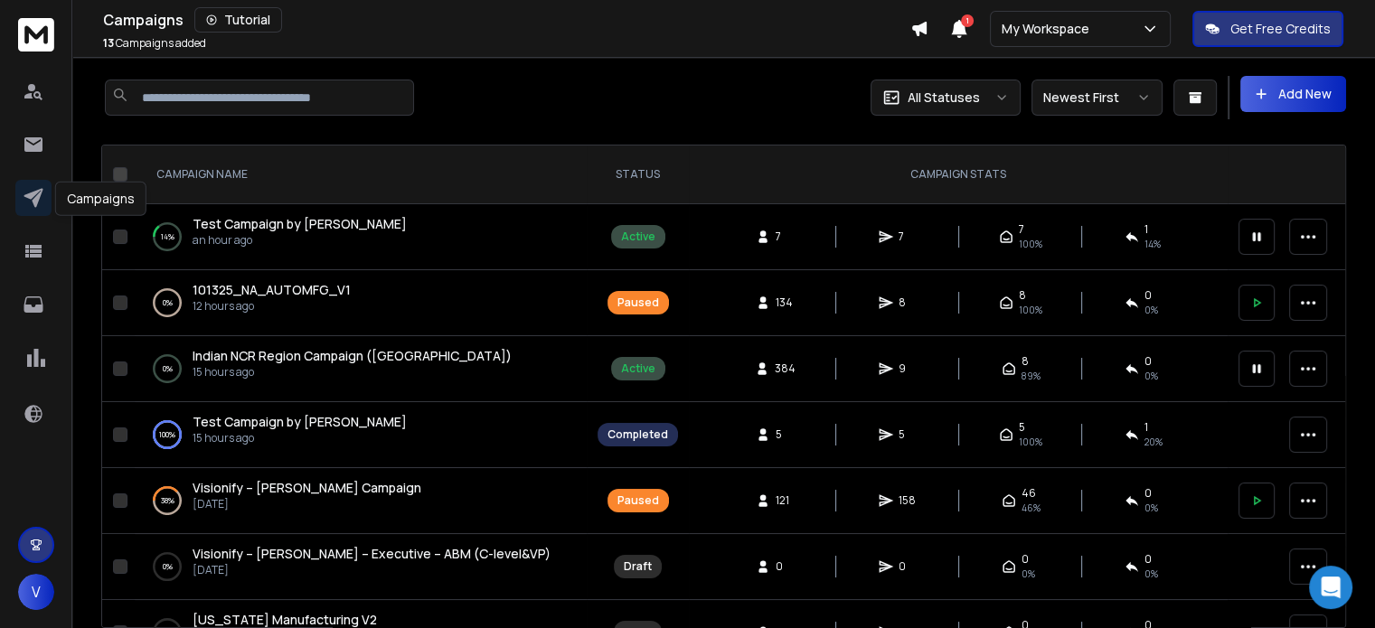
click at [362, 354] on span "Indian NCR Region Campaign ([GEOGRAPHIC_DATA])" at bounding box center [352, 355] width 319 height 17
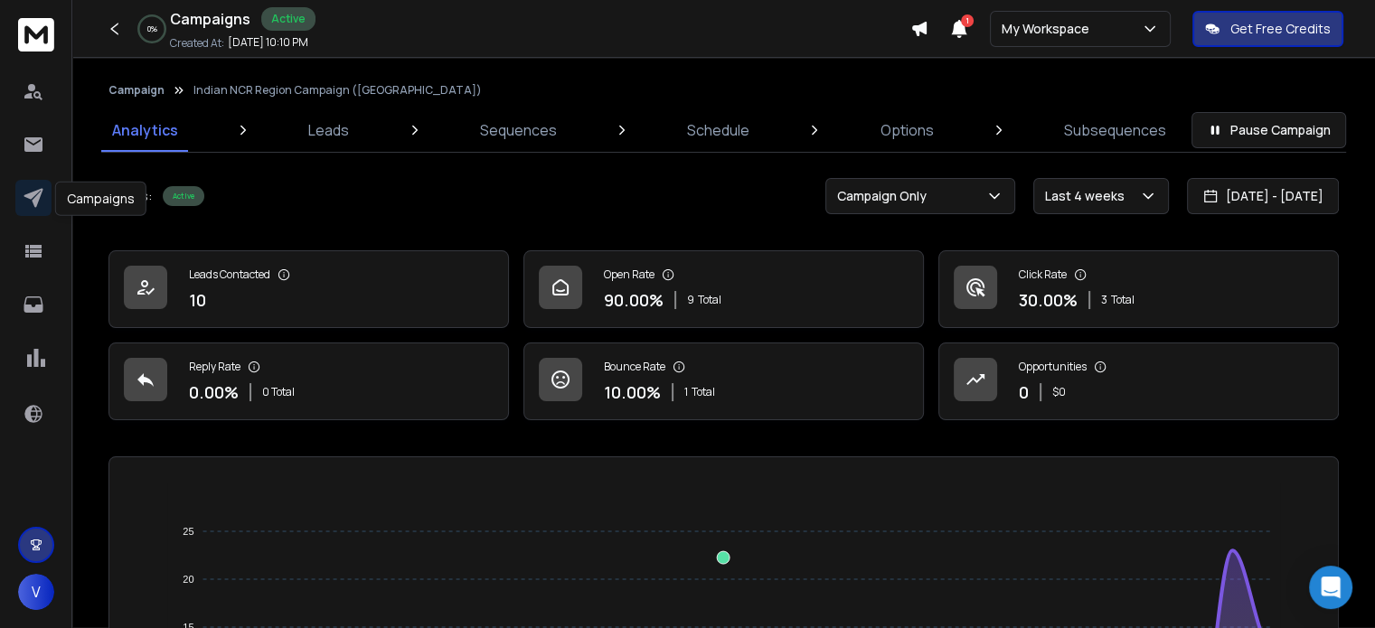
click at [31, 200] on icon at bounding box center [34, 198] width 22 height 22
